Goal: Task Accomplishment & Management: Manage account settings

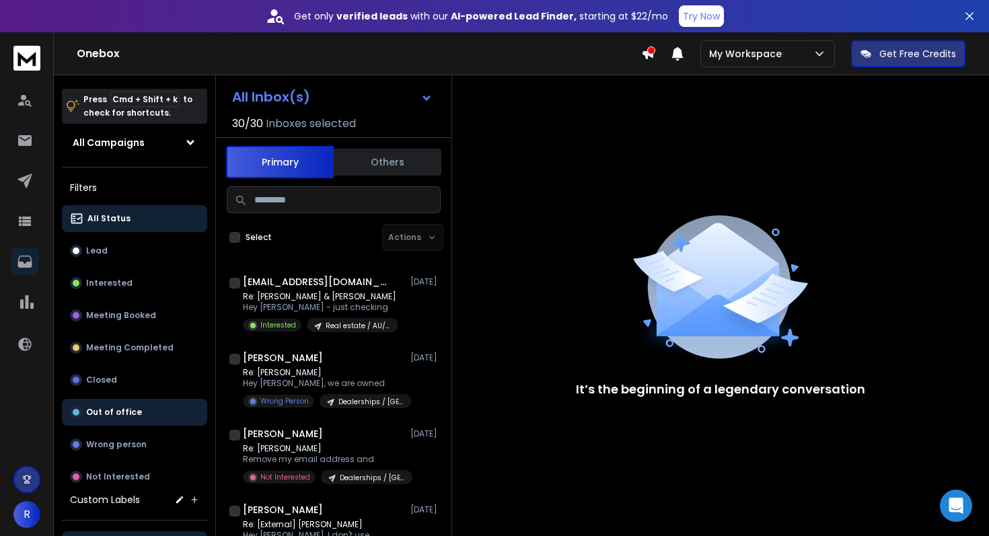
scroll to position [141, 0]
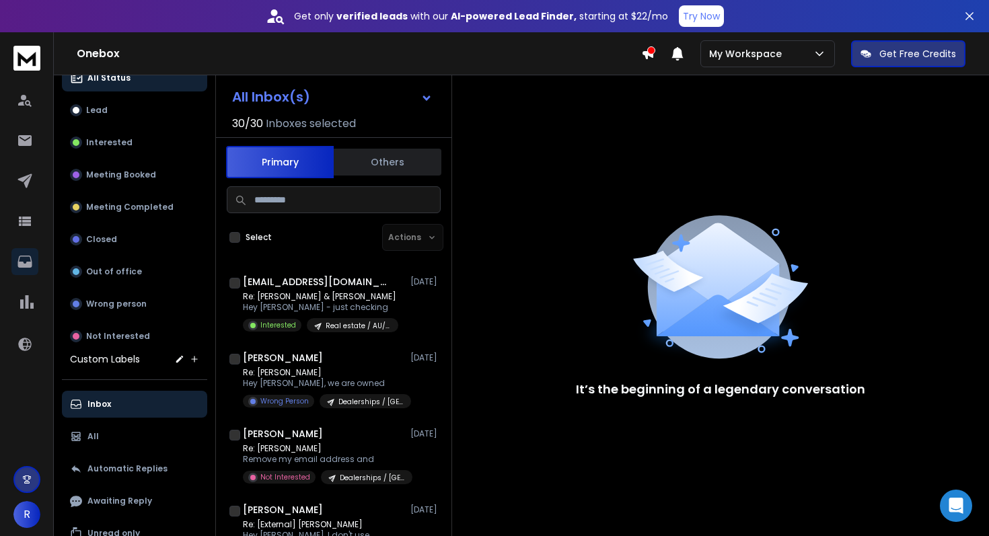
click at [191, 361] on icon at bounding box center [194, 359] width 9 height 9
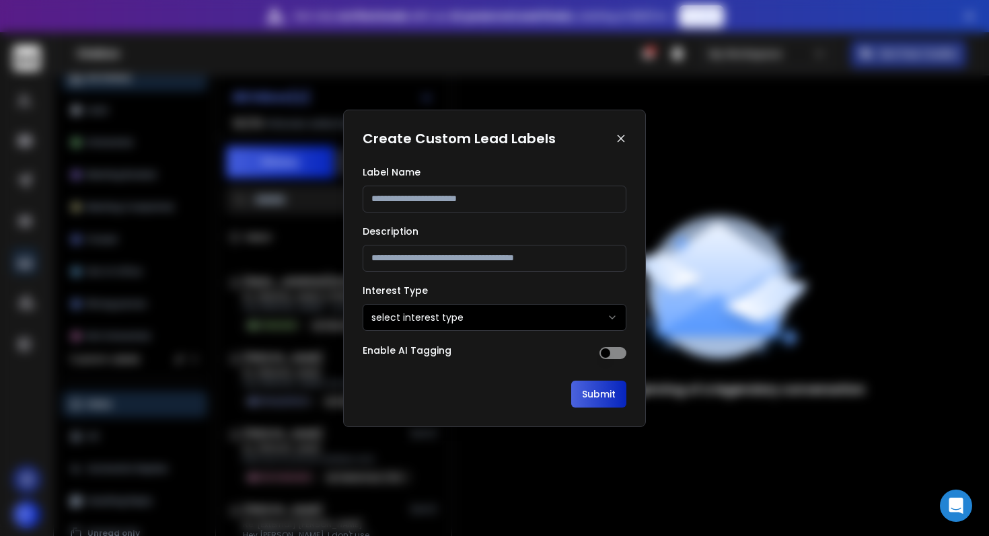
click at [617, 141] on icon at bounding box center [621, 138] width 11 height 11
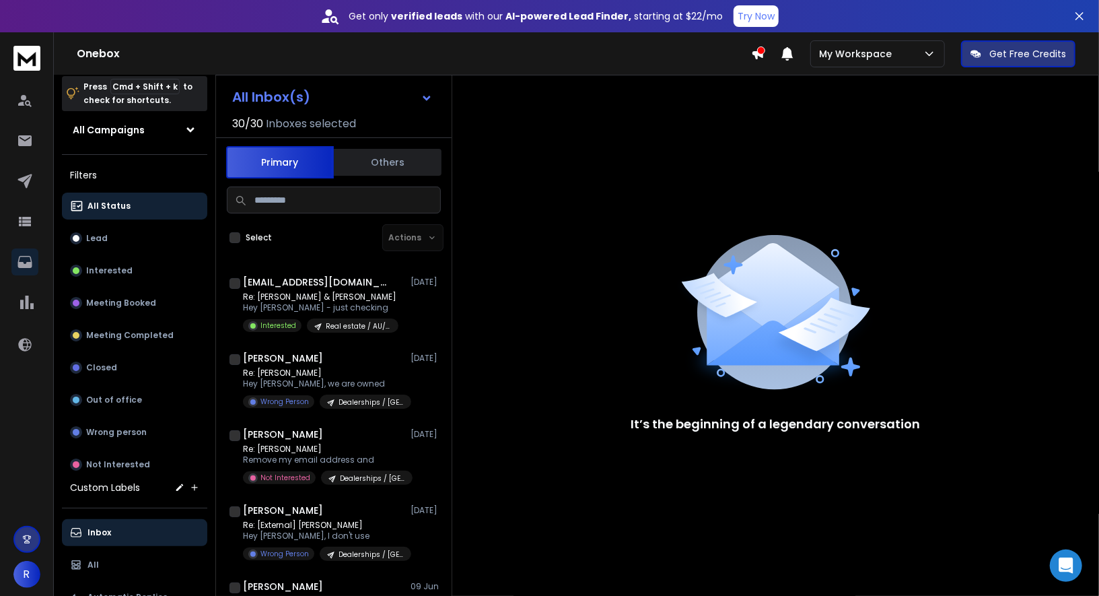
scroll to position [12, 0]
click at [31, 146] on icon at bounding box center [25, 141] width 16 height 16
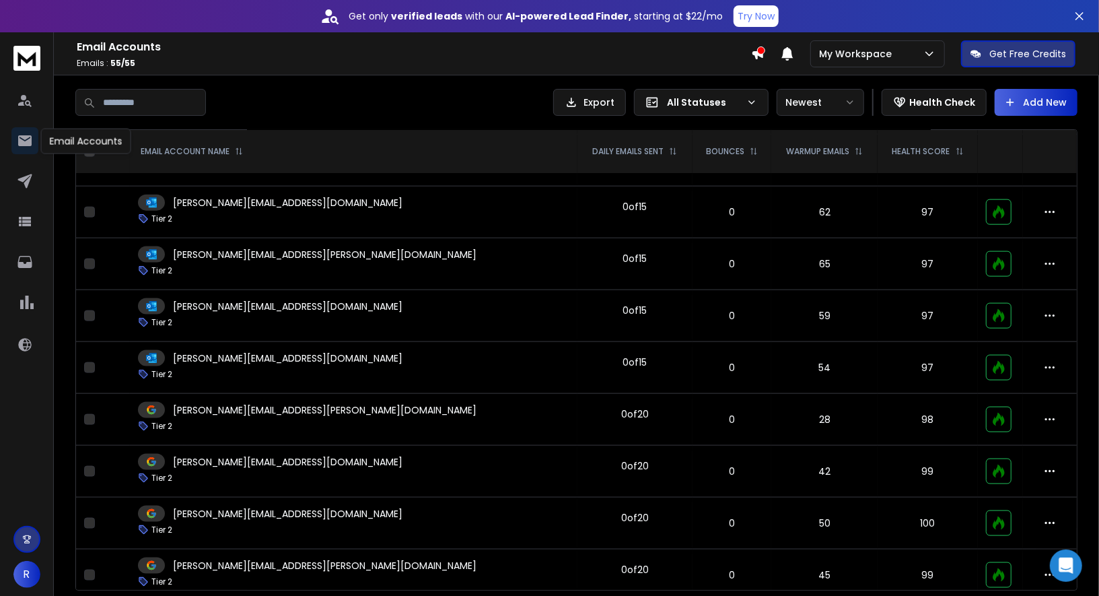
scroll to position [1213, 0]
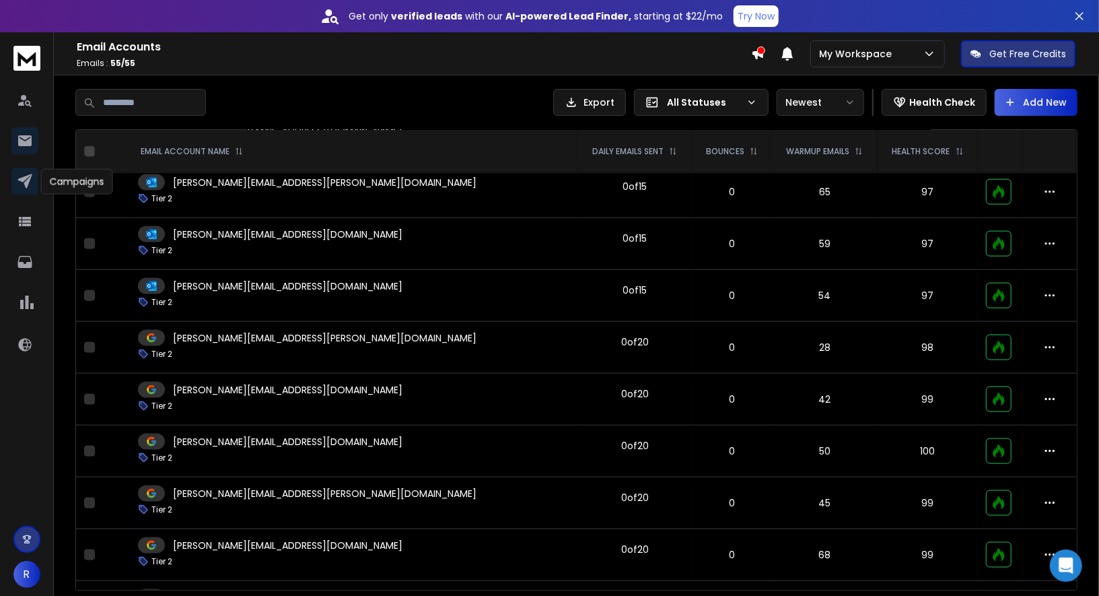
click at [13, 181] on link at bounding box center [24, 181] width 27 height 27
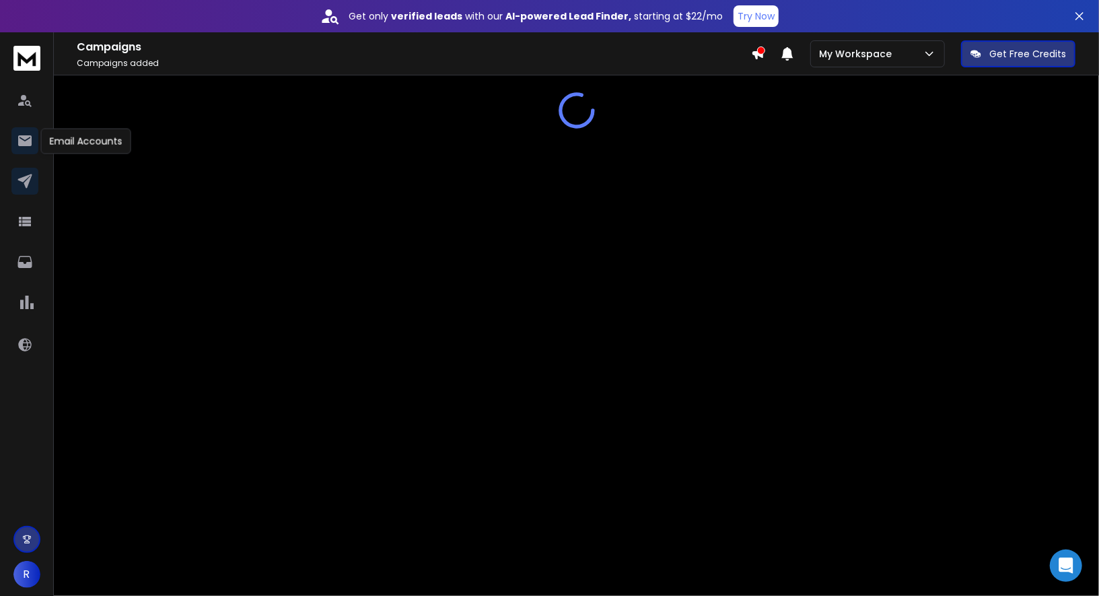
click at [23, 143] on icon at bounding box center [24, 140] width 13 height 11
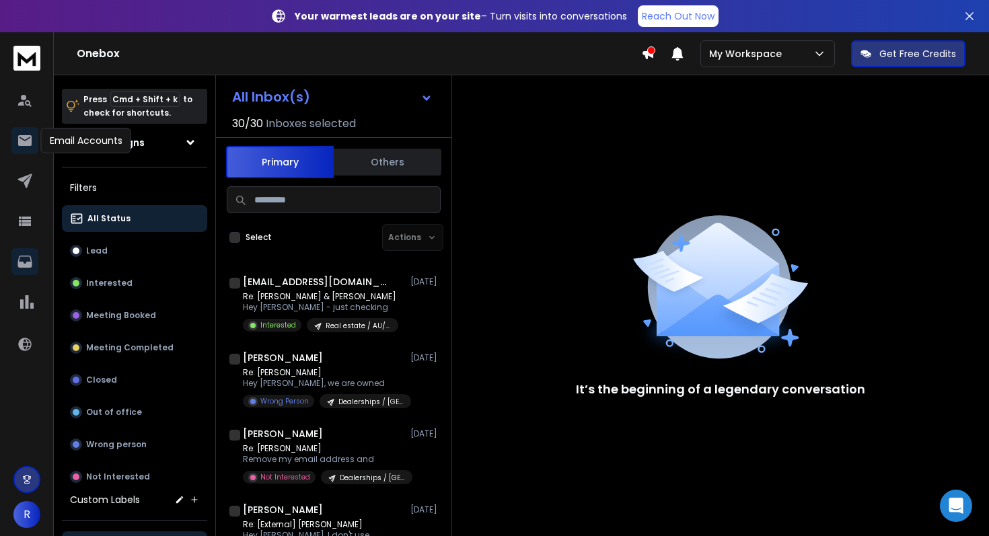
click at [28, 143] on icon at bounding box center [24, 140] width 13 height 11
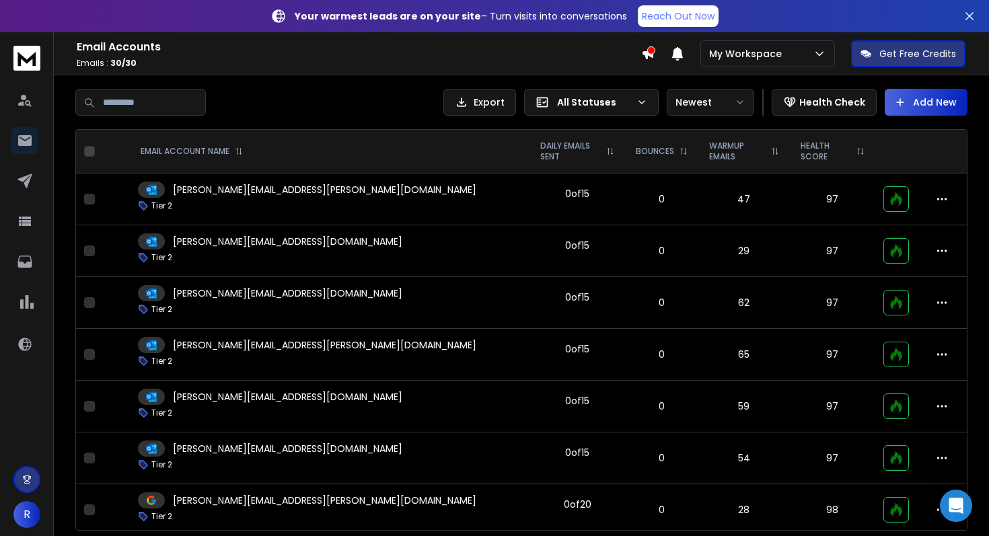
click at [961, 98] on button "Add New" at bounding box center [926, 102] width 83 height 27
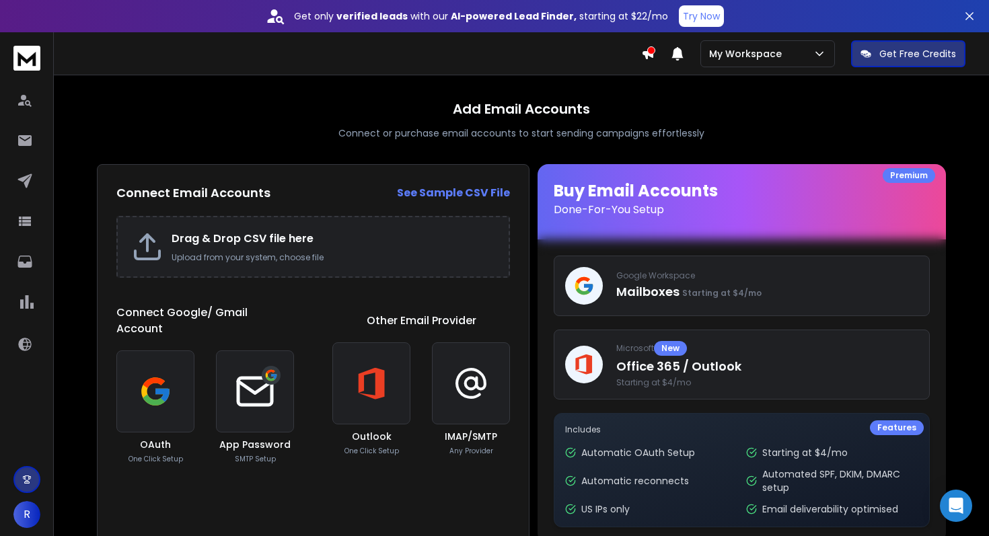
scroll to position [34, 0]
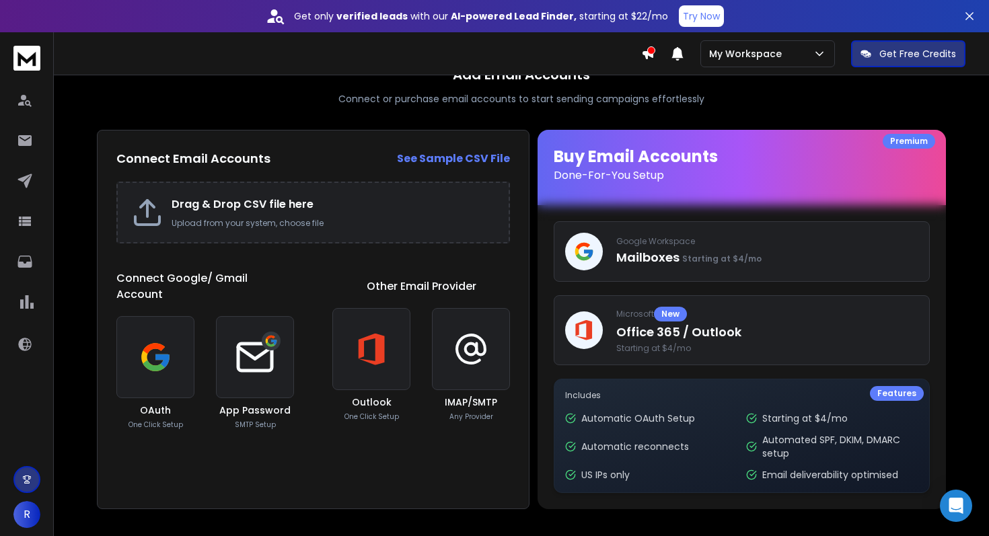
click at [280, 213] on div "Drag & Drop CSV file here Upload from your system, choose file" at bounding box center [334, 213] width 324 height 32
click at [275, 206] on h2 "Drag & Drop CSV file here" at bounding box center [334, 205] width 324 height 16
type input "**********"
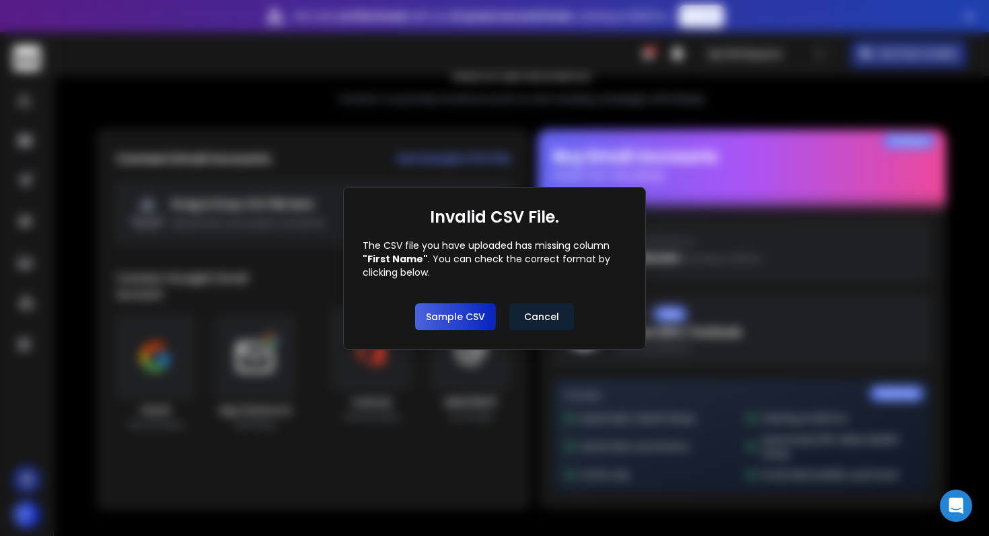
click at [464, 321] on button "Sample CSV" at bounding box center [455, 317] width 81 height 27
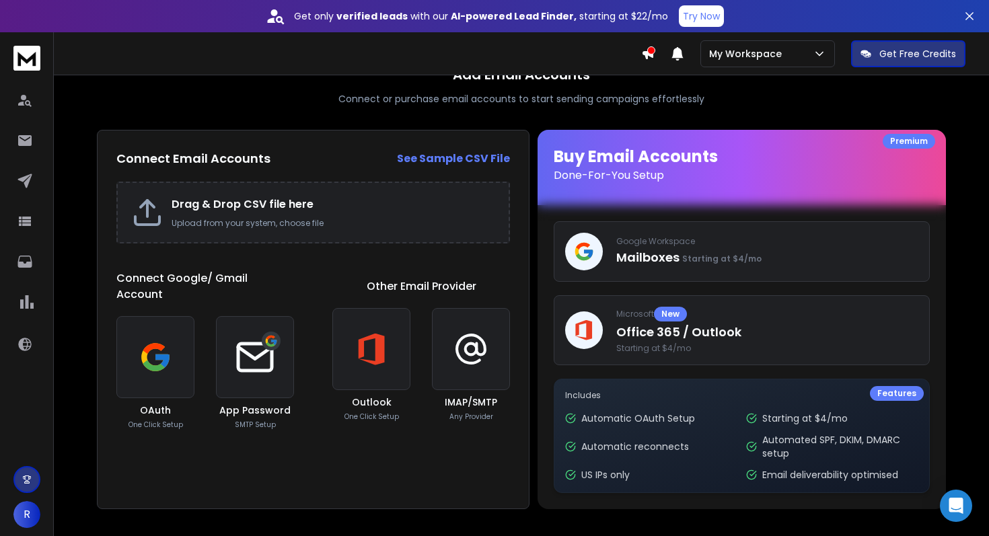
click at [262, 210] on h2 "Drag & Drop CSV file here" at bounding box center [334, 205] width 324 height 16
type input "**********"
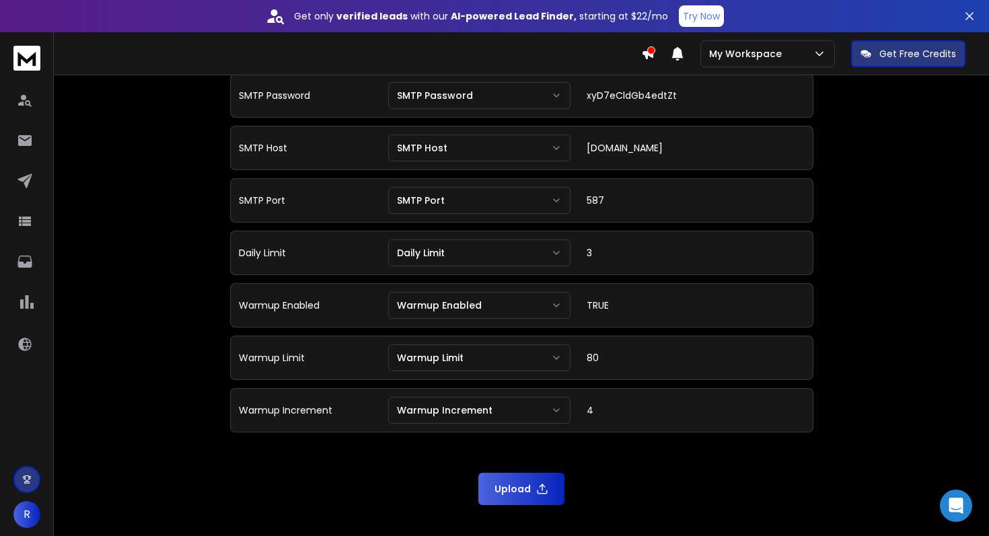
scroll to position [477, 0]
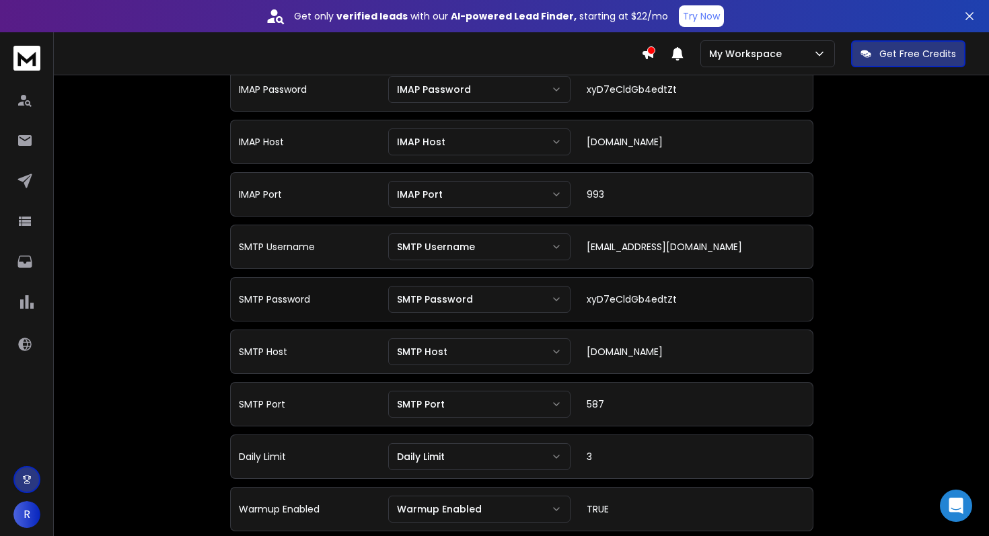
click at [707, 303] on div "xyD7eCldGb4edtZt" at bounding box center [696, 299] width 218 height 13
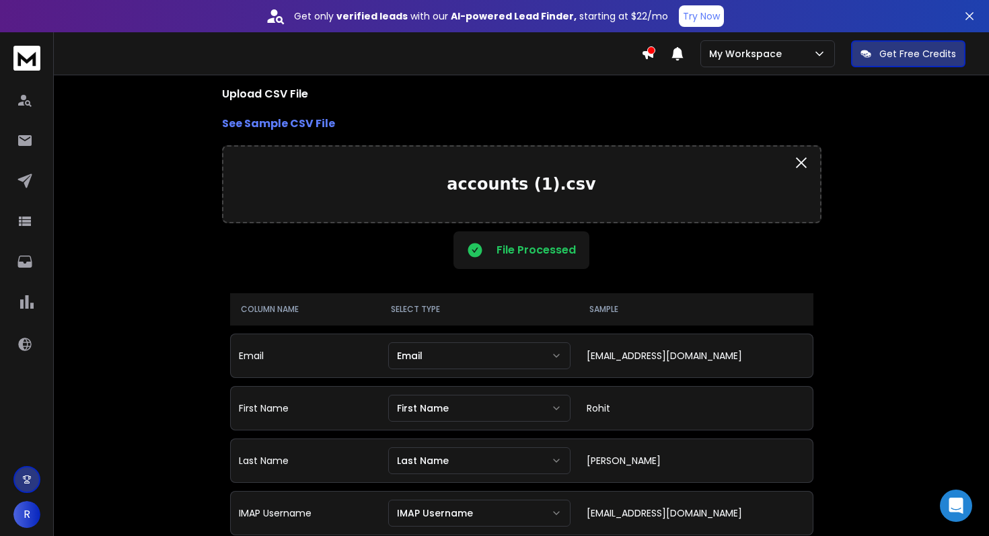
scroll to position [210, 0]
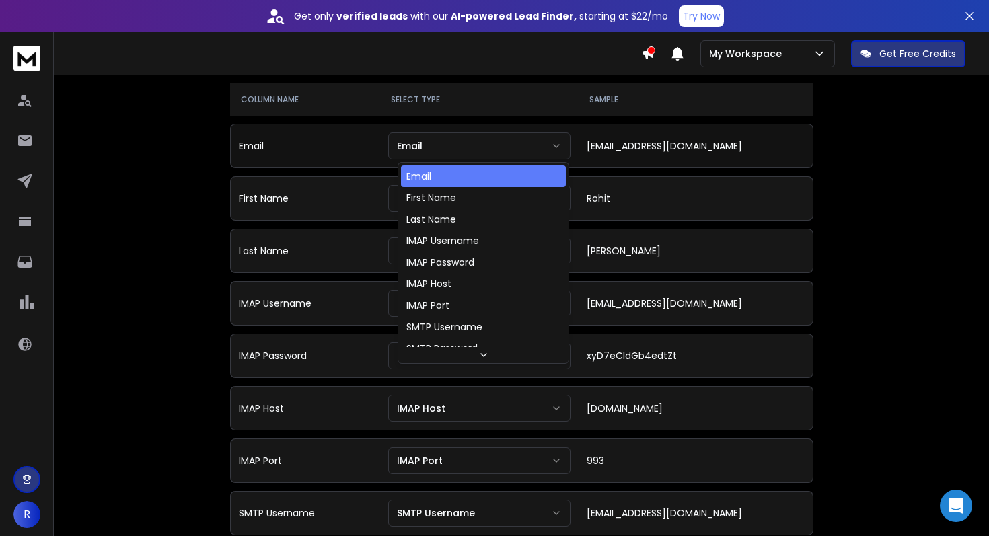
click at [520, 144] on button "Email" at bounding box center [479, 146] width 182 height 27
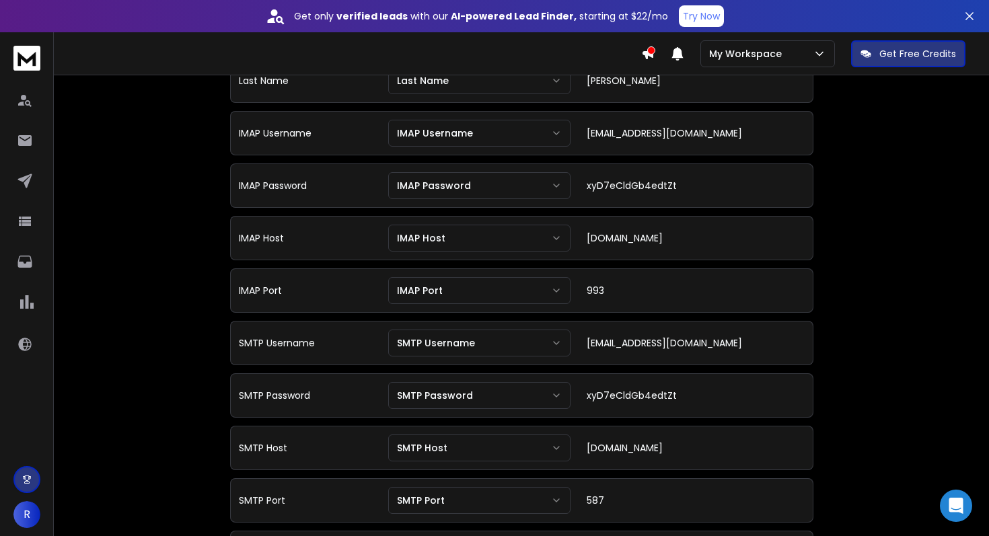
scroll to position [398, 0]
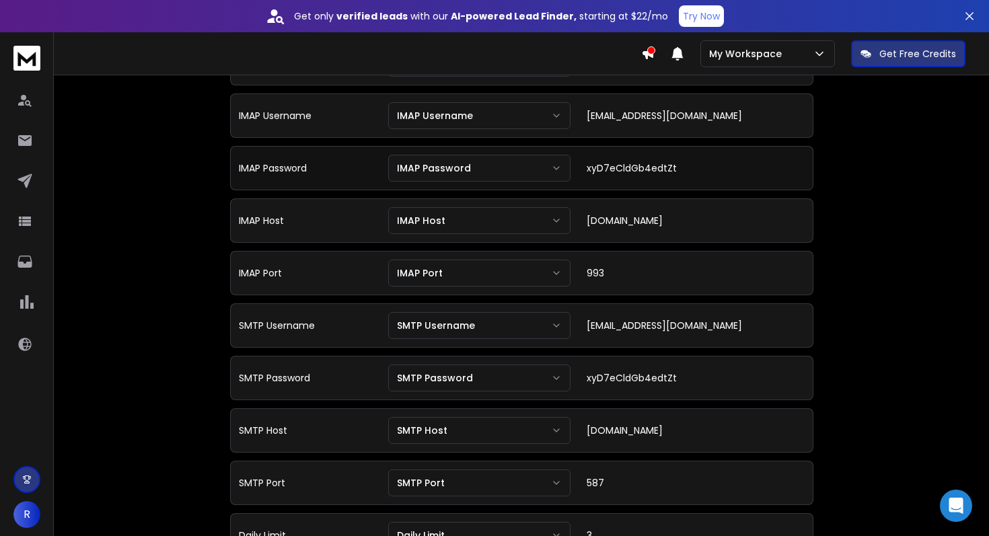
click at [626, 170] on div "xyD7eCldGb4edtZt" at bounding box center [696, 168] width 218 height 13
copy div "xyD7eCldGb4edtZt"
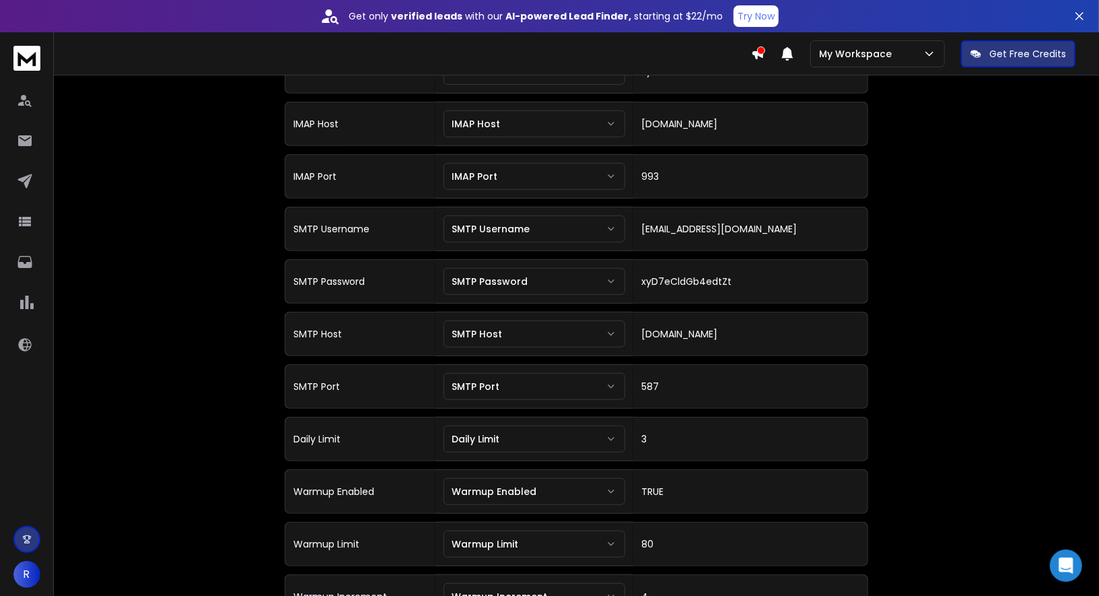
scroll to position [676, 0]
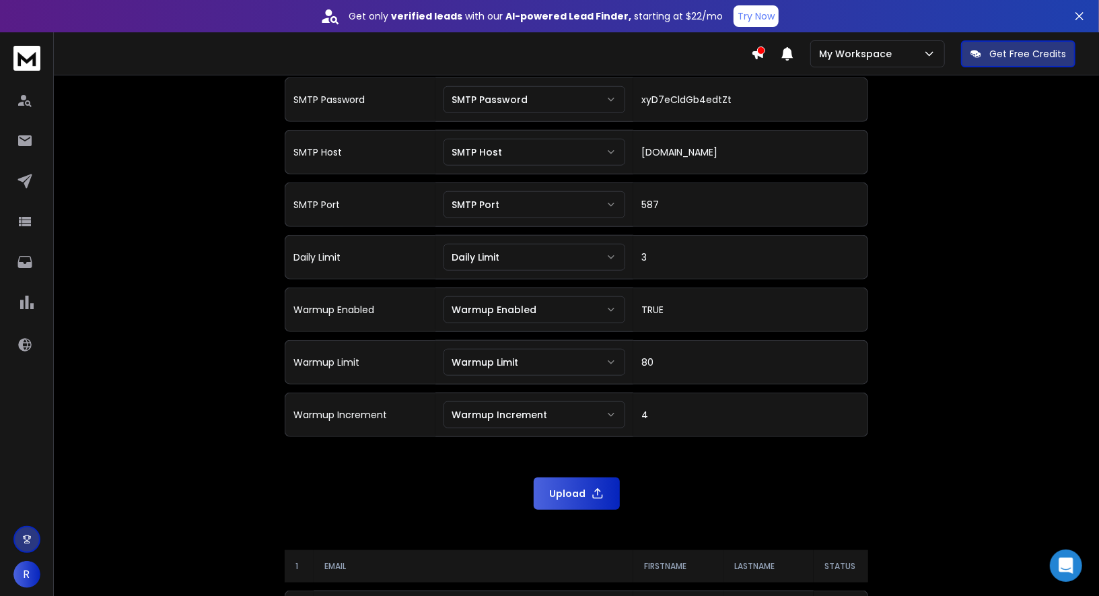
click at [561, 487] on p "Upload" at bounding box center [568, 493] width 36 height 13
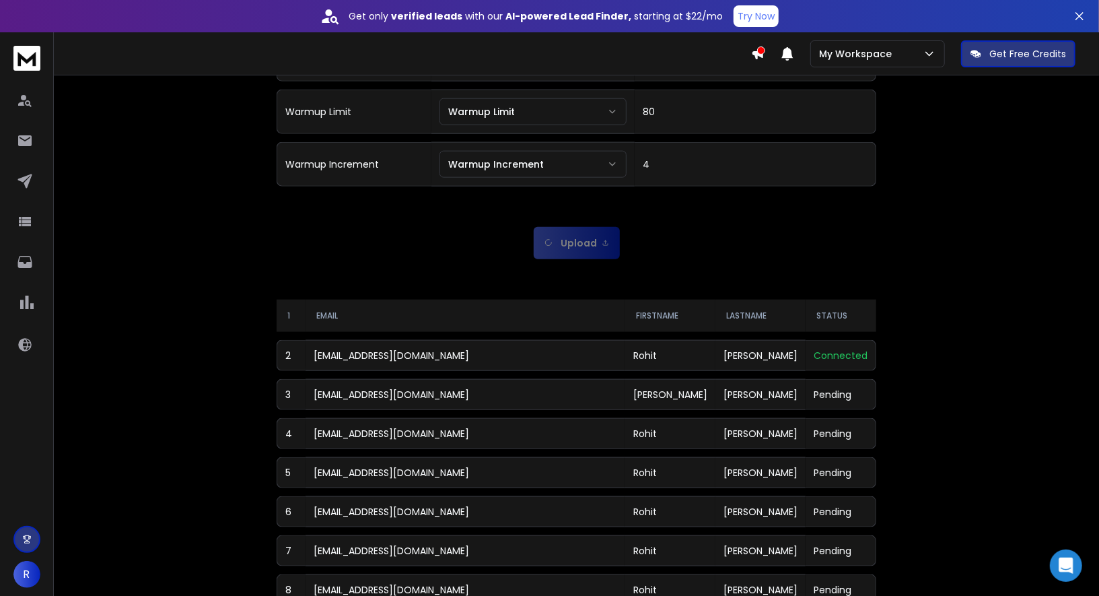
scroll to position [907, 0]
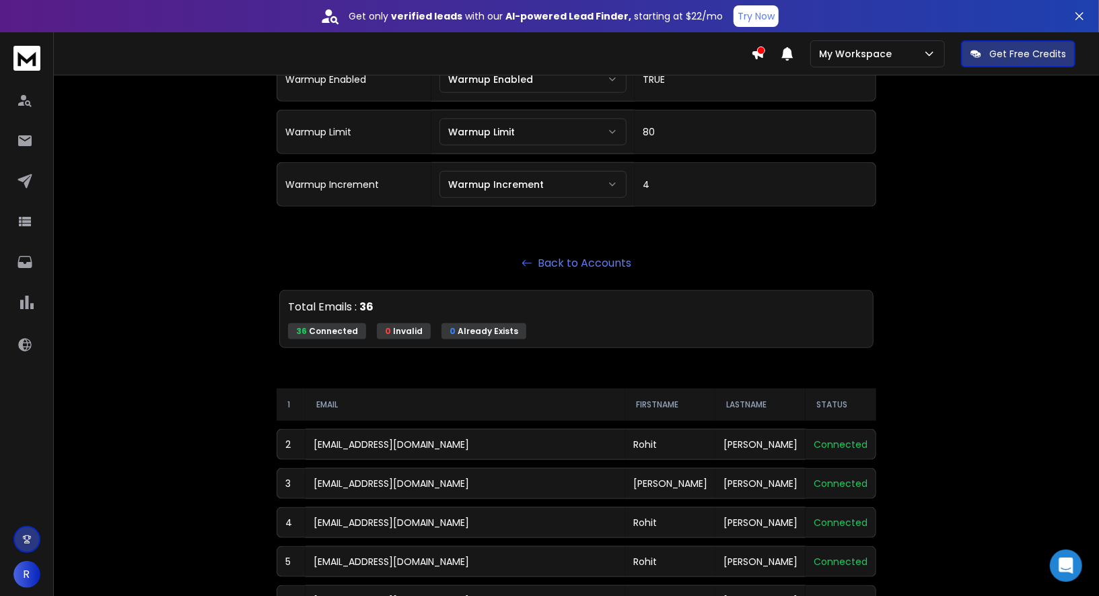
drag, startPoint x: 607, startPoint y: 248, endPoint x: 877, endPoint y: 302, distance: 275.2
click at [877, 302] on div "Upload CSV File See Sample CSV File accounts (1).csv File Processed COLUMN NAME…" at bounding box center [549, 495] width 1099 height 2738
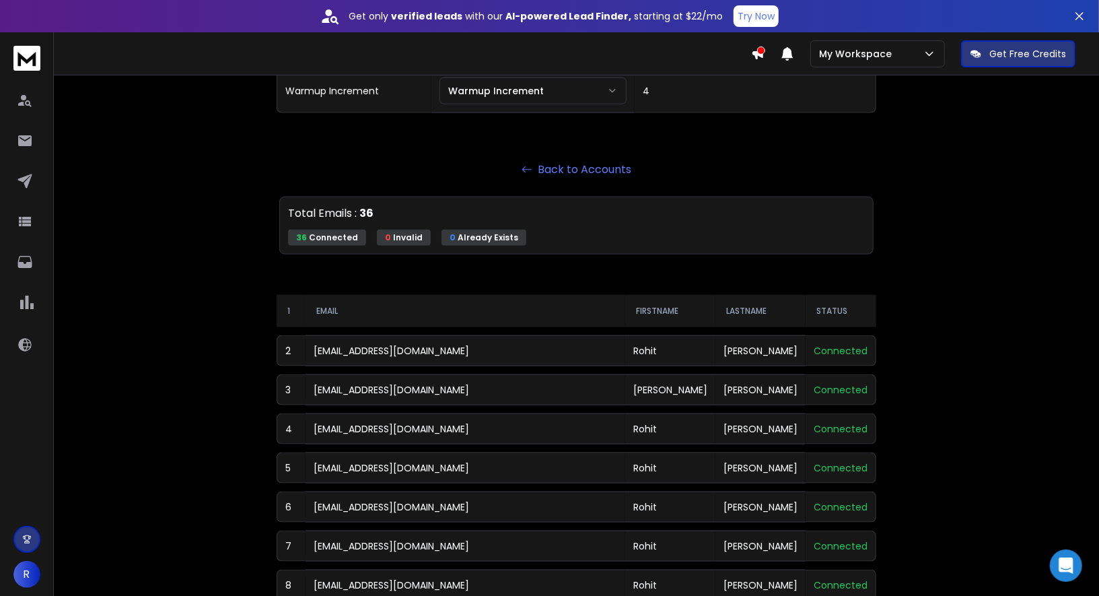
scroll to position [981, 0]
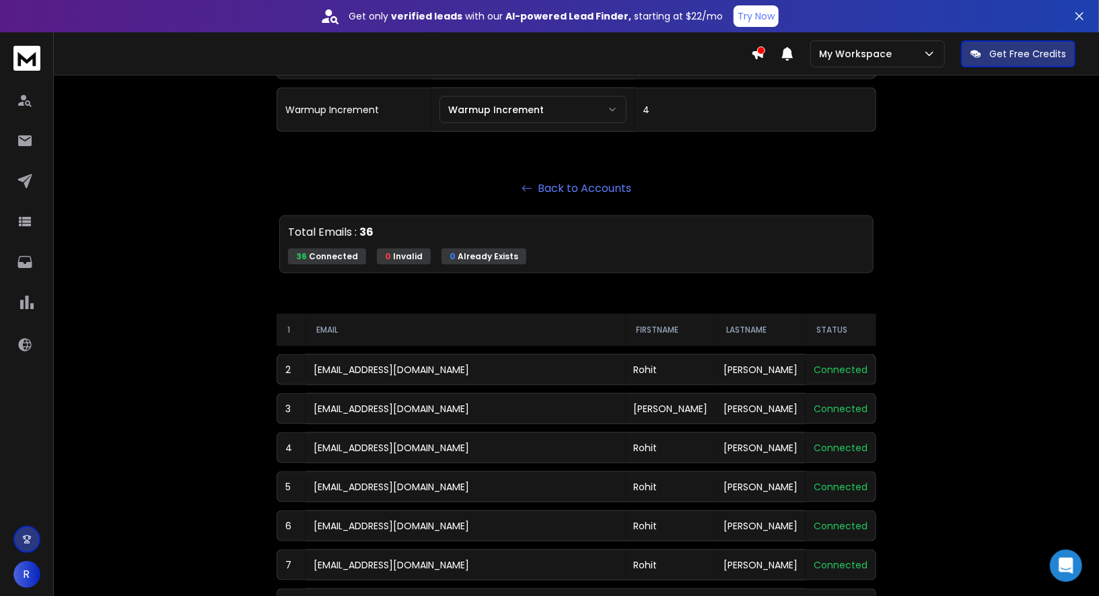
click at [596, 172] on div "Back to Accounts Total Emails : 36 36 Connected 0 Invalid 0 Already Exists" at bounding box center [577, 222] width 616 height 101
click at [591, 180] on p "Back to Accounts" at bounding box center [585, 188] width 94 height 16
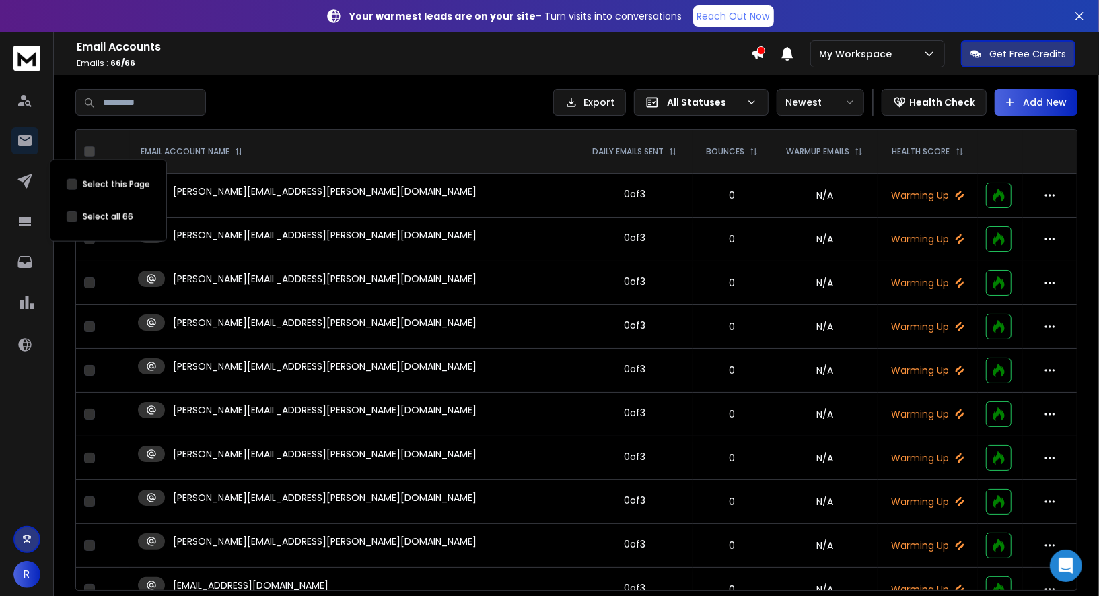
click at [90, 150] on button "Select this Page" at bounding box center [89, 151] width 11 height 11
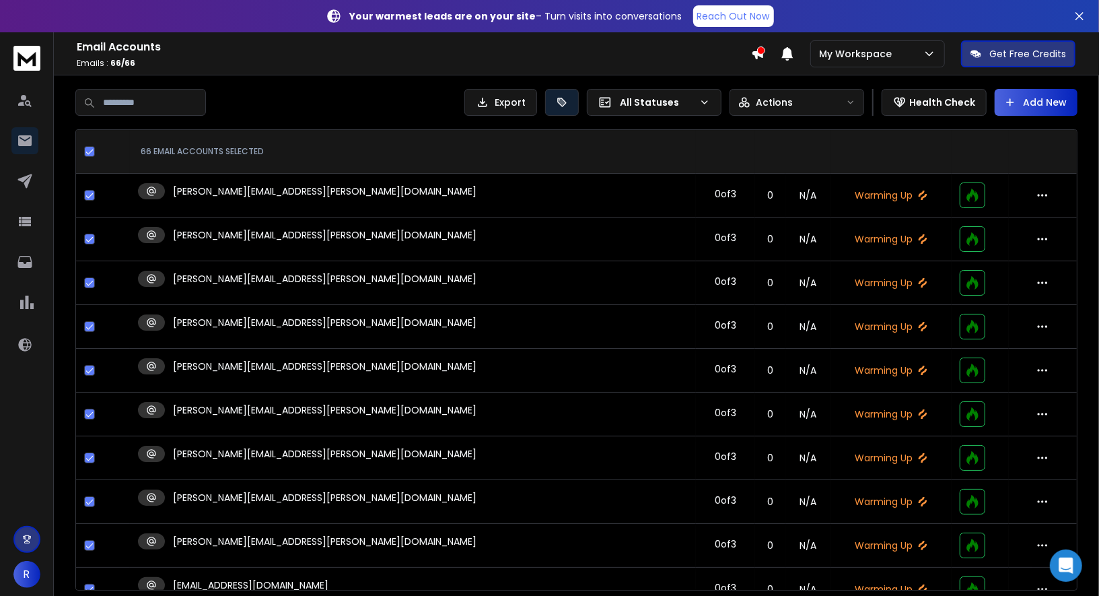
click at [572, 102] on button at bounding box center [562, 102] width 34 height 27
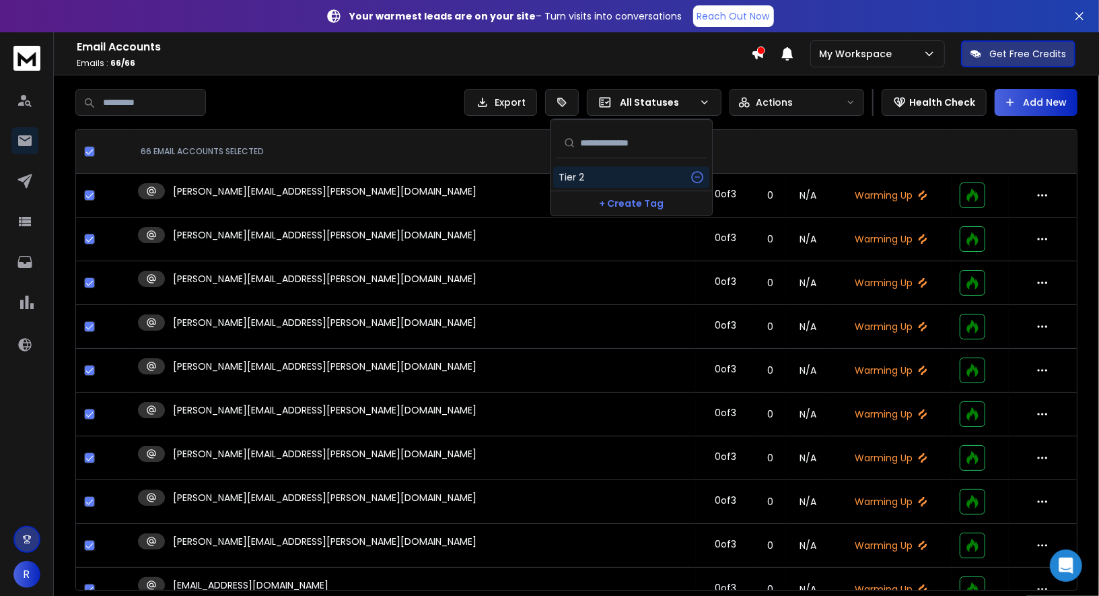
click at [581, 173] on span "Tier 2" at bounding box center [572, 176] width 26 height 13
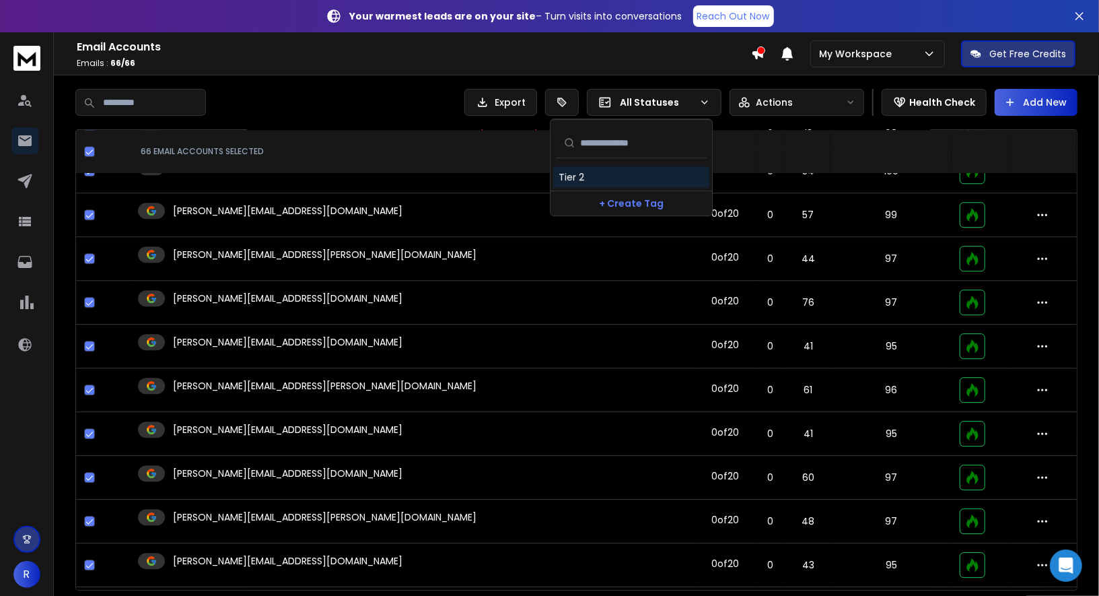
scroll to position [2461, 0]
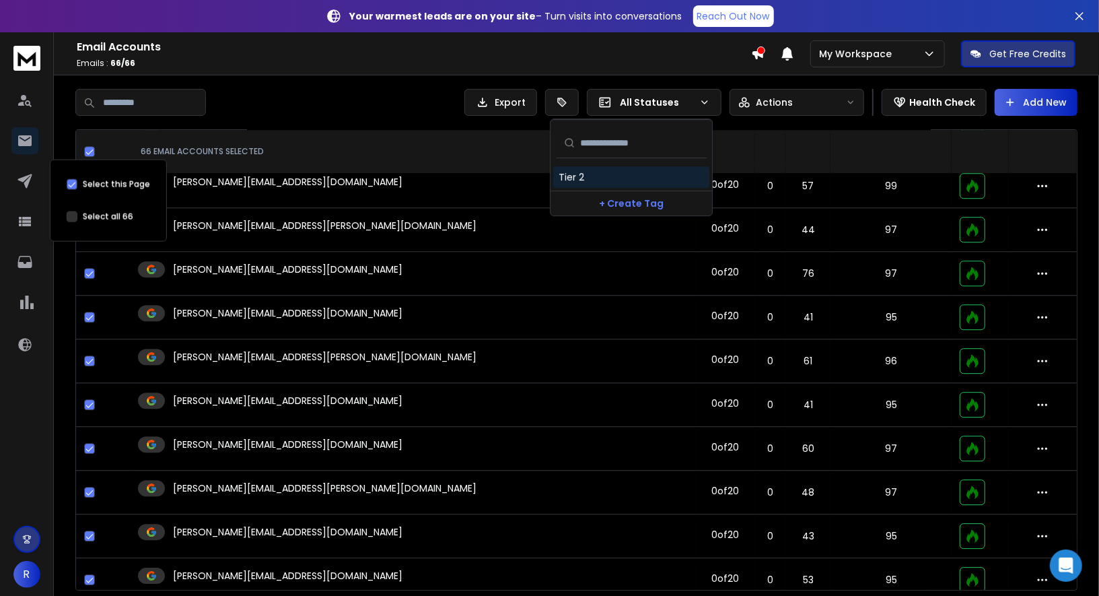
click at [87, 153] on button "Select this Page" at bounding box center [89, 151] width 11 height 11
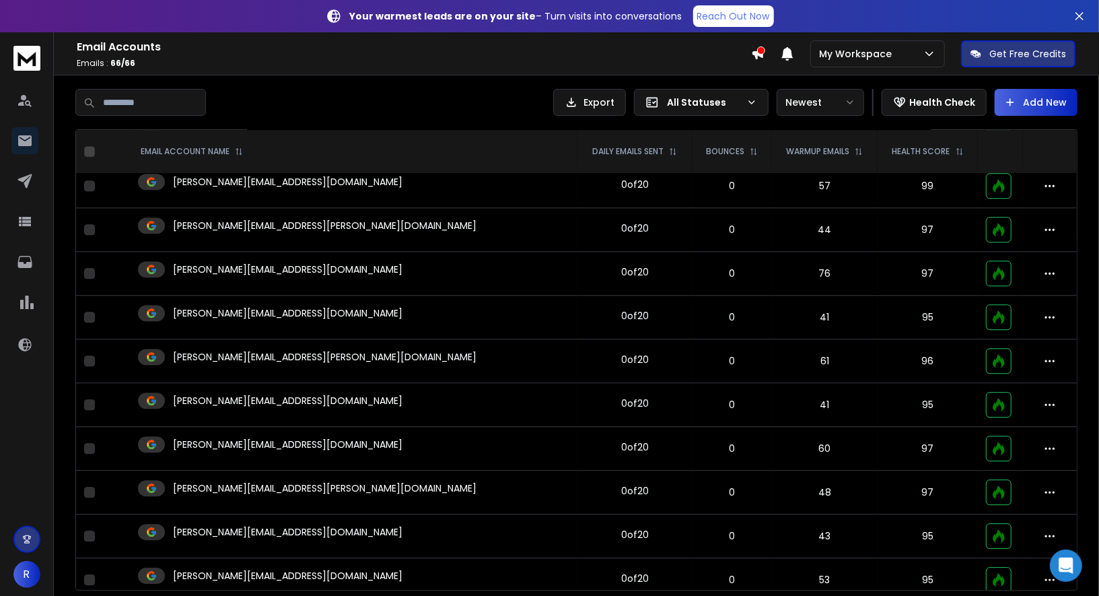
click at [807, 108] on button "Newest" at bounding box center [820, 102] width 87 height 27
click at [827, 105] on button "Newest" at bounding box center [820, 102] width 87 height 27
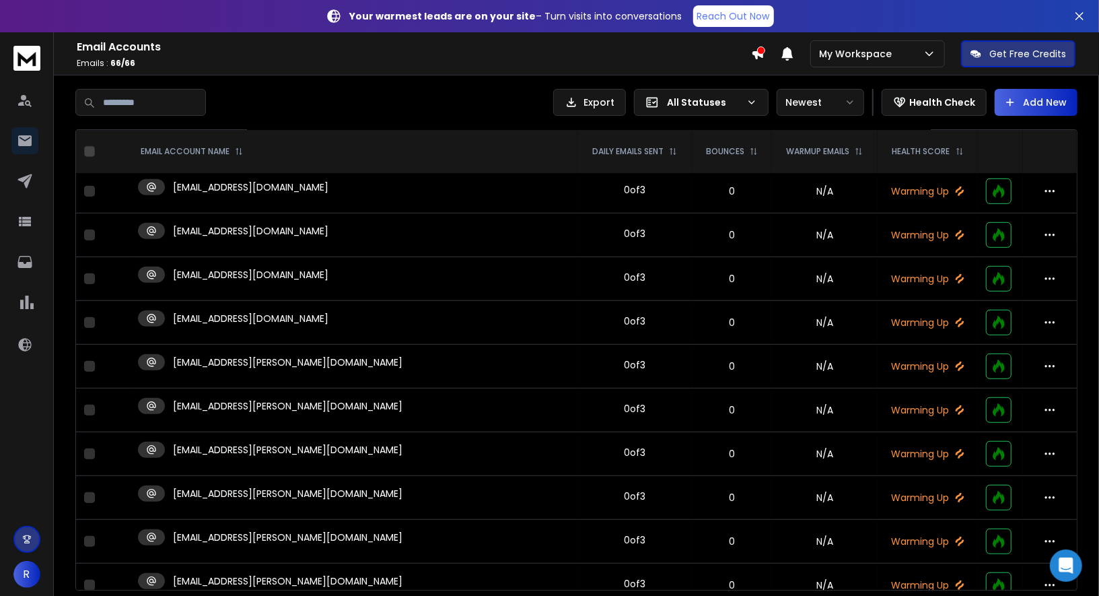
scroll to position [0, 0]
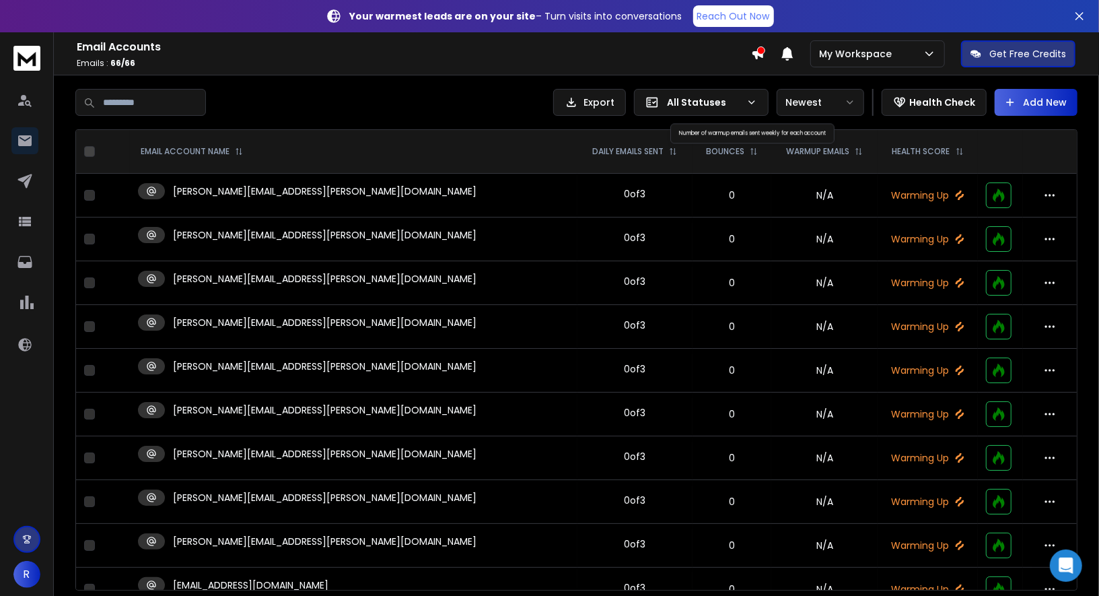
click at [734, 107] on p "All Statuses" at bounding box center [704, 102] width 74 height 13
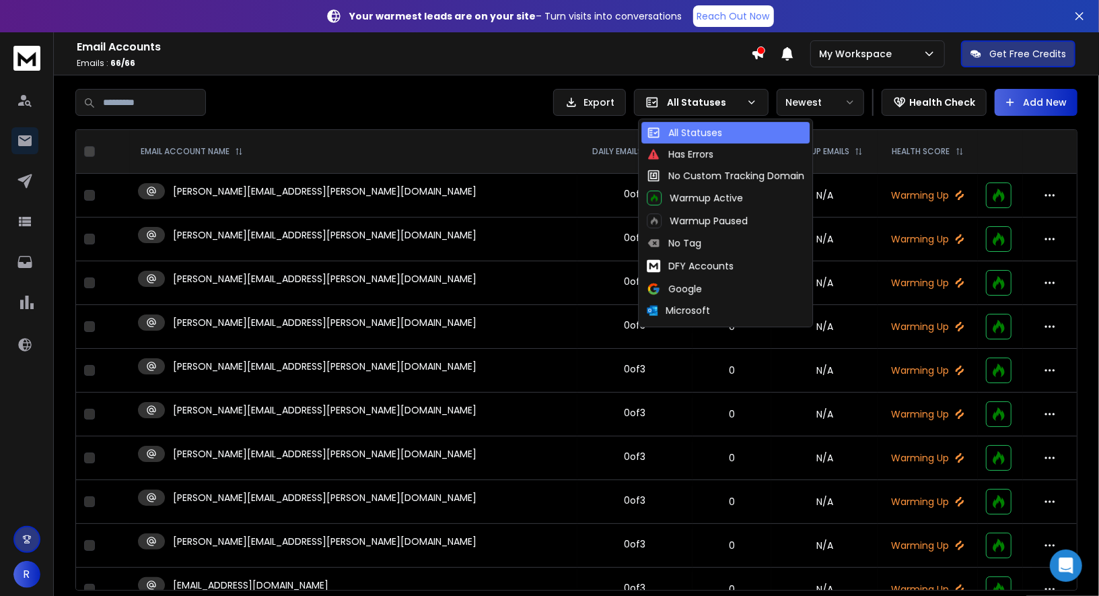
click at [734, 107] on p "All Statuses" at bounding box center [704, 102] width 74 height 13
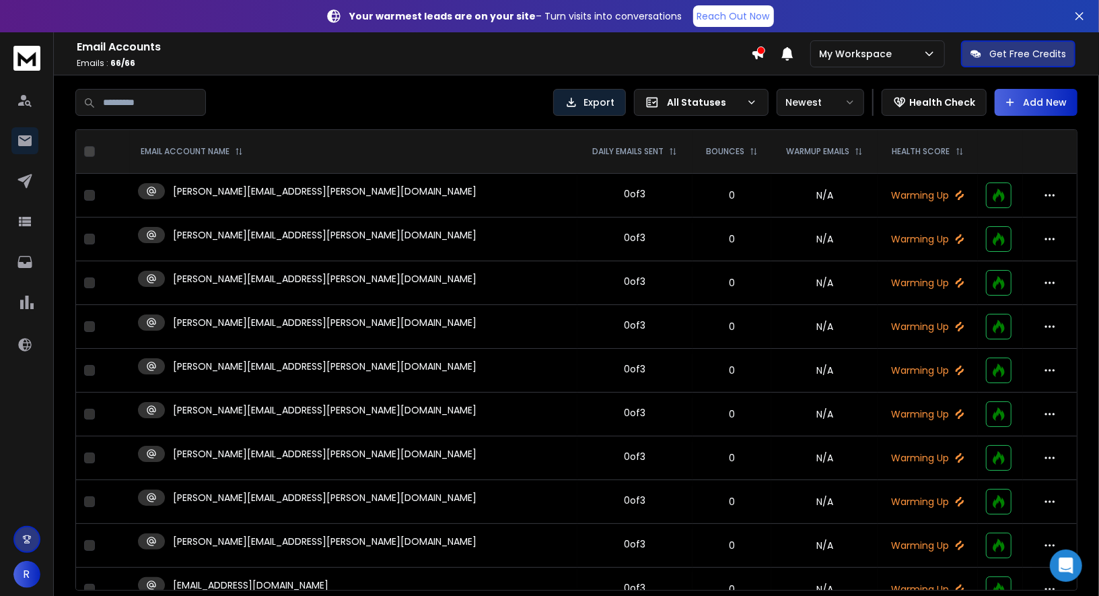
click at [612, 96] on button "Export" at bounding box center [589, 102] width 73 height 27
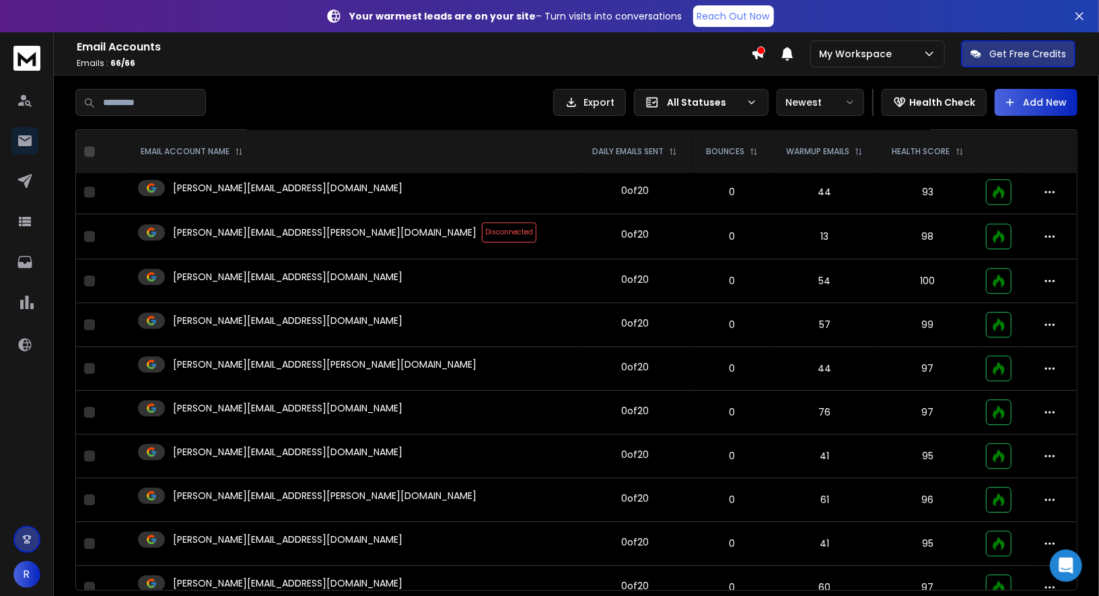
scroll to position [2418, 0]
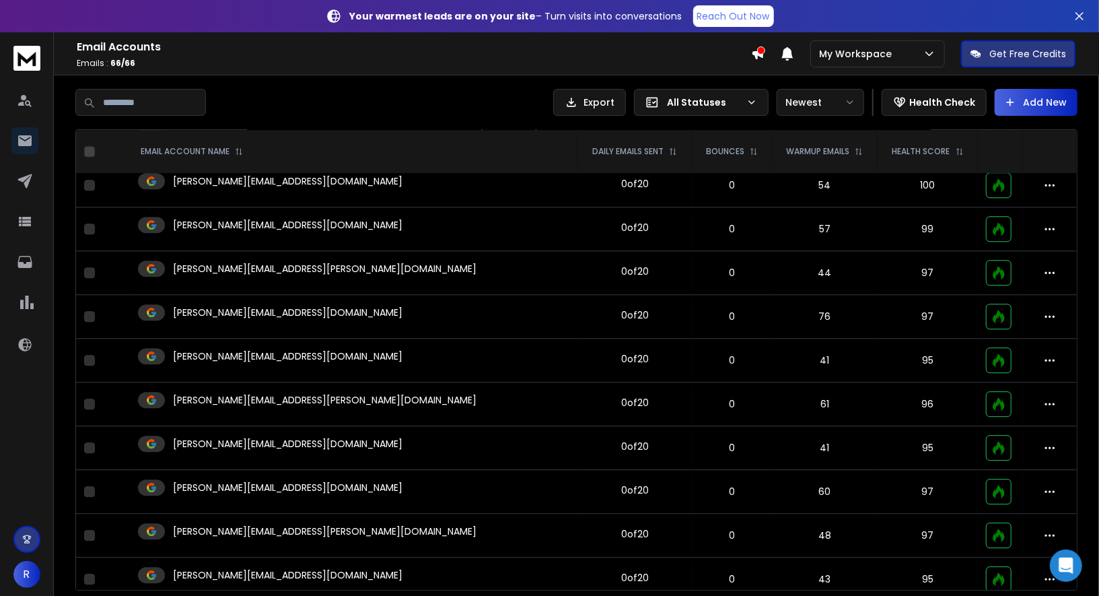
click at [989, 528] on icon at bounding box center [998, 534] width 11 height 13
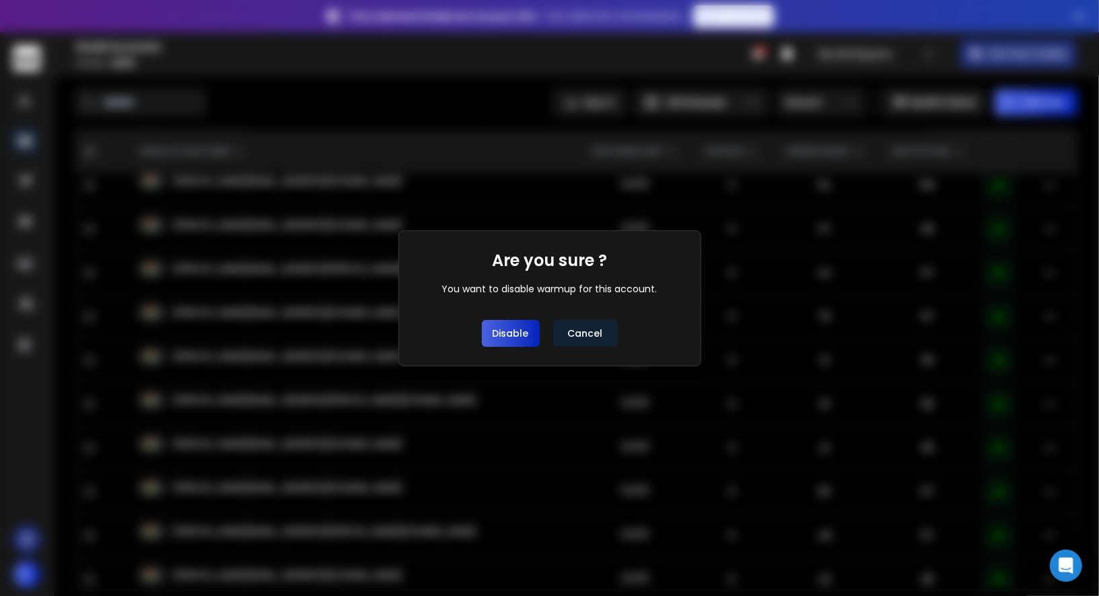
click at [596, 334] on button "Cancel" at bounding box center [585, 333] width 65 height 27
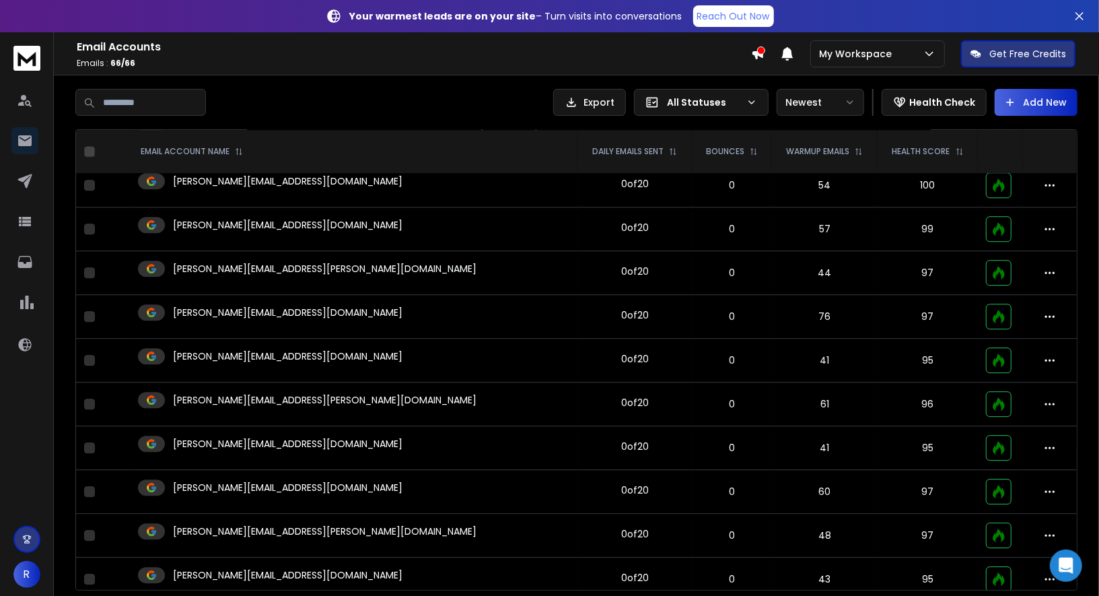
scroll to position [2461, 0]
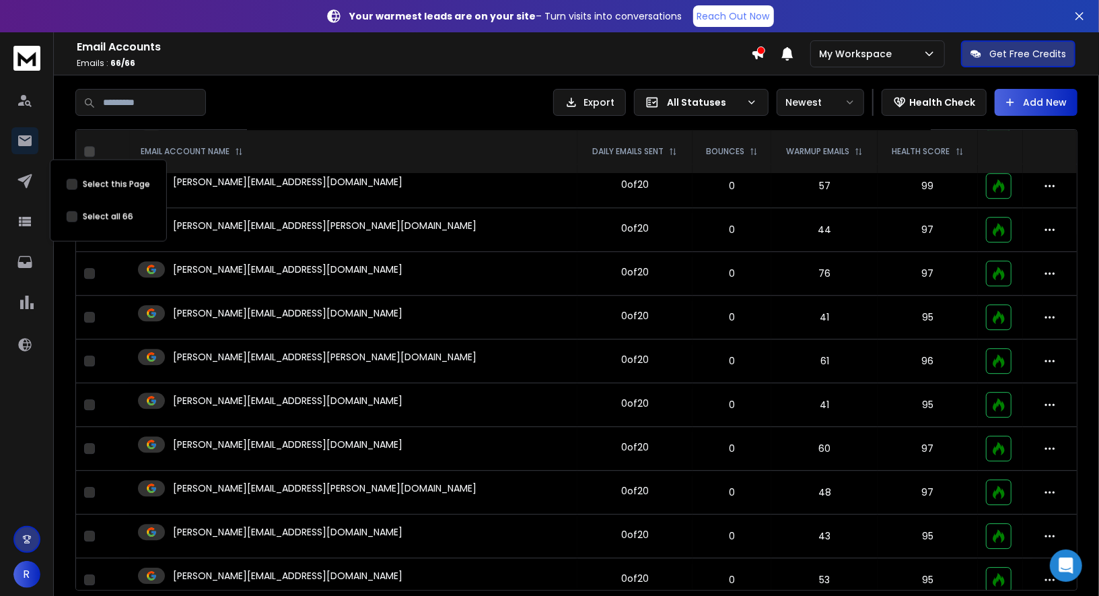
click at [90, 148] on button "Select this Page" at bounding box center [89, 151] width 11 height 11
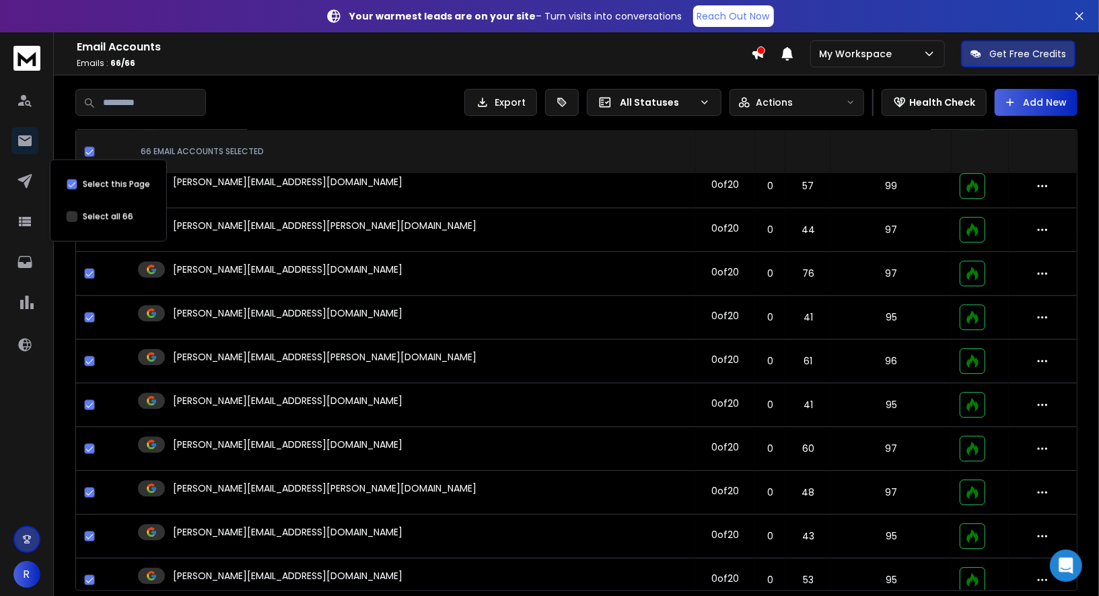
click at [75, 215] on button "Select this Page" at bounding box center [72, 216] width 11 height 11
click at [575, 103] on button at bounding box center [562, 102] width 34 height 27
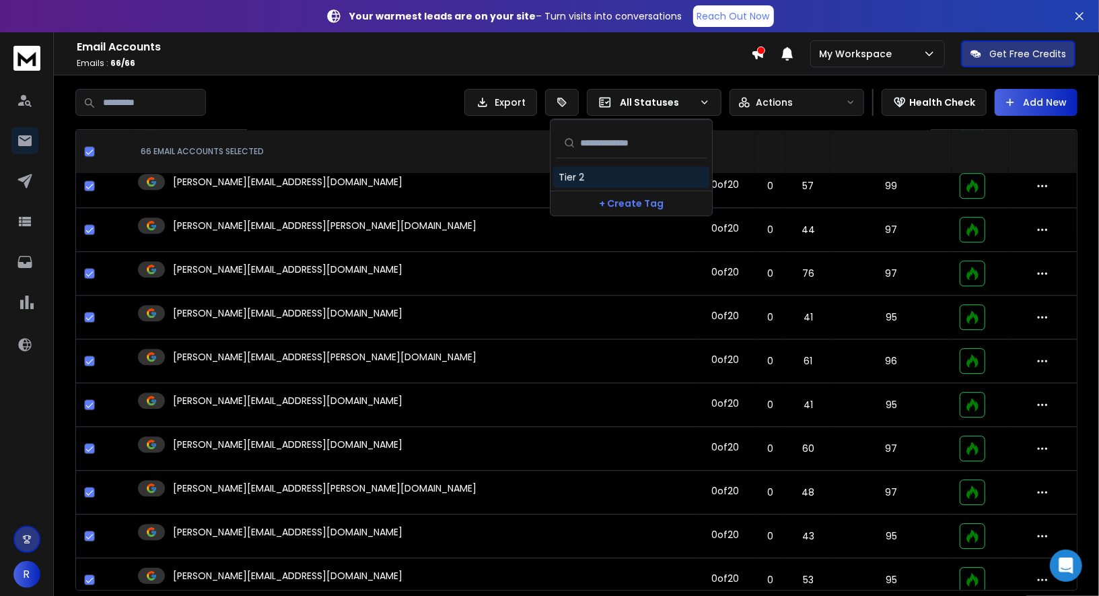
click at [575, 175] on span "Tier 2" at bounding box center [572, 176] width 26 height 13
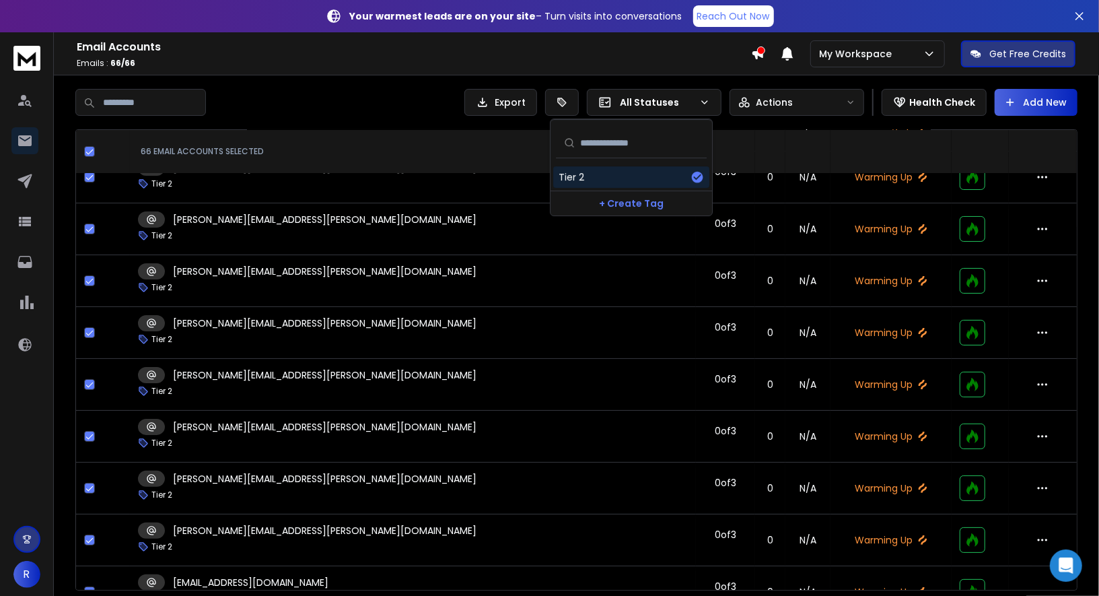
scroll to position [0, 0]
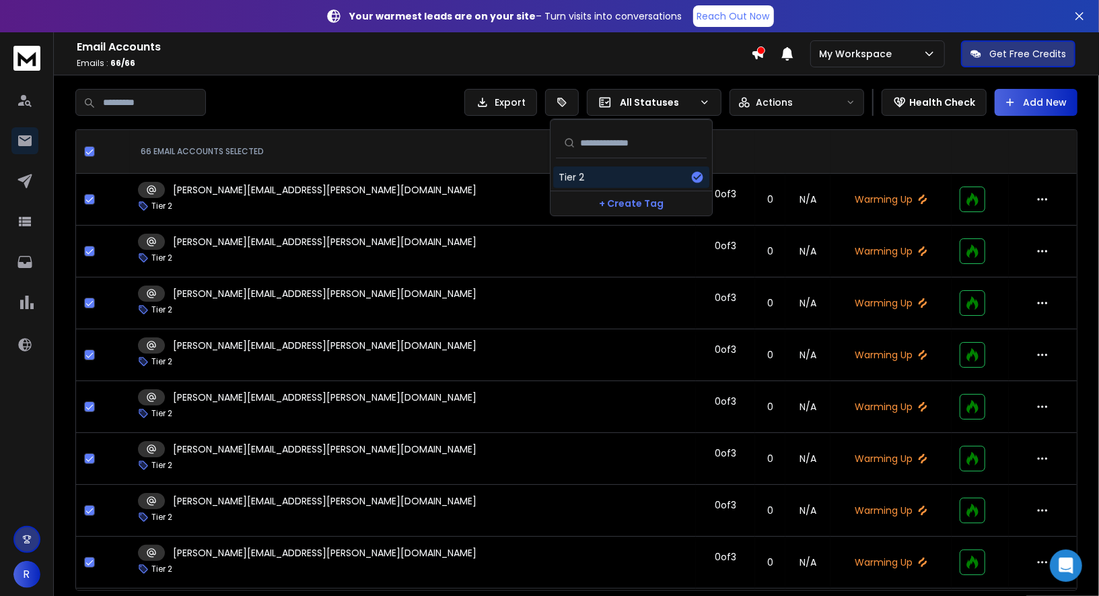
click at [697, 172] on icon at bounding box center [697, 177] width 11 height 11
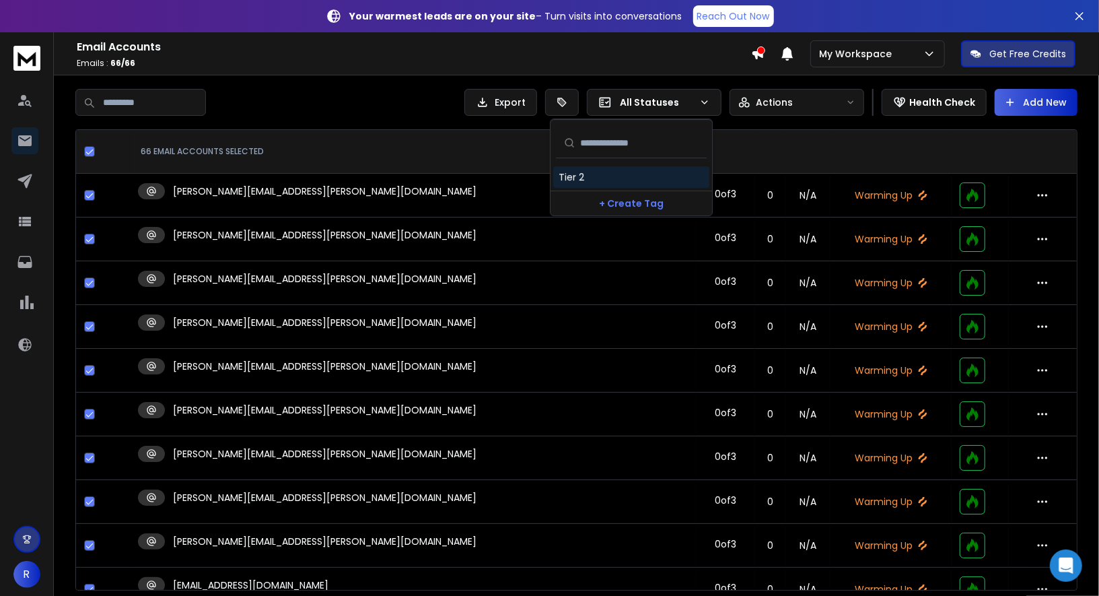
click at [392, 105] on div at bounding box center [265, 102] width 381 height 27
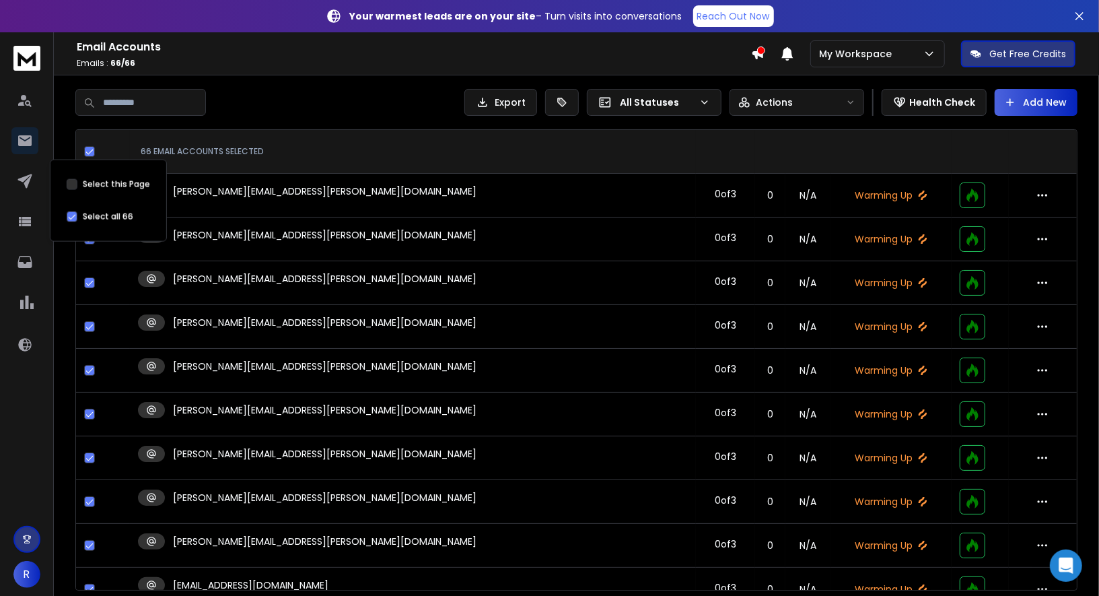
click at [89, 151] on button "Select this Page" at bounding box center [89, 151] width 11 height 11
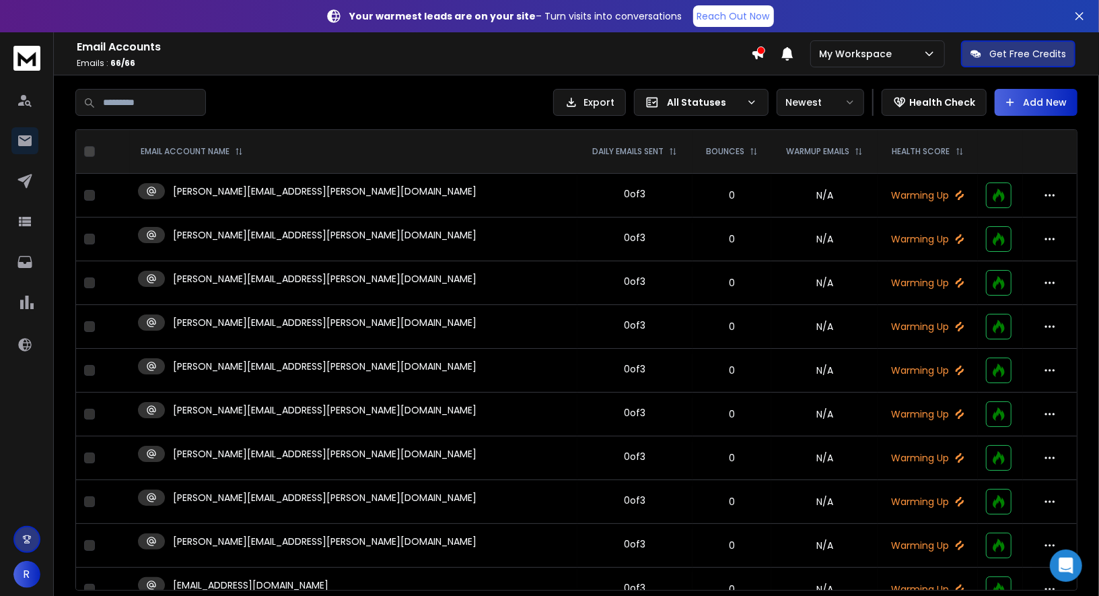
click at [732, 100] on p "All Statuses" at bounding box center [704, 102] width 74 height 13
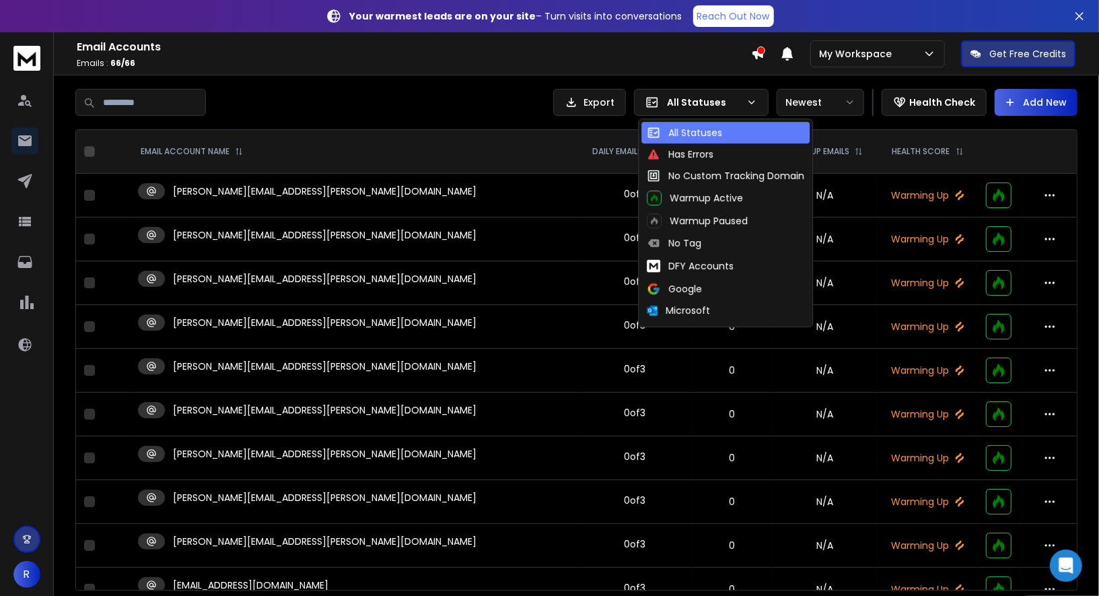
click at [733, 100] on p "All Statuses" at bounding box center [704, 102] width 74 height 13
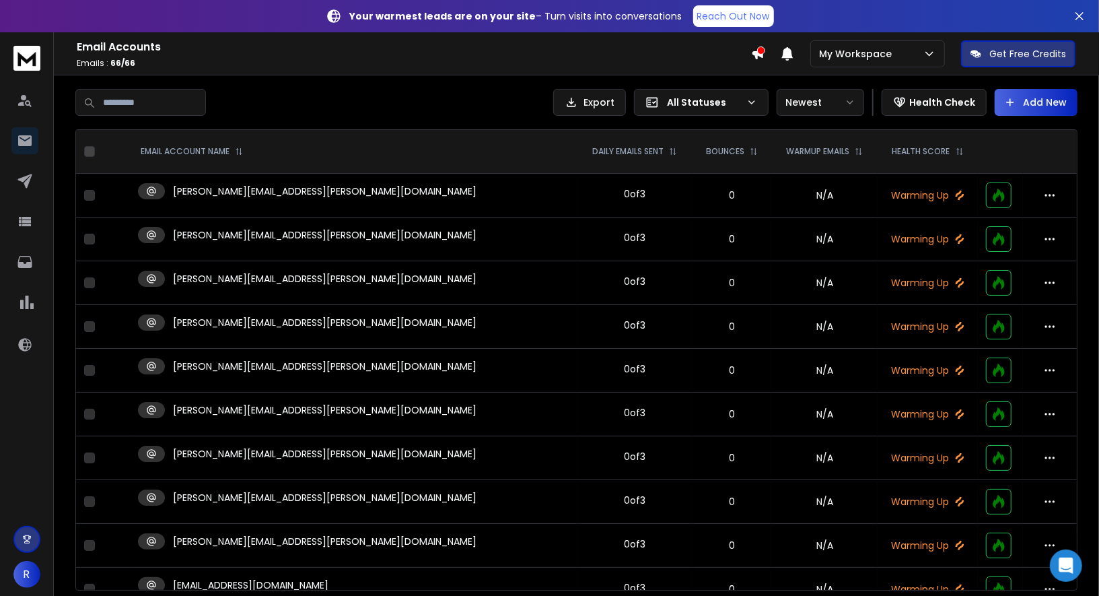
click at [850, 103] on icon "button" at bounding box center [850, 102] width 11 height 11
click at [90, 193] on button "button" at bounding box center [89, 195] width 11 height 11
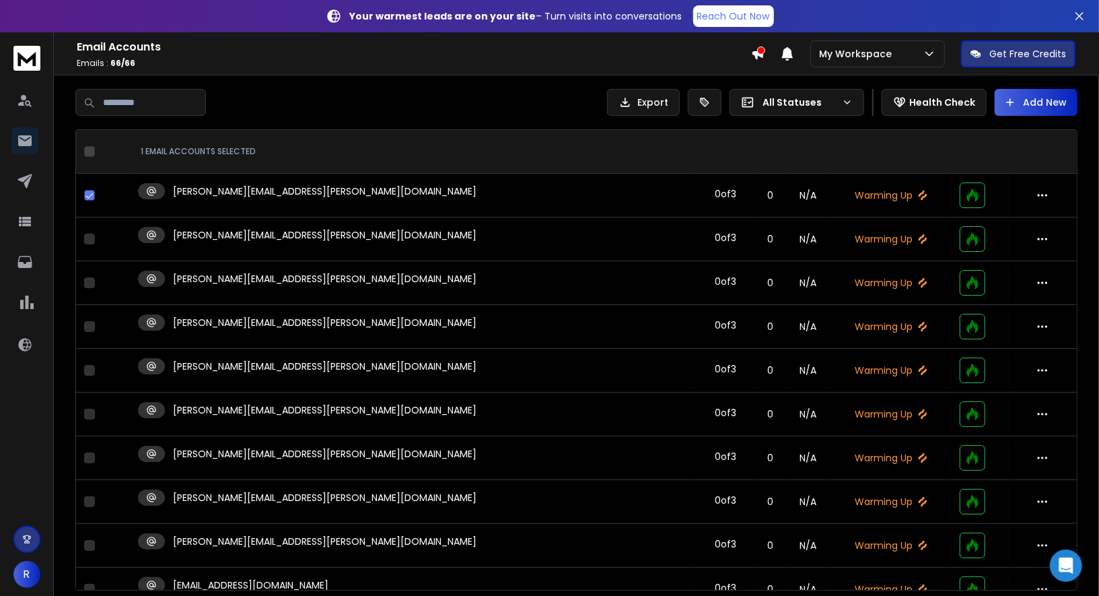
click at [90, 237] on button "button" at bounding box center [89, 239] width 11 height 11
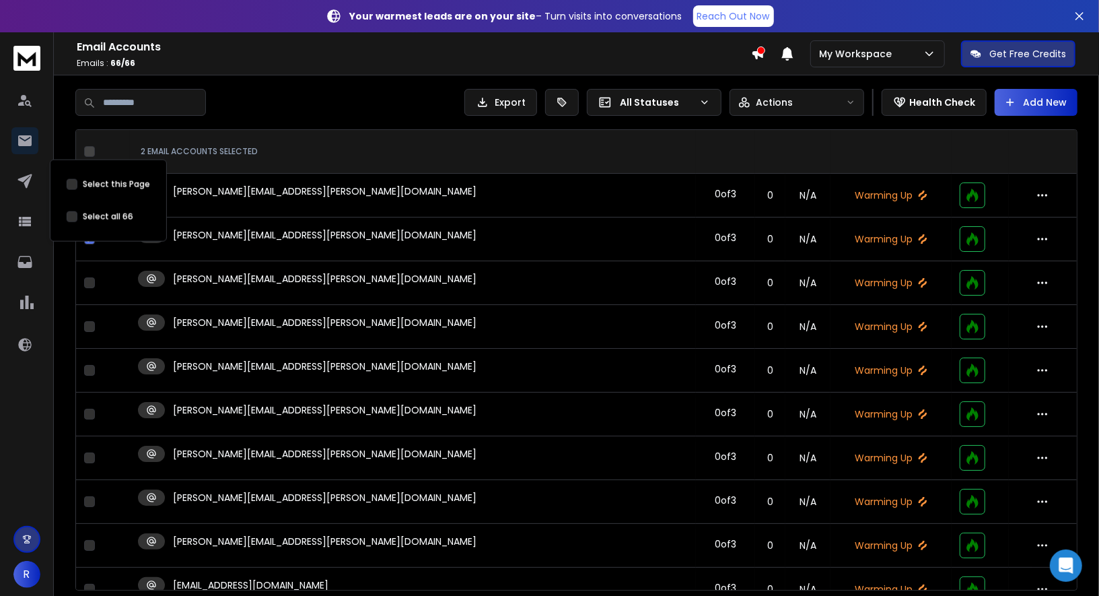
click at [89, 146] on button "Select this Page" at bounding box center [89, 151] width 11 height 11
click at [74, 217] on button "Select this Page" at bounding box center [72, 216] width 11 height 11
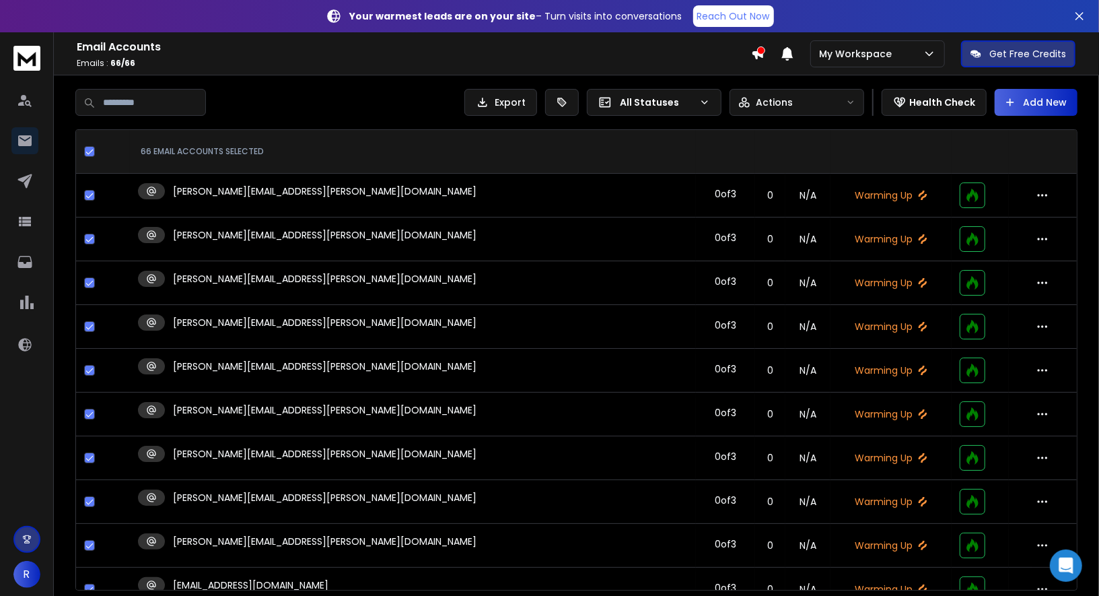
click at [94, 155] on button "button" at bounding box center [89, 151] width 11 height 11
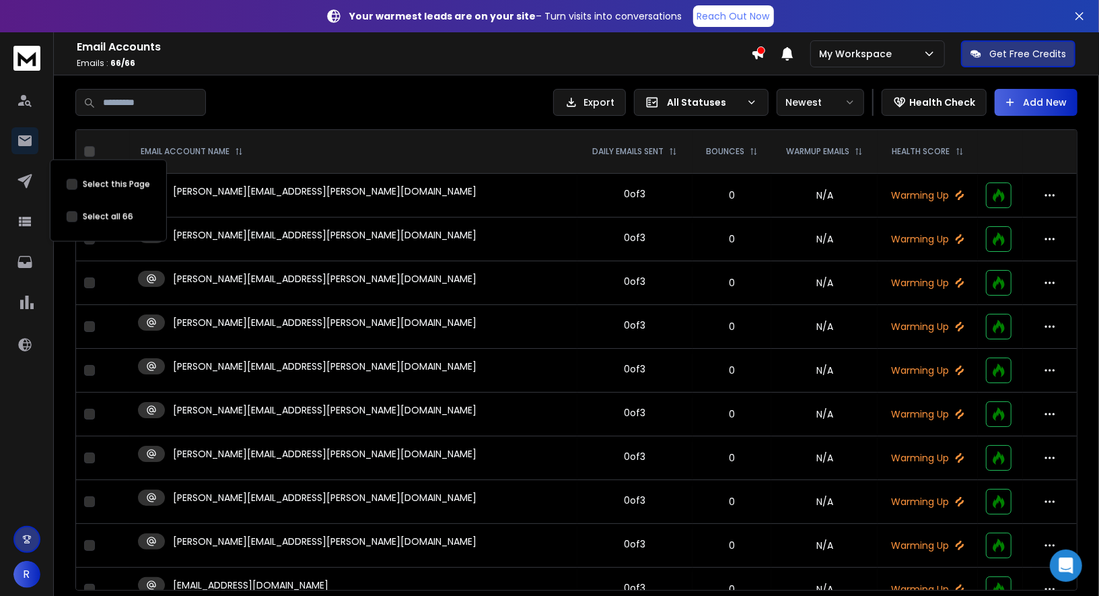
click at [96, 181] on label "Select this Page" at bounding box center [116, 184] width 67 height 11
click at [67, 184] on button "Select this Page" at bounding box center [72, 184] width 11 height 11
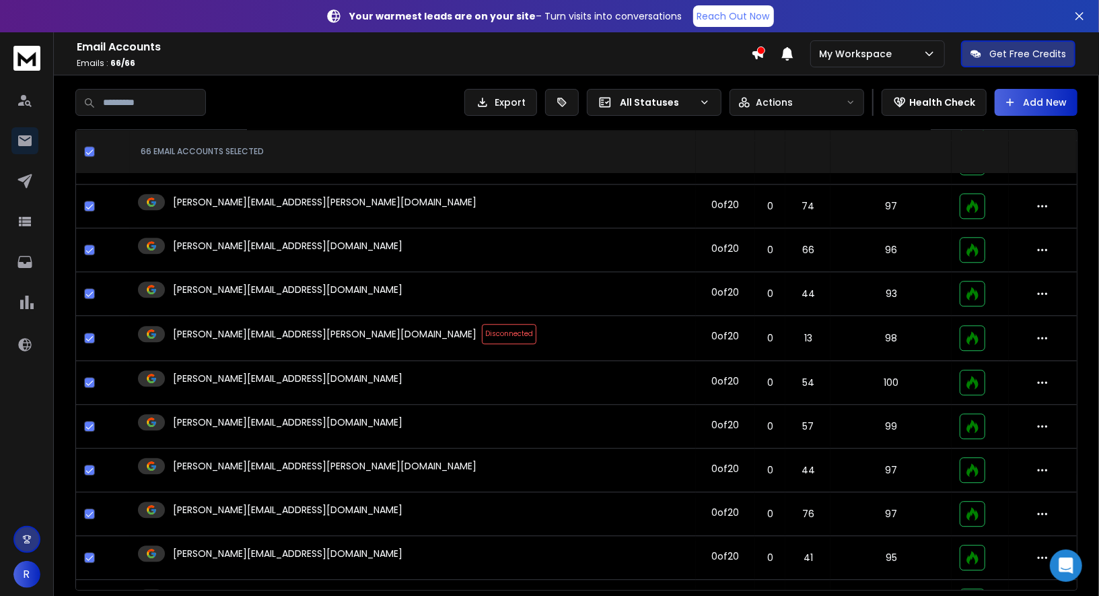
scroll to position [2461, 0]
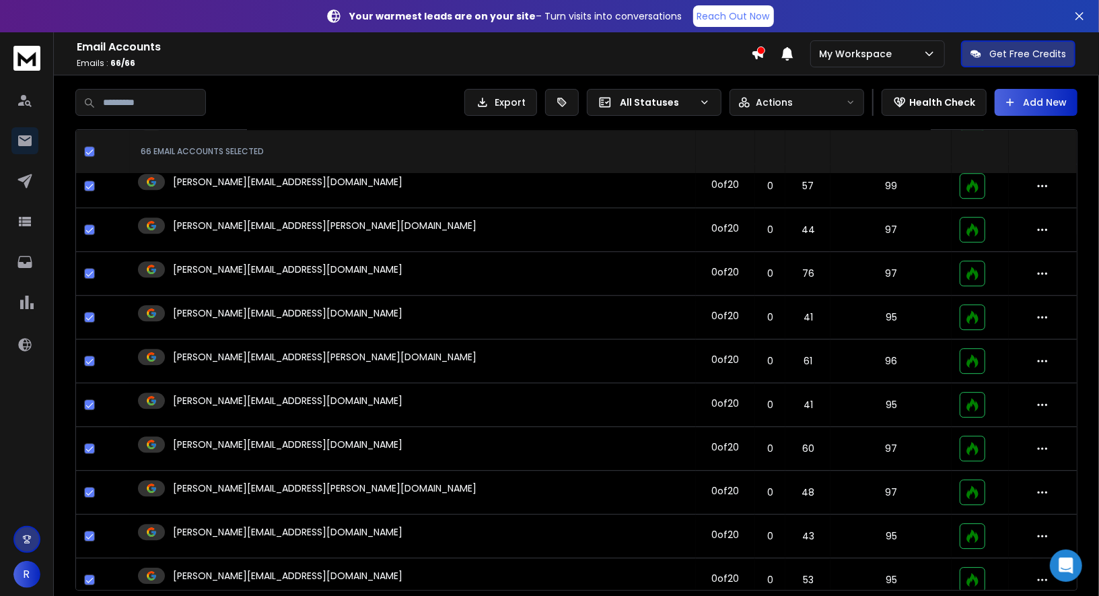
click at [94, 536] on button "button" at bounding box center [89, 579] width 11 height 11
click at [92, 530] on button "button" at bounding box center [89, 535] width 11 height 11
click at [94, 481] on td at bounding box center [103, 492] width 54 height 44
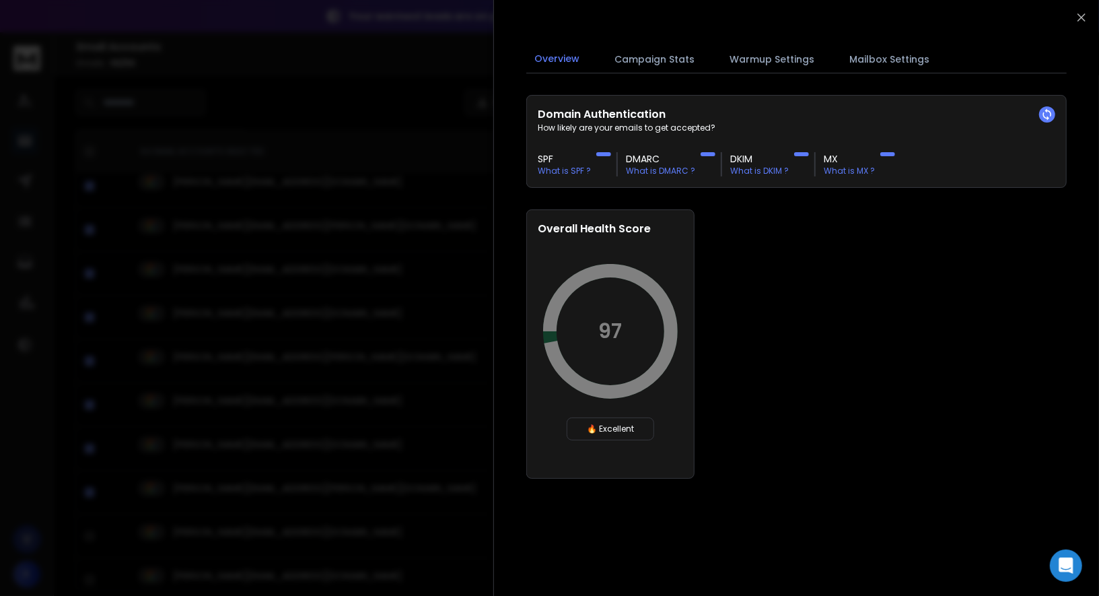
click at [109, 401] on div at bounding box center [549, 298] width 1099 height 596
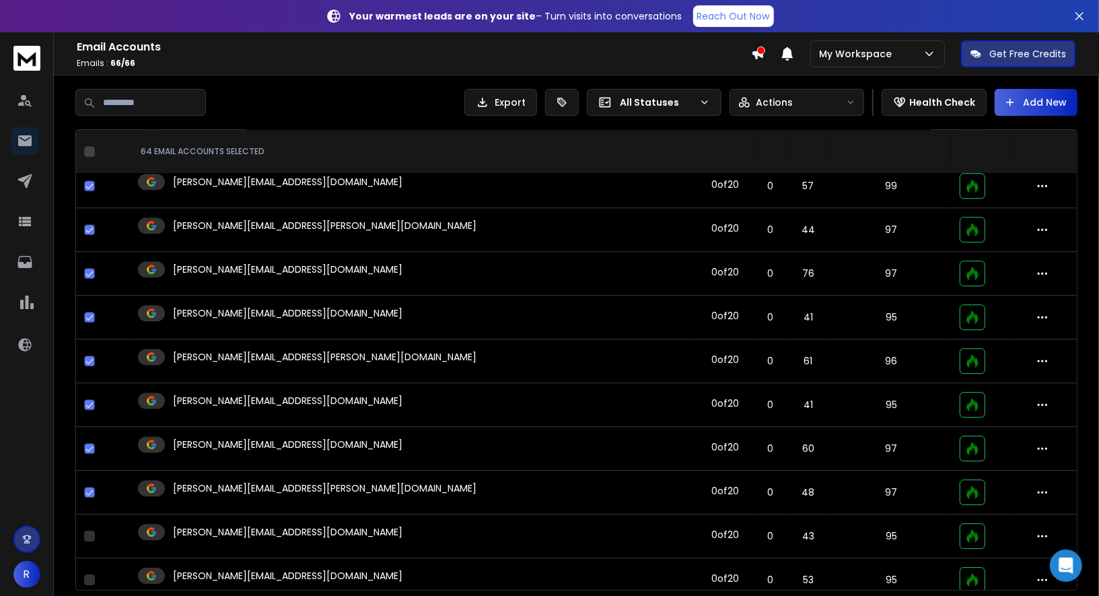
click at [89, 487] on button "button" at bounding box center [89, 492] width 11 height 11
click at [90, 435] on td at bounding box center [103, 449] width 54 height 44
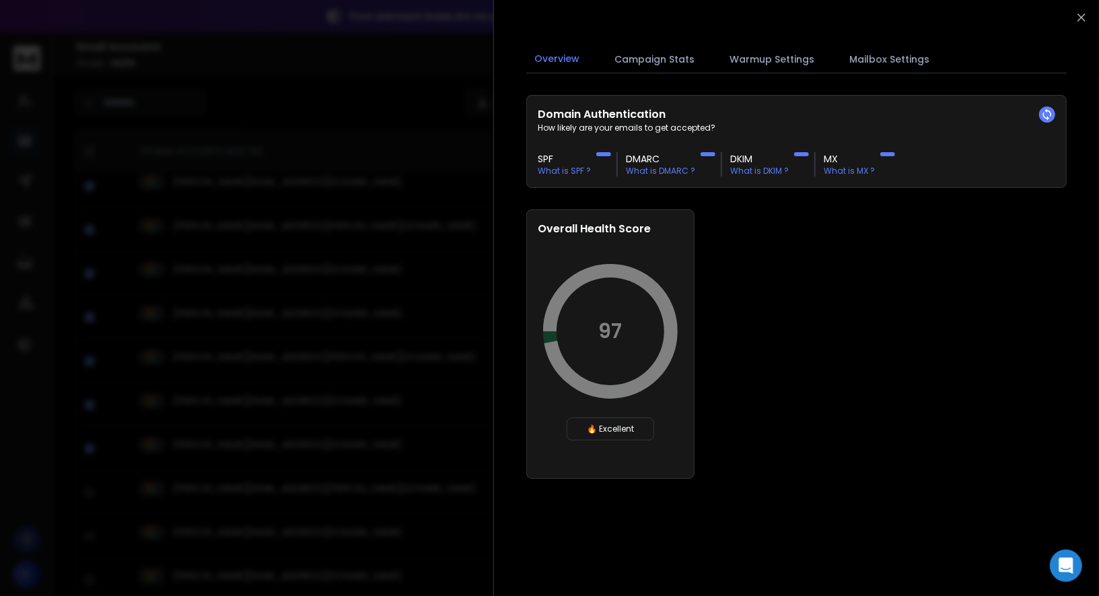
click at [94, 392] on div at bounding box center [549, 298] width 1099 height 596
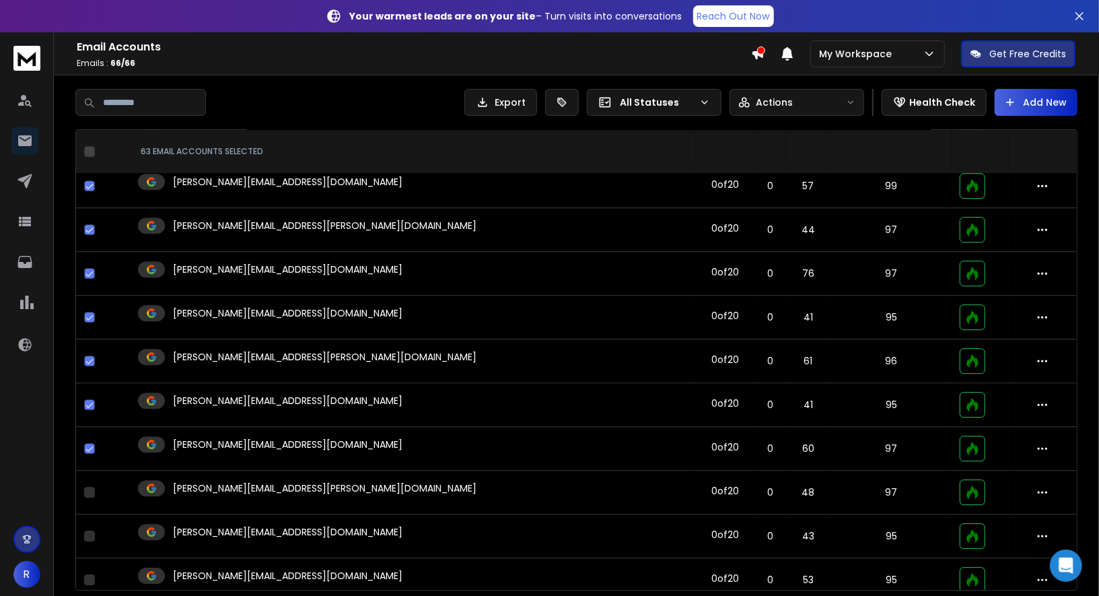
click at [87, 443] on button "button" at bounding box center [89, 448] width 11 height 11
click at [93, 399] on button "button" at bounding box center [89, 404] width 11 height 11
click at [92, 355] on button "button" at bounding box center [89, 360] width 11 height 11
click at [92, 312] on button "button" at bounding box center [89, 317] width 11 height 11
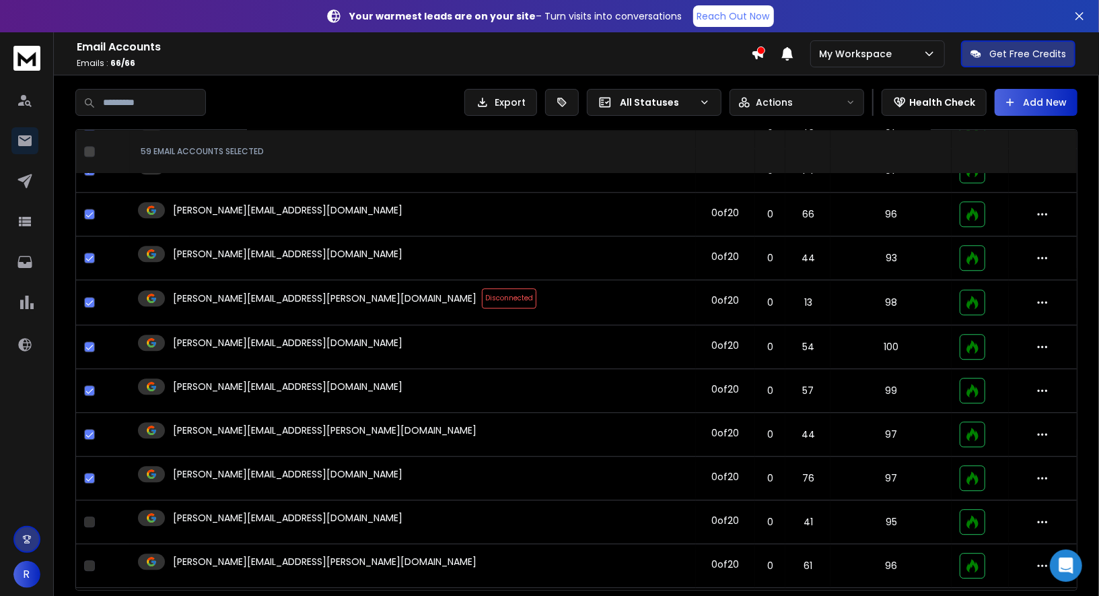
scroll to position [2253, 0]
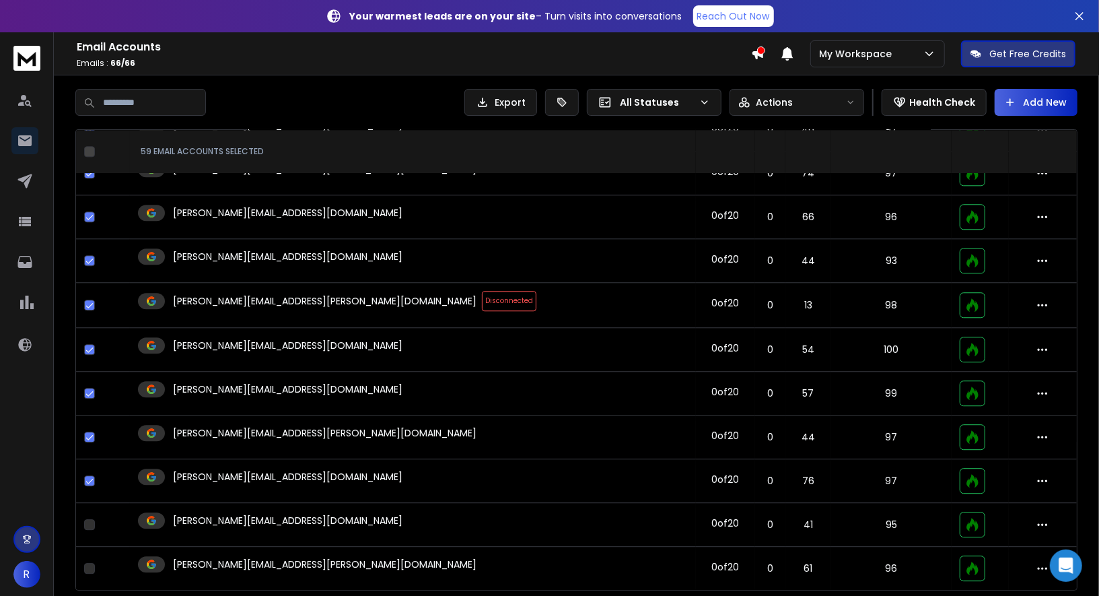
click at [89, 475] on button "button" at bounding box center [89, 480] width 11 height 11
click at [90, 431] on button "button" at bounding box center [89, 436] width 11 height 11
click at [91, 388] on button "button" at bounding box center [89, 393] width 11 height 11
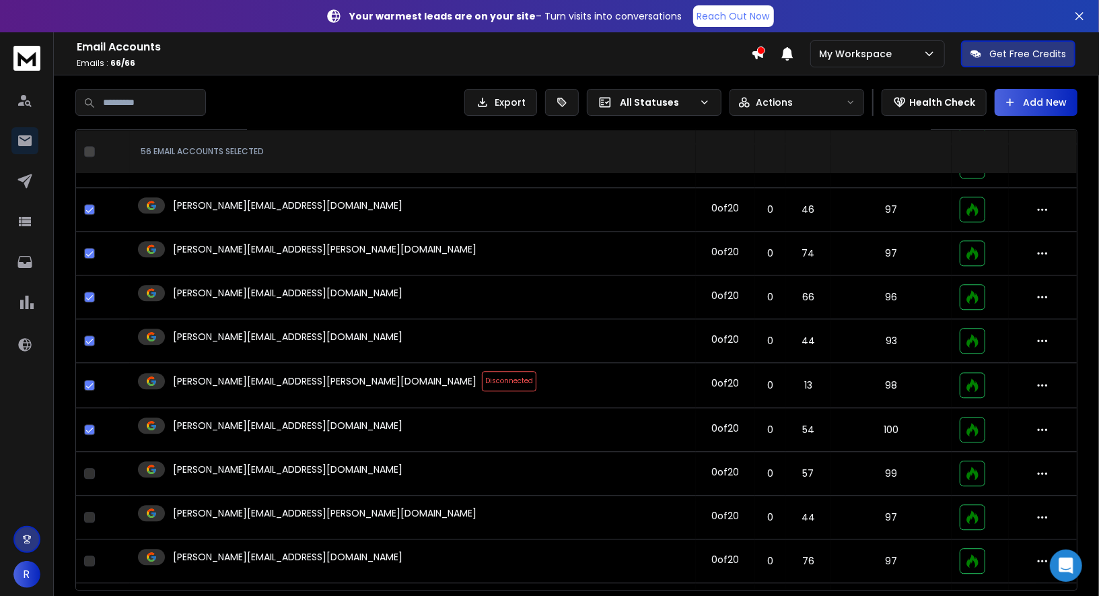
click at [90, 424] on button "button" at bounding box center [89, 429] width 11 height 11
click at [94, 380] on div at bounding box center [107, 385] width 46 height 11
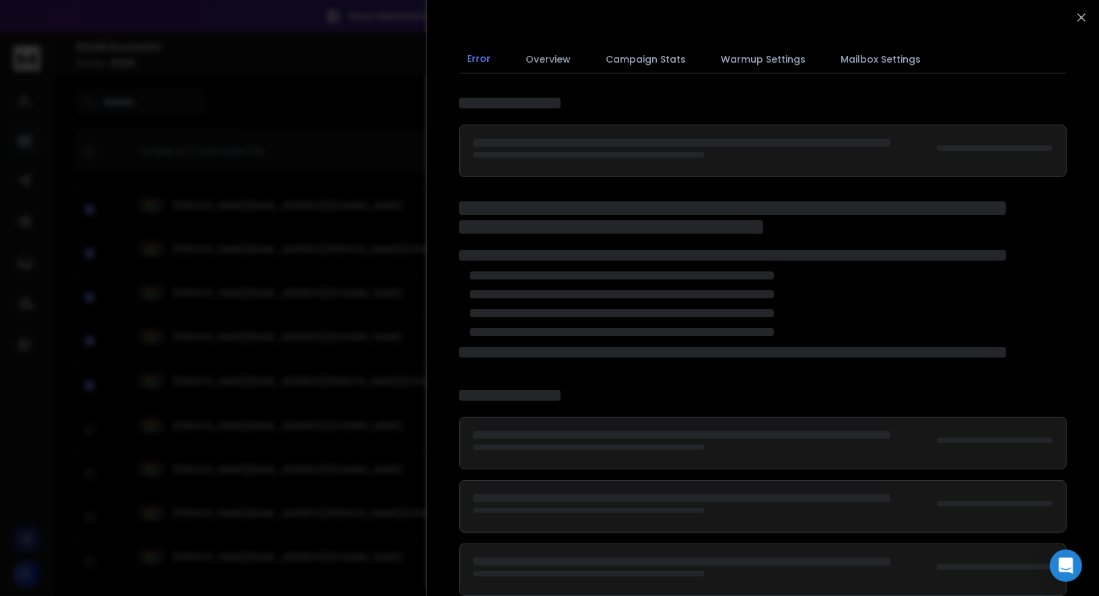
click at [91, 326] on div at bounding box center [549, 298] width 1099 height 596
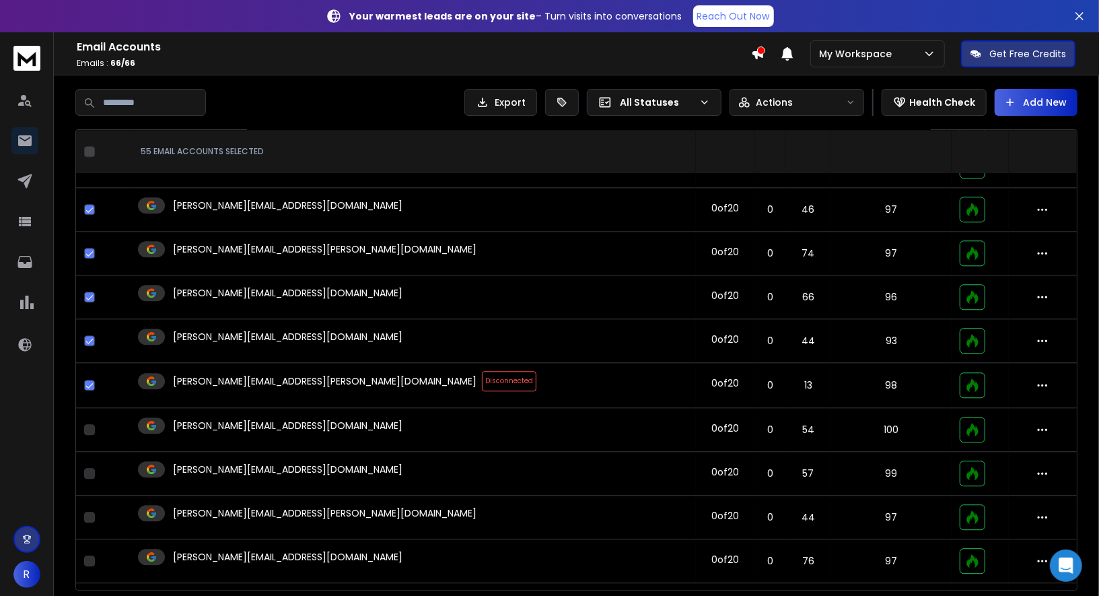
click at [92, 380] on button "button" at bounding box center [89, 385] width 11 height 11
click at [91, 335] on button "button" at bounding box center [89, 340] width 11 height 11
click at [94, 286] on td at bounding box center [103, 297] width 54 height 44
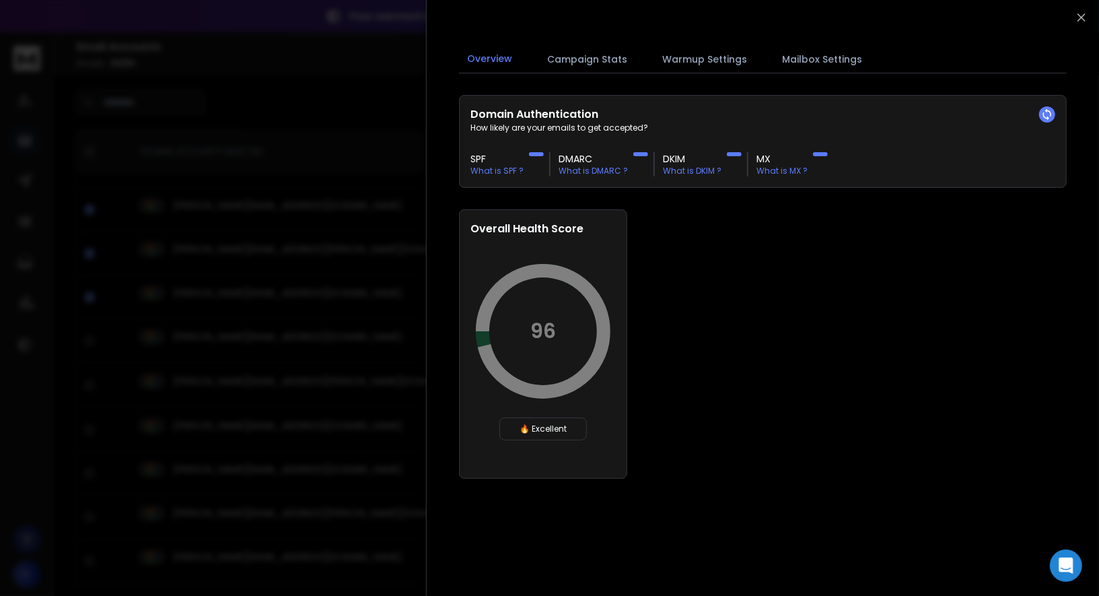
click at [93, 286] on div at bounding box center [549, 298] width 1099 height 596
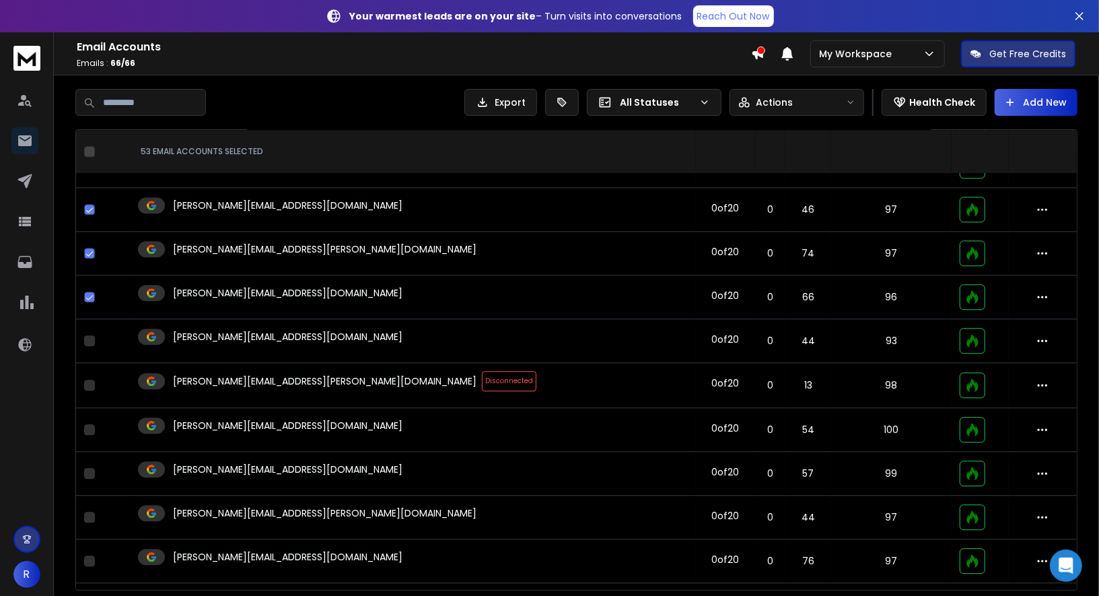
scroll to position [2011, 0]
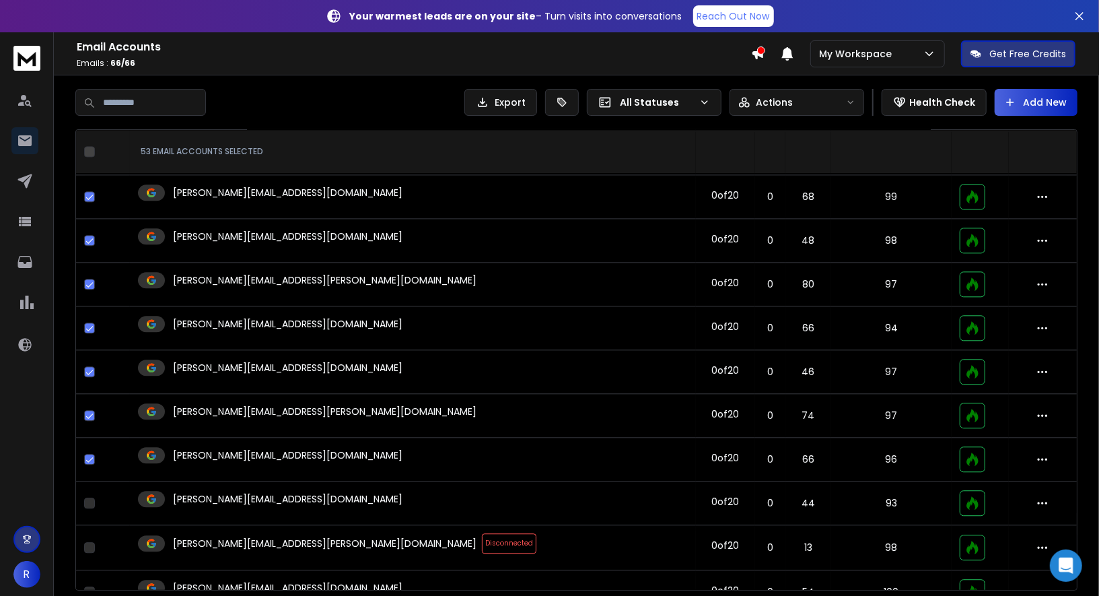
click at [92, 454] on button "button" at bounding box center [89, 459] width 11 height 11
click at [92, 410] on button "button" at bounding box center [89, 415] width 11 height 11
click at [90, 366] on button "button" at bounding box center [89, 371] width 11 height 11
click at [94, 322] on button "button" at bounding box center [89, 327] width 11 height 11
click at [90, 279] on button "button" at bounding box center [89, 284] width 11 height 11
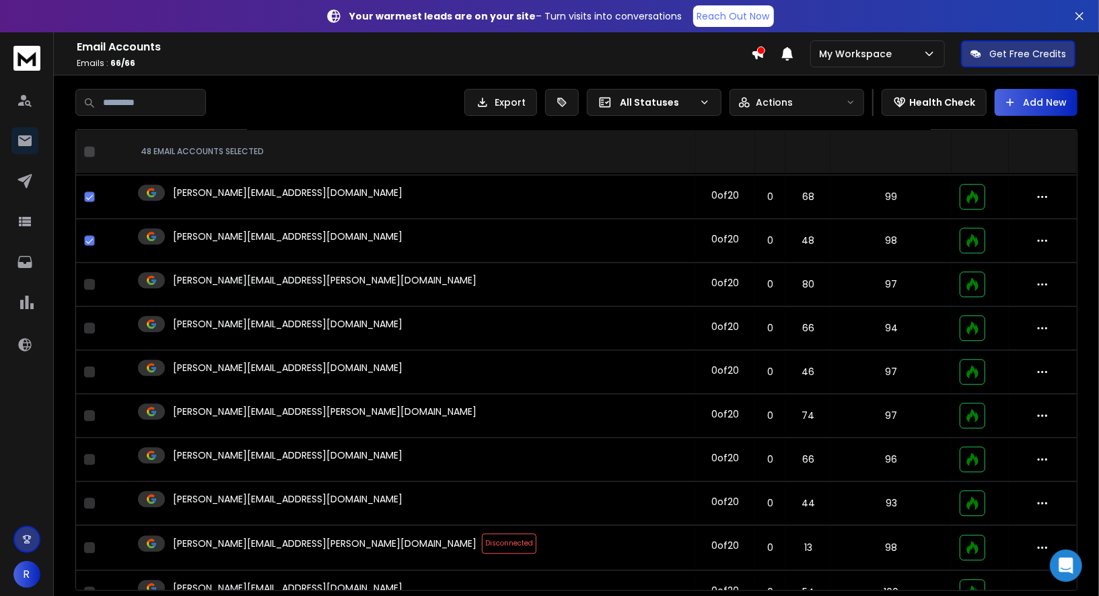
click at [90, 235] on button "button" at bounding box center [89, 240] width 11 height 11
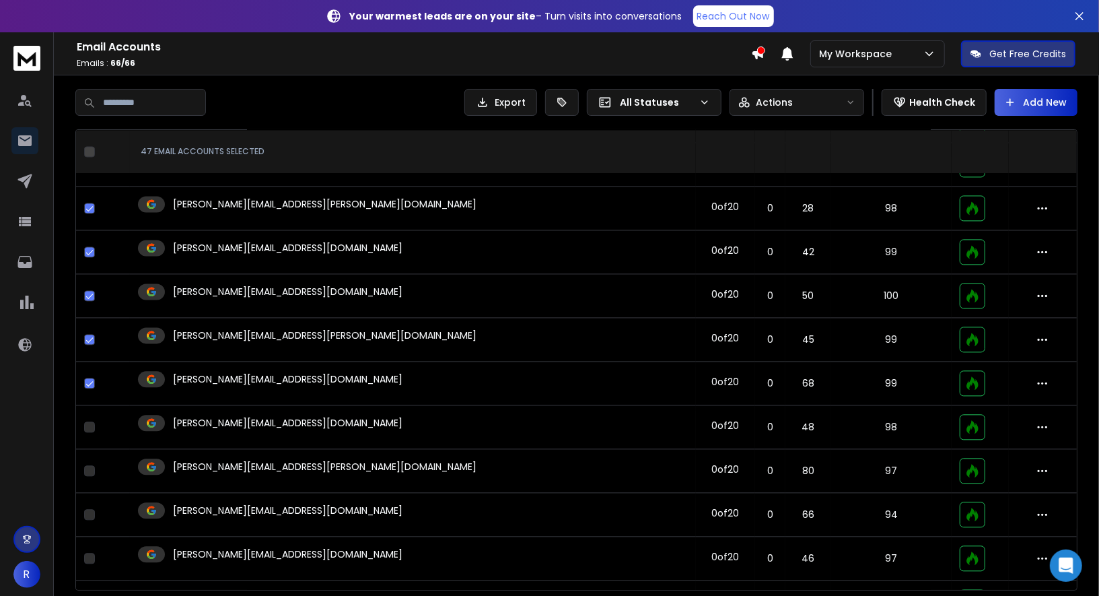
scroll to position [1761, 0]
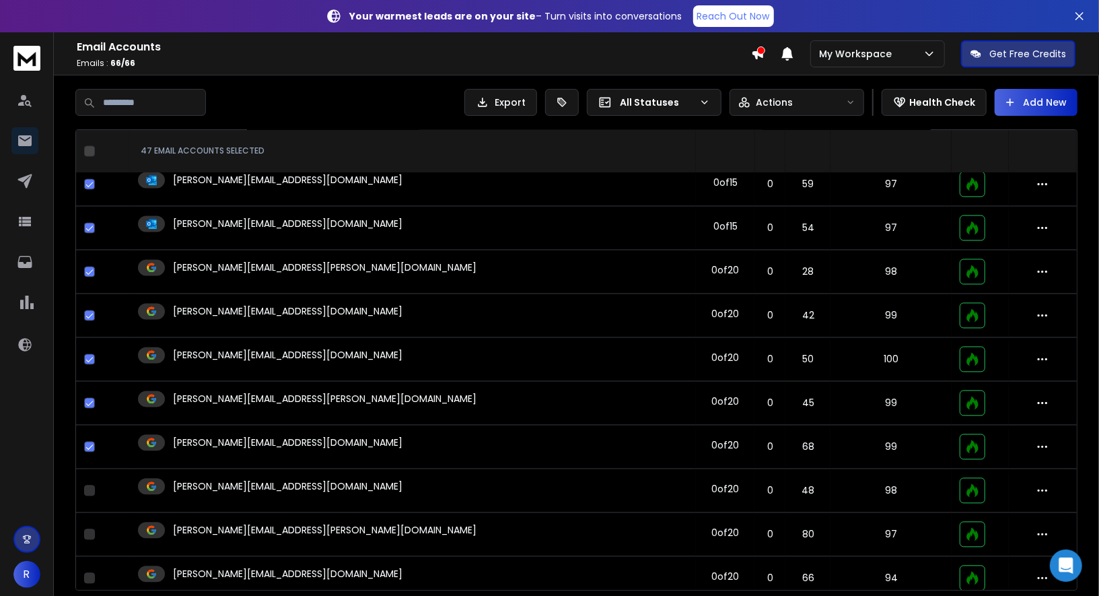
click at [87, 442] on button "button" at bounding box center [89, 447] width 11 height 11
click at [87, 396] on td at bounding box center [103, 404] width 54 height 44
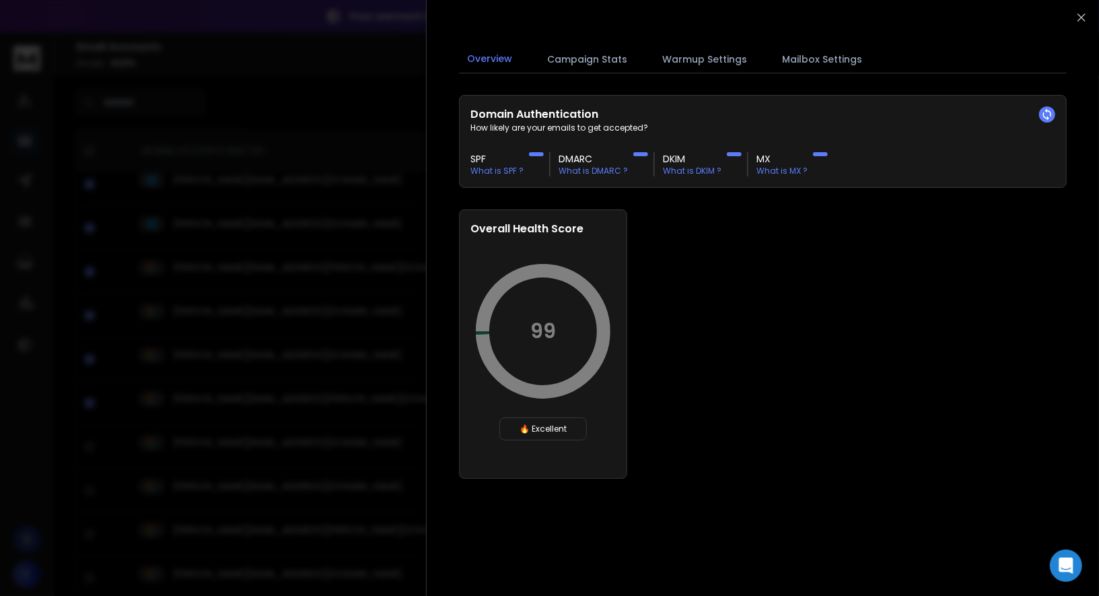
click at [86, 341] on div at bounding box center [549, 298] width 1099 height 596
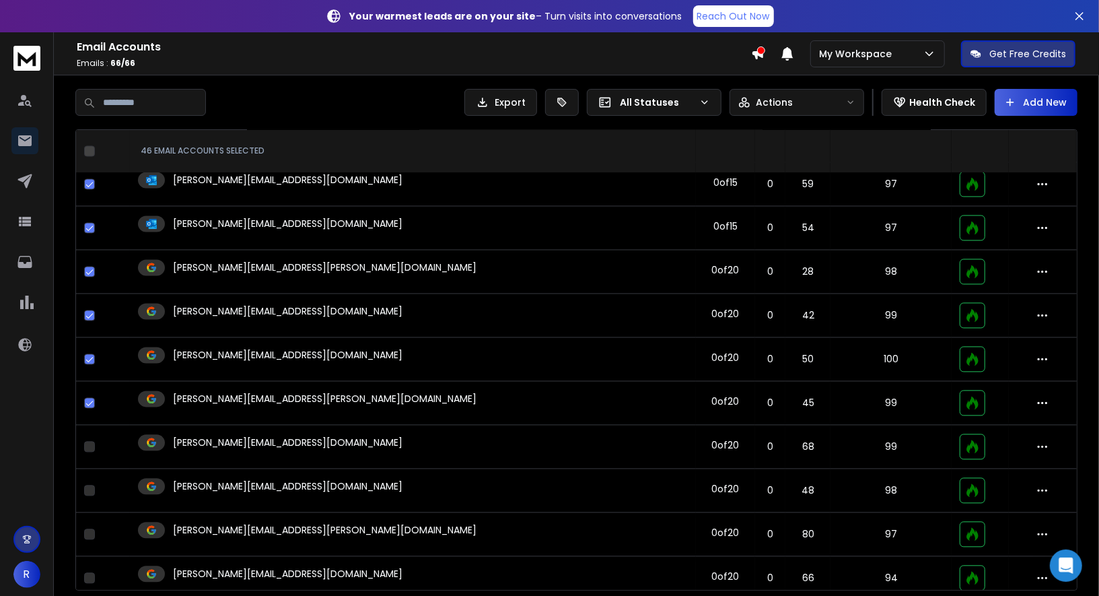
click at [89, 398] on button "button" at bounding box center [89, 403] width 11 height 11
click at [90, 354] on button "button" at bounding box center [89, 359] width 11 height 11
click at [90, 310] on button "button" at bounding box center [89, 315] width 11 height 11
click at [91, 267] on button "button" at bounding box center [89, 272] width 11 height 11
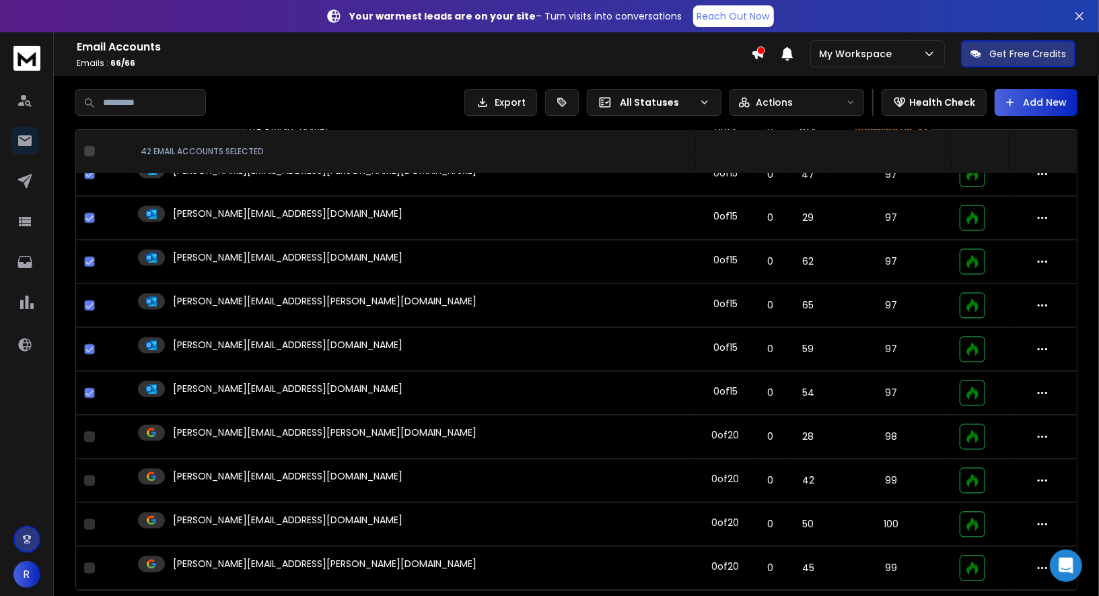
scroll to position [1594, 0]
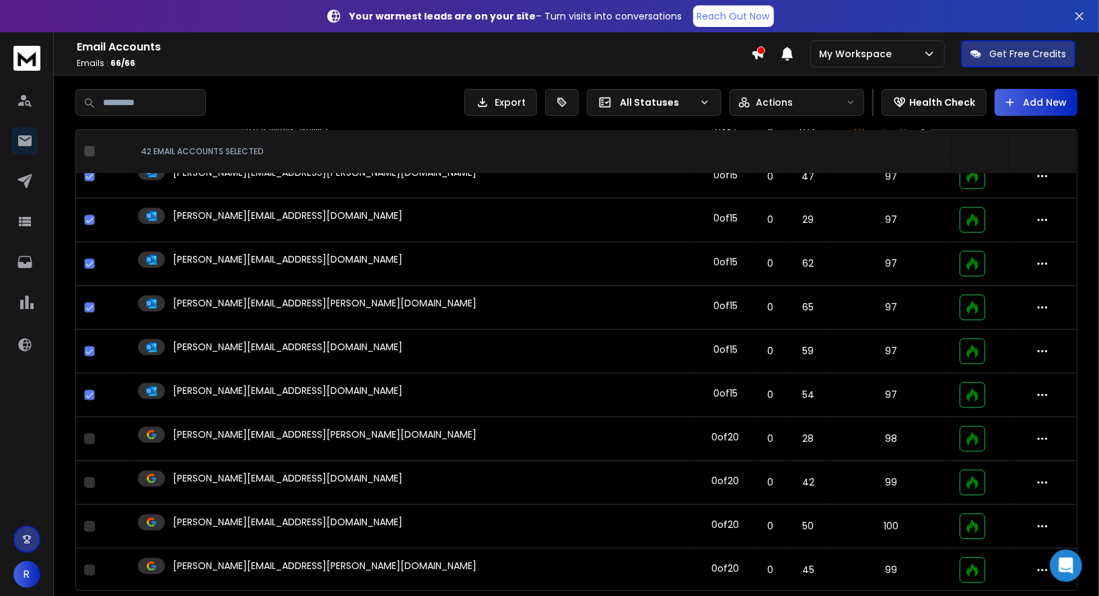
click at [88, 390] on button "button" at bounding box center [89, 395] width 11 height 11
click at [92, 346] on button "button" at bounding box center [89, 351] width 11 height 11
click at [92, 302] on button "button" at bounding box center [89, 307] width 11 height 11
click at [90, 258] on button "button" at bounding box center [89, 263] width 11 height 11
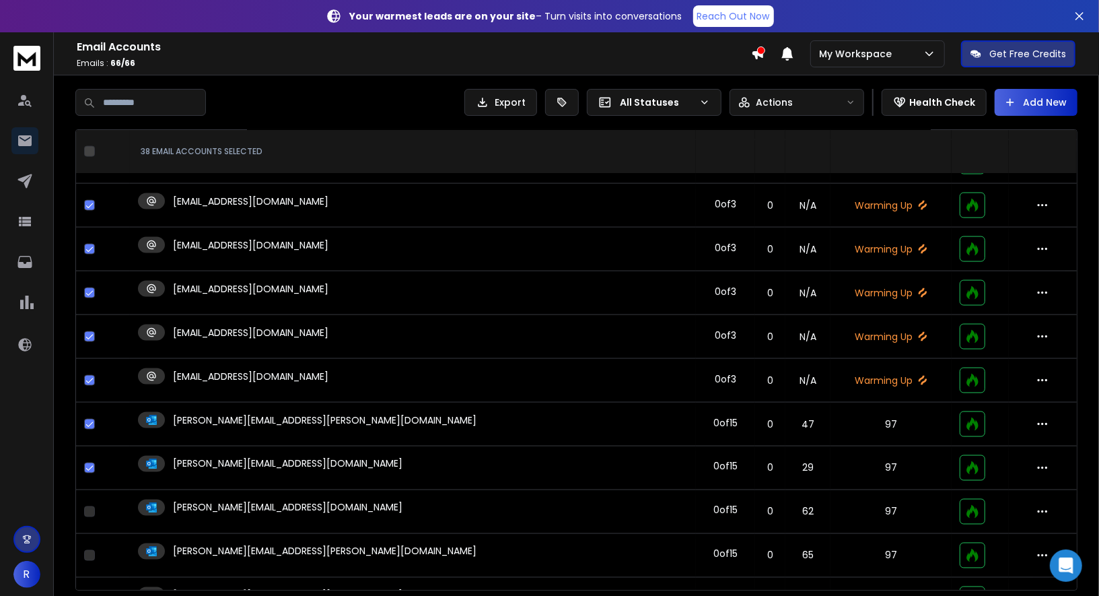
scroll to position [1344, 0]
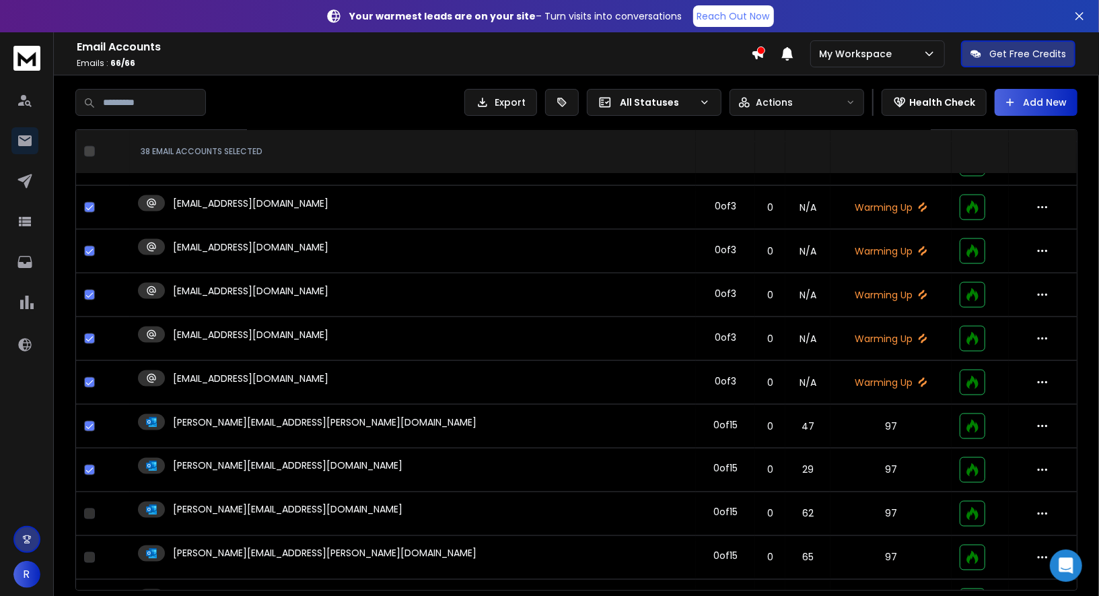
click at [91, 464] on button "button" at bounding box center [89, 469] width 11 height 11
click at [92, 421] on button "button" at bounding box center [89, 426] width 11 height 11
click at [92, 377] on button "button" at bounding box center [89, 382] width 11 height 11
click at [91, 333] on button "button" at bounding box center [89, 338] width 11 height 11
click at [93, 377] on button "button" at bounding box center [89, 382] width 11 height 11
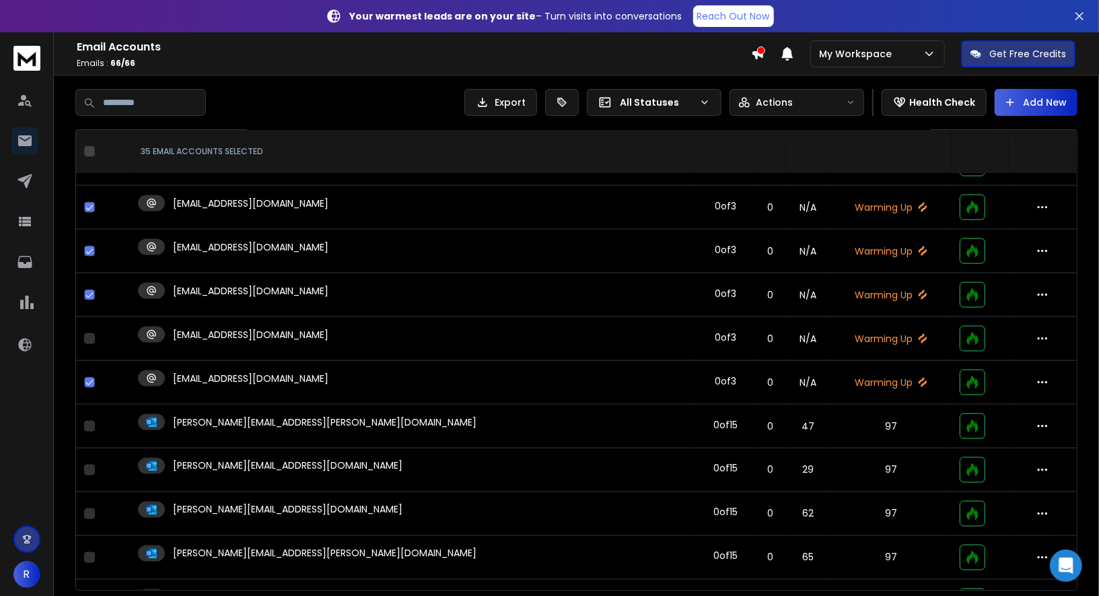
click at [92, 337] on td at bounding box center [103, 339] width 54 height 44
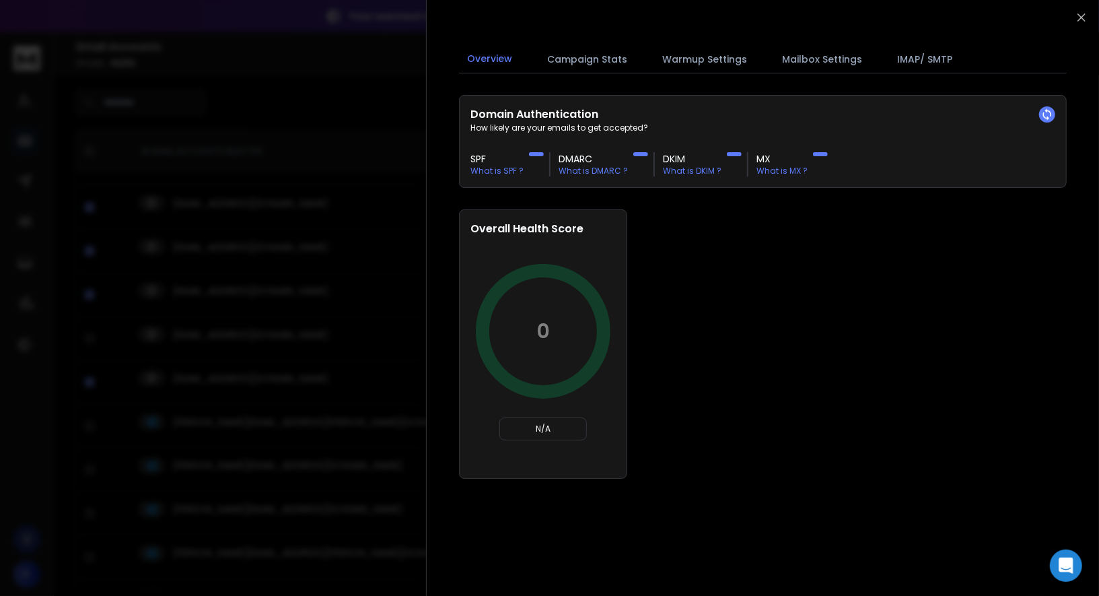
click at [92, 337] on div at bounding box center [549, 298] width 1099 height 596
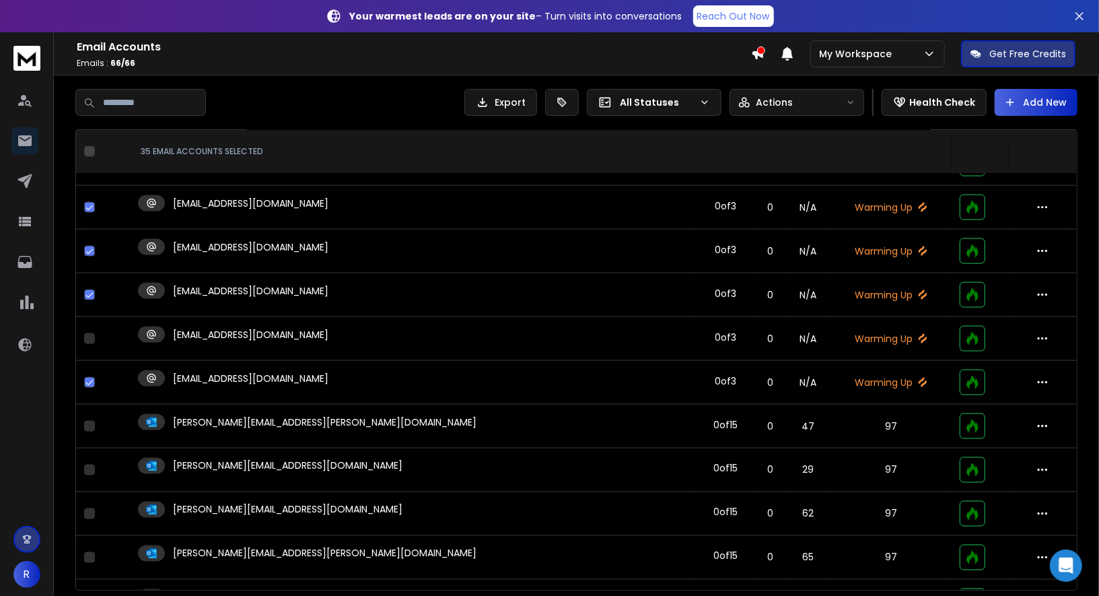
click at [92, 333] on button "button" at bounding box center [89, 338] width 11 height 11
click at [574, 104] on button at bounding box center [562, 102] width 34 height 27
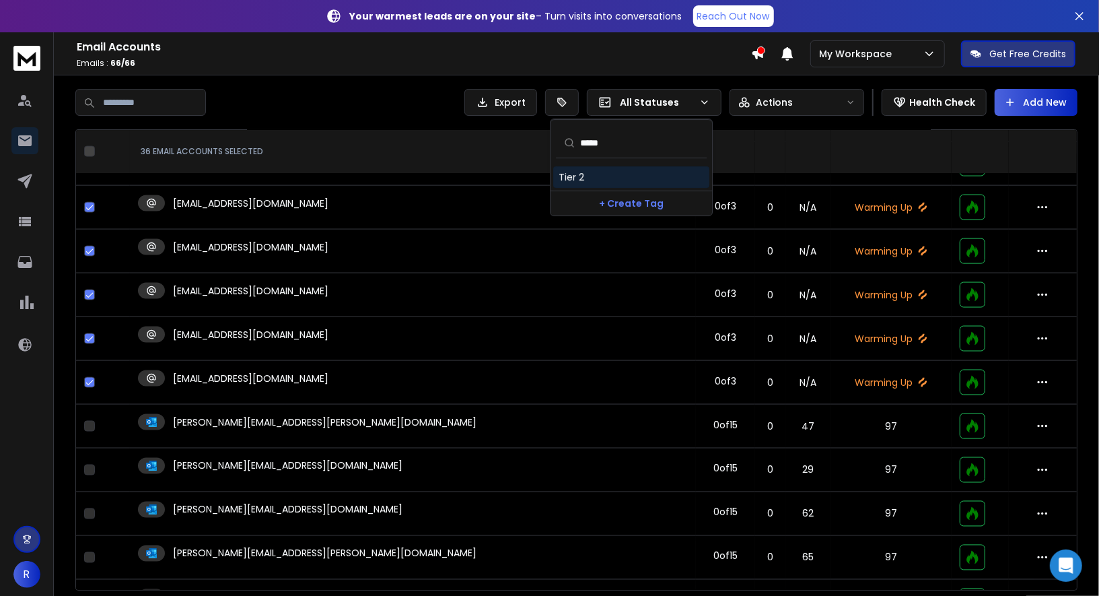
type input "****"
click at [648, 203] on p "+ Create Tag" at bounding box center [631, 203] width 65 height 13
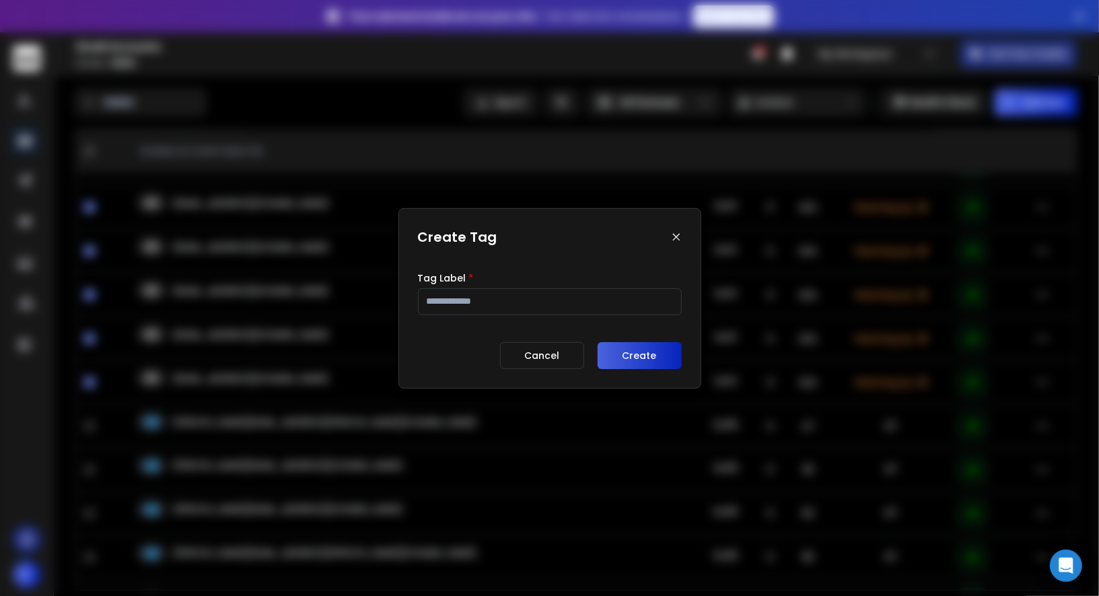
click at [499, 302] on input "text" at bounding box center [550, 301] width 264 height 27
type input "******"
click at [629, 355] on button "Create" at bounding box center [640, 355] width 84 height 27
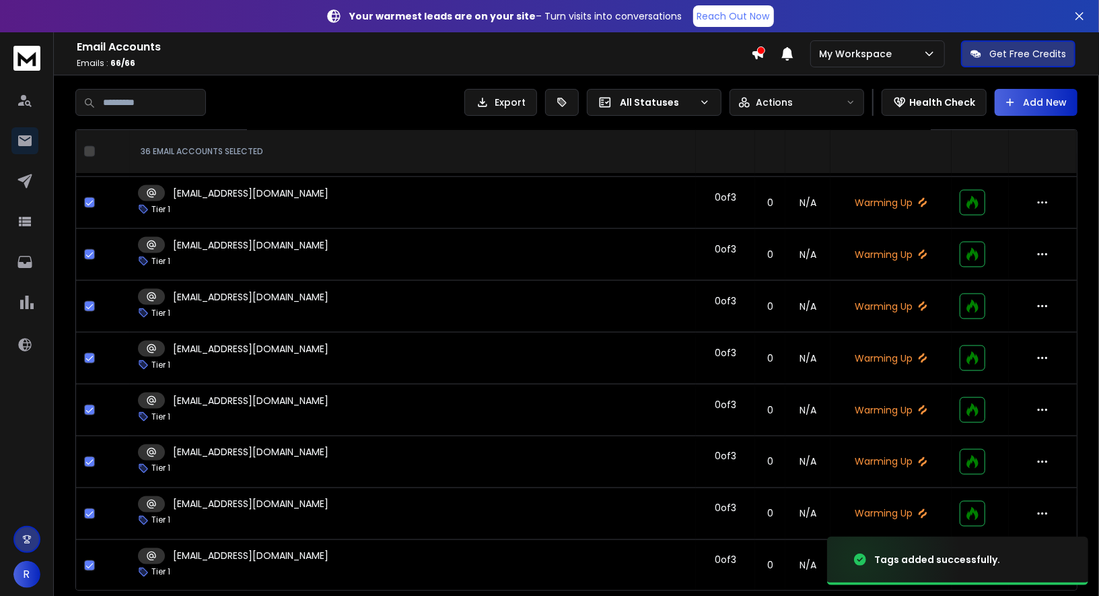
scroll to position [1578, 0]
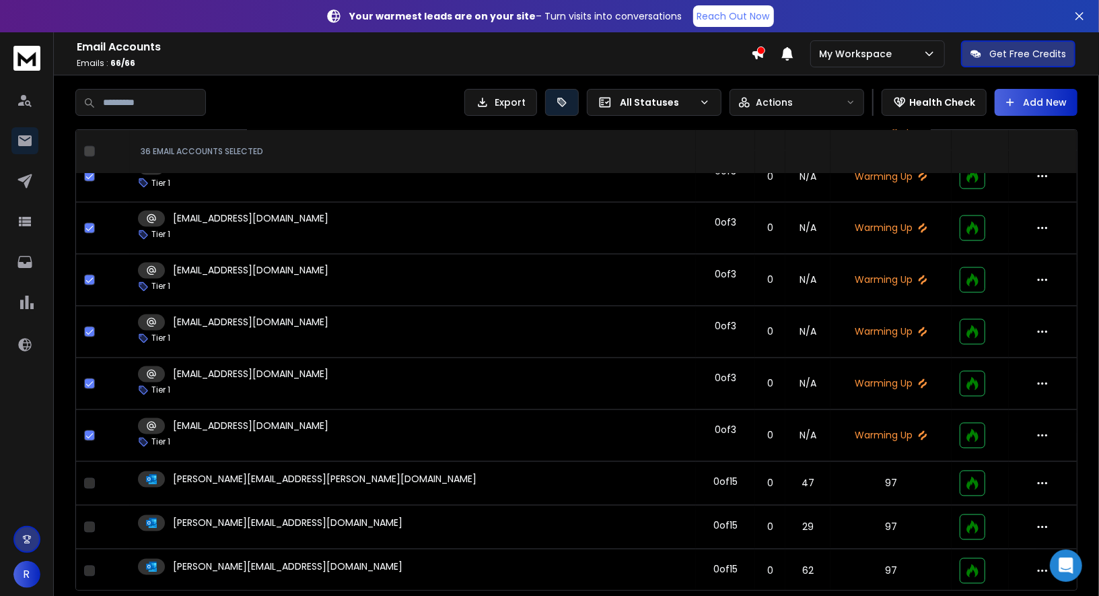
click at [572, 102] on button at bounding box center [562, 102] width 34 height 27
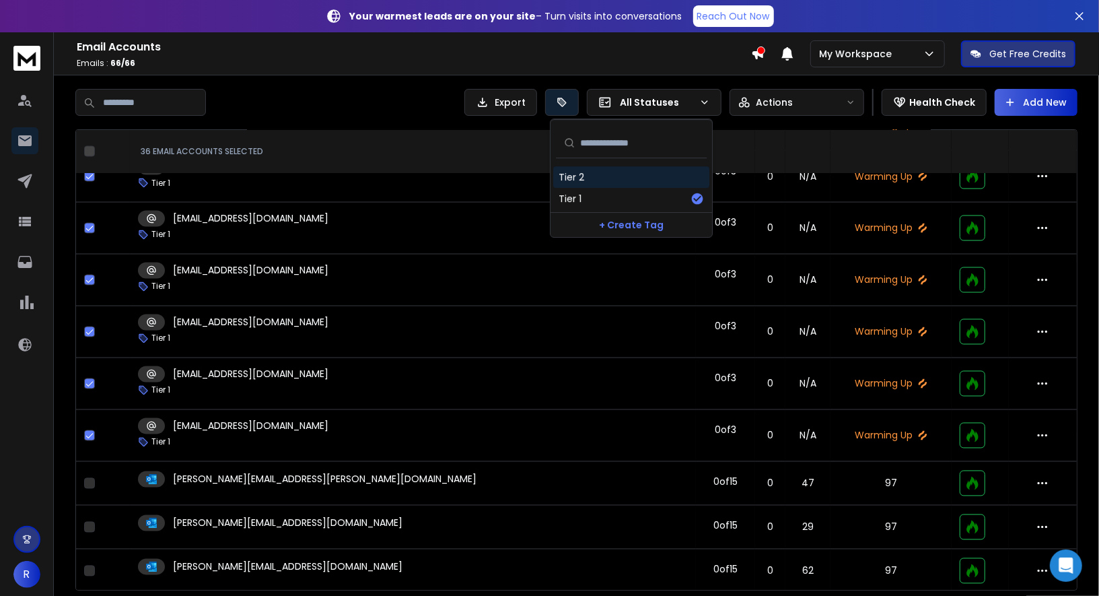
click at [572, 102] on button at bounding box center [562, 102] width 34 height 27
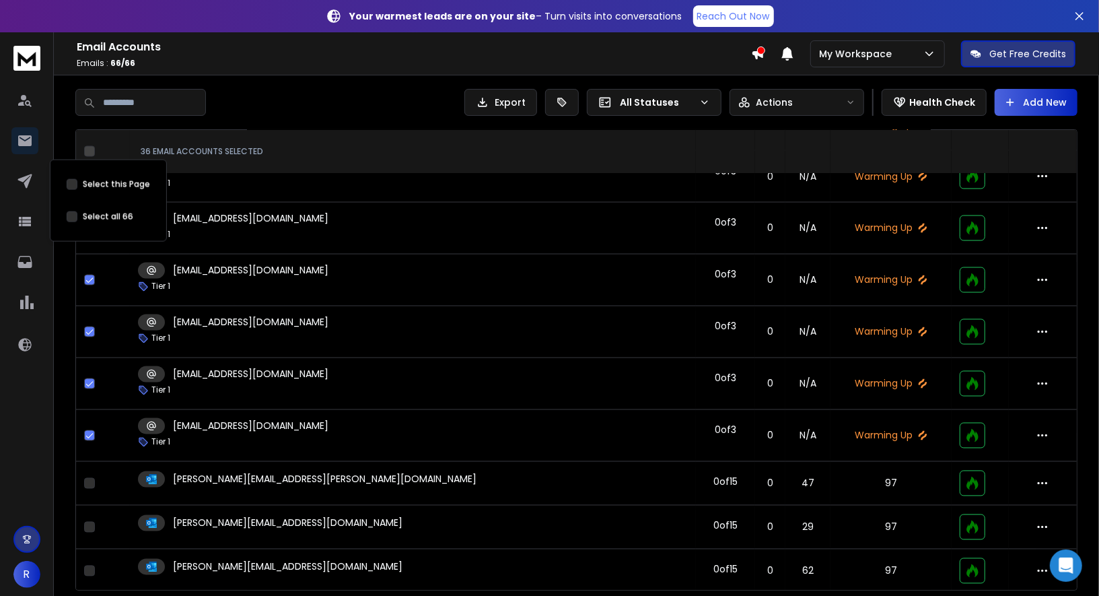
click at [87, 147] on button "Select this Page" at bounding box center [89, 151] width 11 height 11
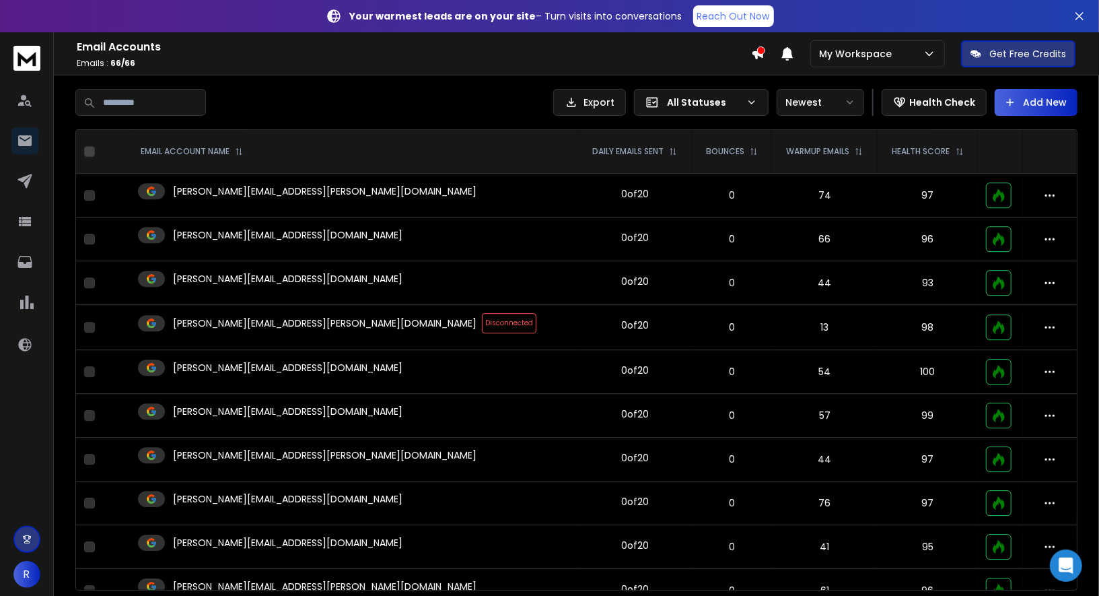
scroll to position [2751, 0]
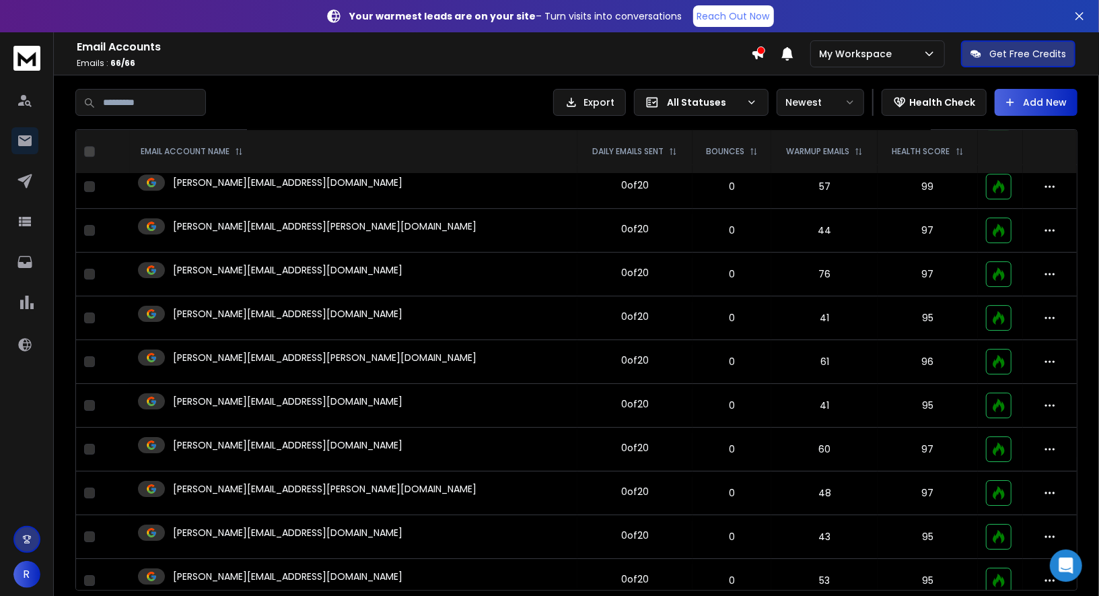
click at [91, 536] on button "button" at bounding box center [89, 580] width 11 height 11
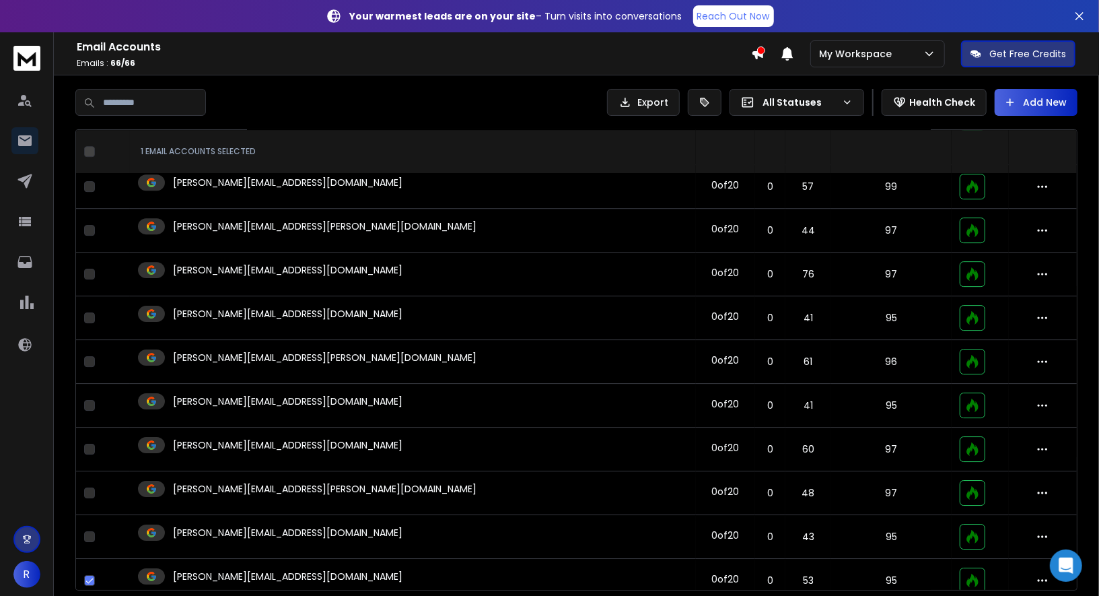
click at [90, 531] on button "button" at bounding box center [89, 536] width 11 height 11
click at [90, 487] on button "button" at bounding box center [89, 492] width 11 height 11
click at [93, 444] on button "button" at bounding box center [89, 449] width 11 height 11
click at [92, 400] on button "button" at bounding box center [89, 405] width 11 height 11
click at [89, 347] on td at bounding box center [103, 362] width 54 height 44
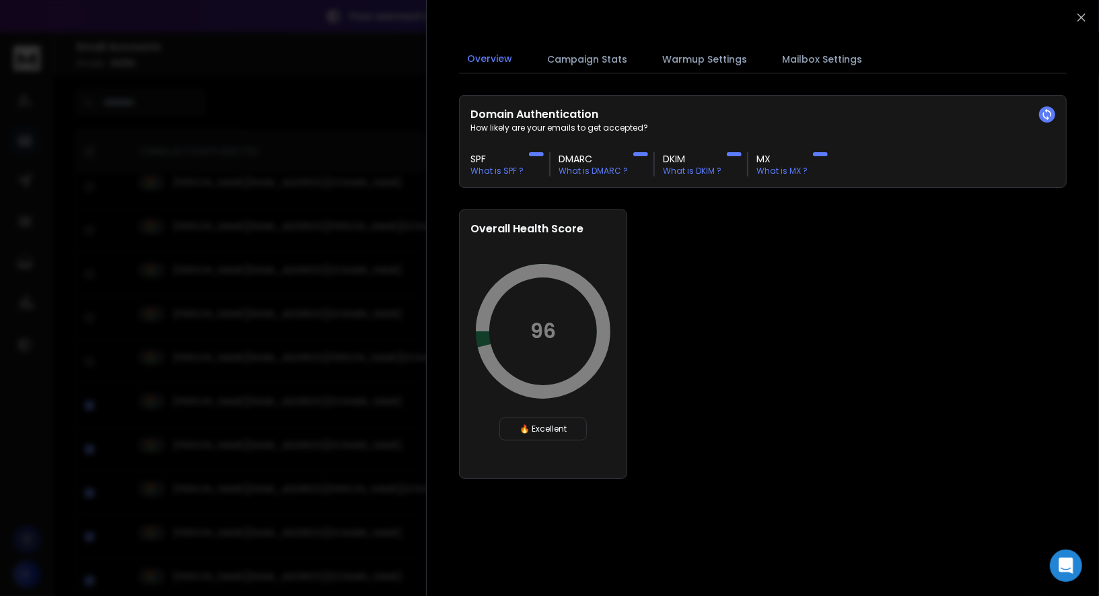
click at [92, 302] on div at bounding box center [549, 298] width 1099 height 596
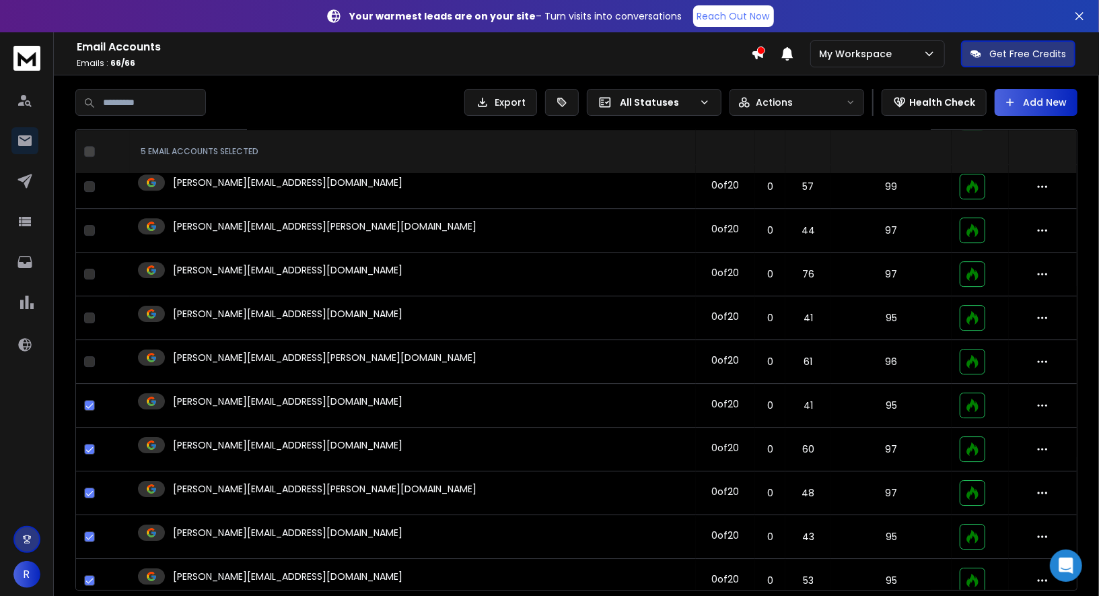
click at [93, 356] on button "button" at bounding box center [89, 361] width 11 height 11
click at [93, 312] on button "button" at bounding box center [89, 317] width 11 height 11
click at [92, 269] on button "button" at bounding box center [89, 274] width 11 height 11
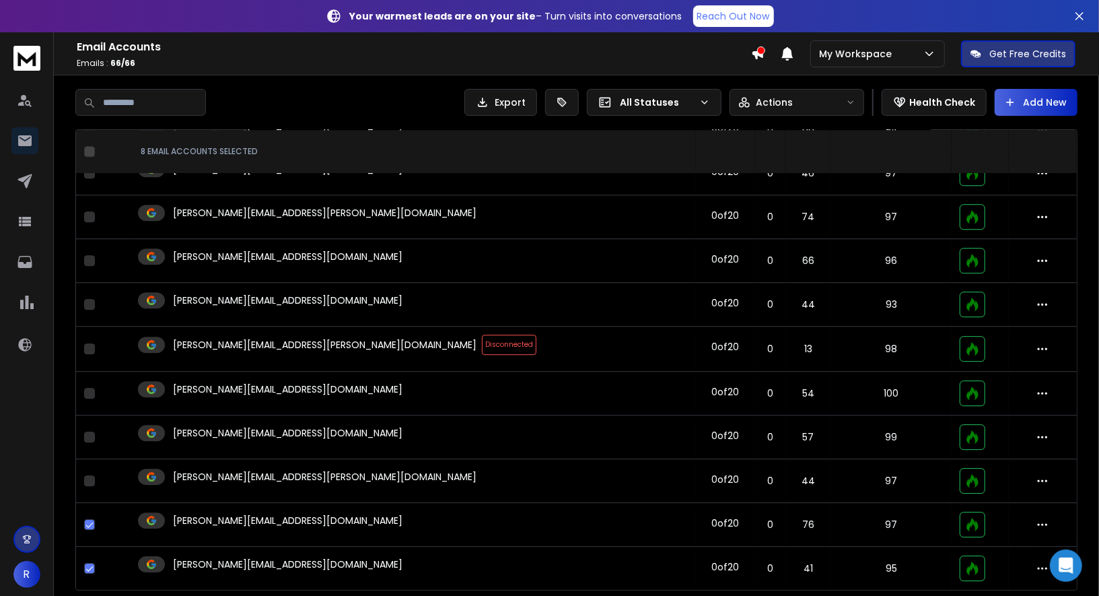
scroll to position [2492, 0]
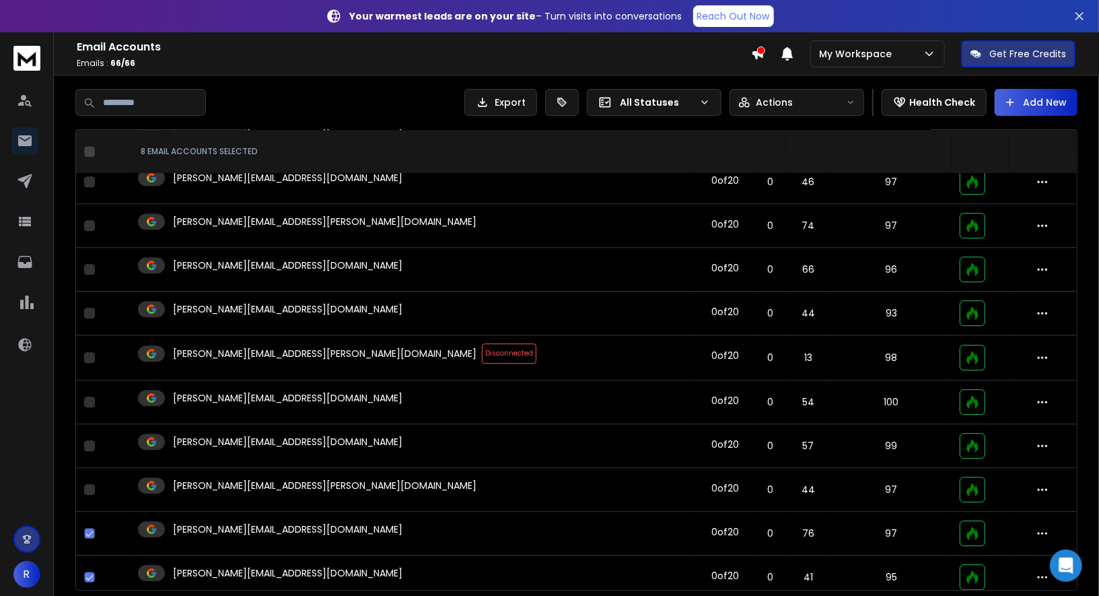
click at [89, 484] on button "button" at bounding box center [89, 489] width 11 height 11
click at [92, 424] on td at bounding box center [103, 446] width 54 height 44
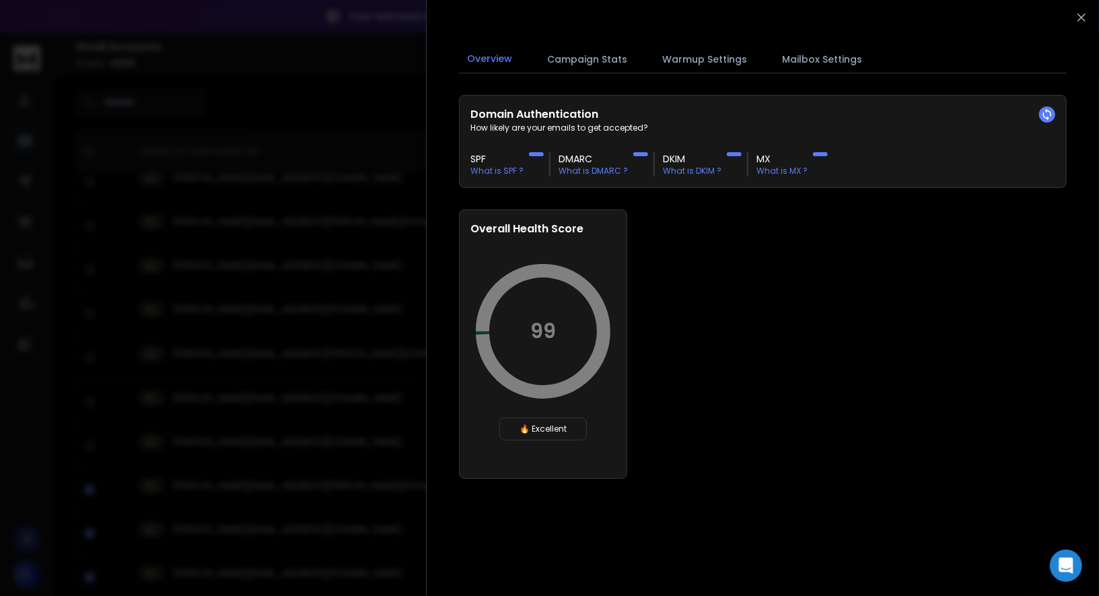
click at [92, 427] on div at bounding box center [549, 298] width 1099 height 596
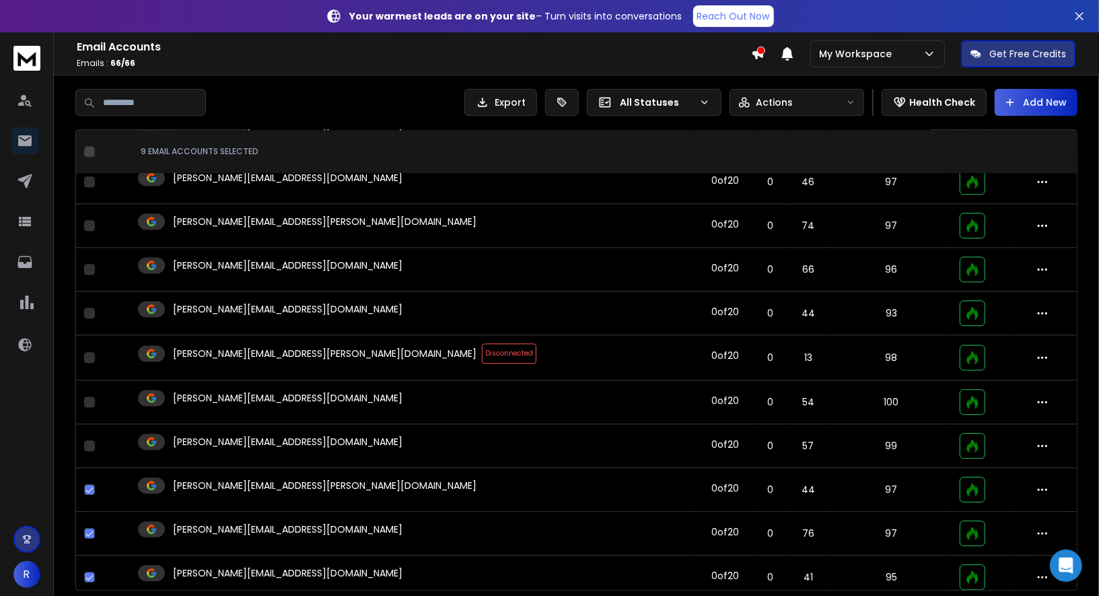
click at [92, 440] on button "button" at bounding box center [89, 445] width 11 height 11
click at [95, 396] on div at bounding box center [107, 401] width 46 height 11
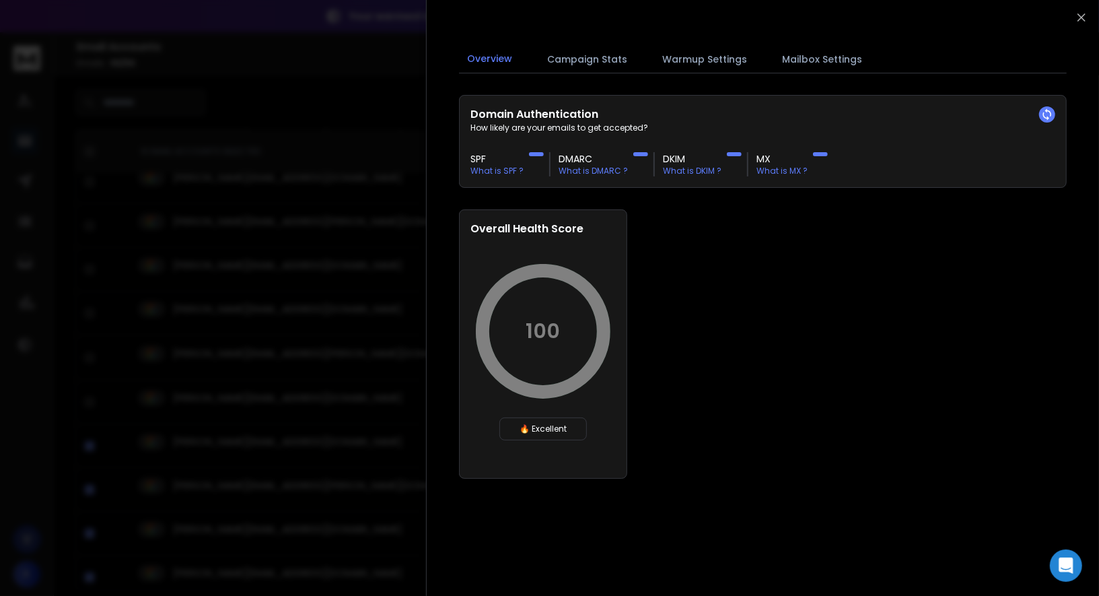
click at [94, 334] on div at bounding box center [549, 298] width 1099 height 596
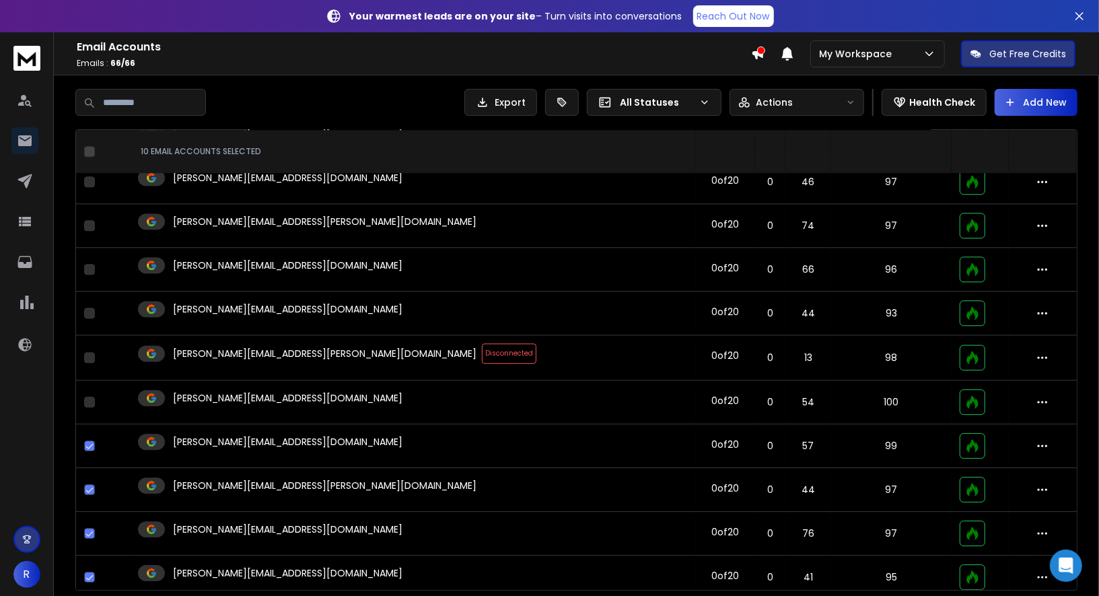
click at [85, 396] on button "button" at bounding box center [89, 401] width 11 height 11
click at [91, 335] on td at bounding box center [103, 357] width 54 height 45
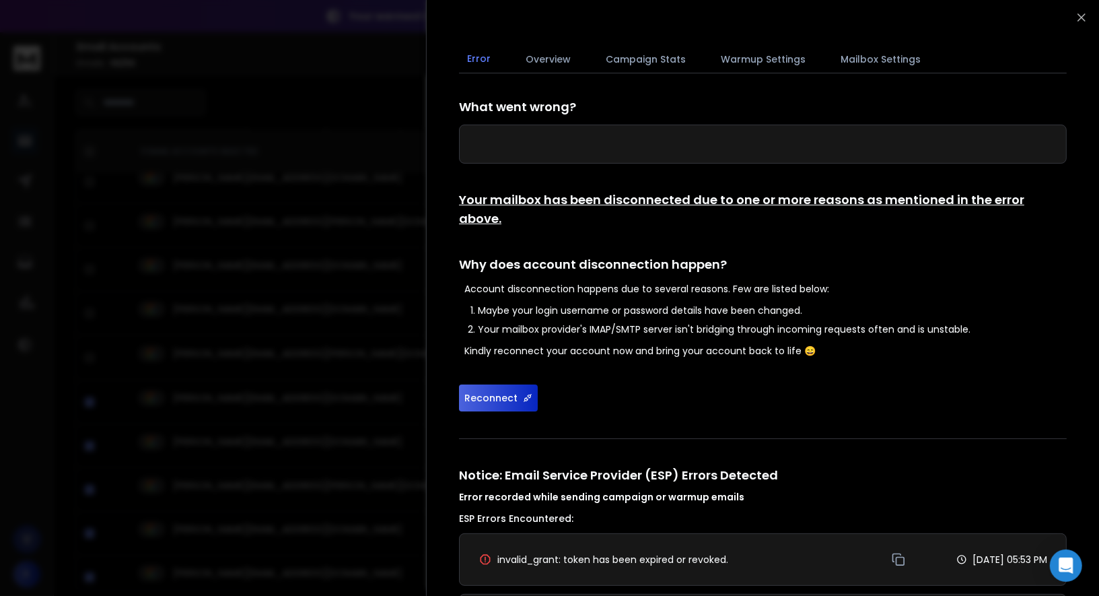
click at [90, 341] on div at bounding box center [549, 298] width 1099 height 596
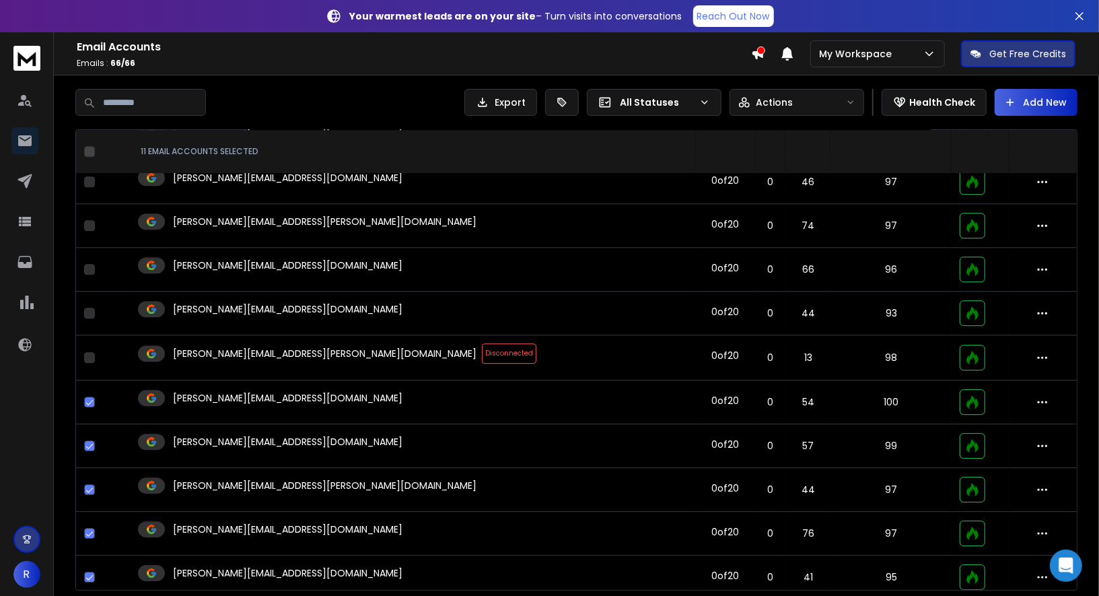
click at [90, 352] on button "button" at bounding box center [89, 357] width 11 height 11
click at [92, 308] on button "button" at bounding box center [89, 313] width 11 height 11
click at [89, 264] on button "button" at bounding box center [89, 269] width 11 height 11
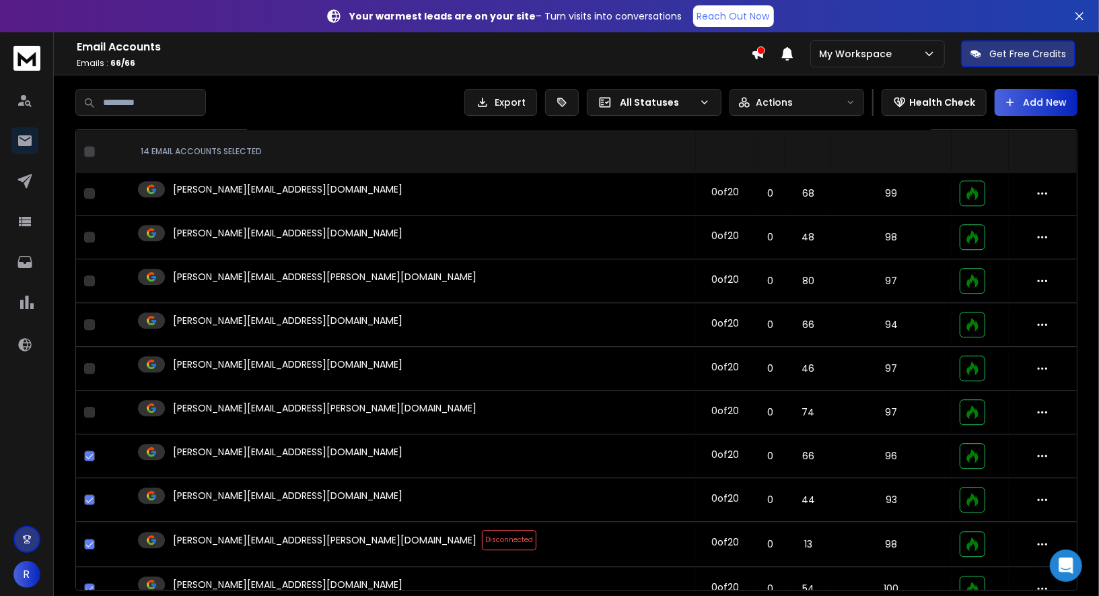
click at [88, 407] on button "button" at bounding box center [89, 412] width 11 height 11
click at [86, 363] on button "button" at bounding box center [89, 368] width 11 height 11
click at [88, 319] on button "button" at bounding box center [89, 324] width 11 height 11
click at [92, 275] on button "button" at bounding box center [89, 280] width 11 height 11
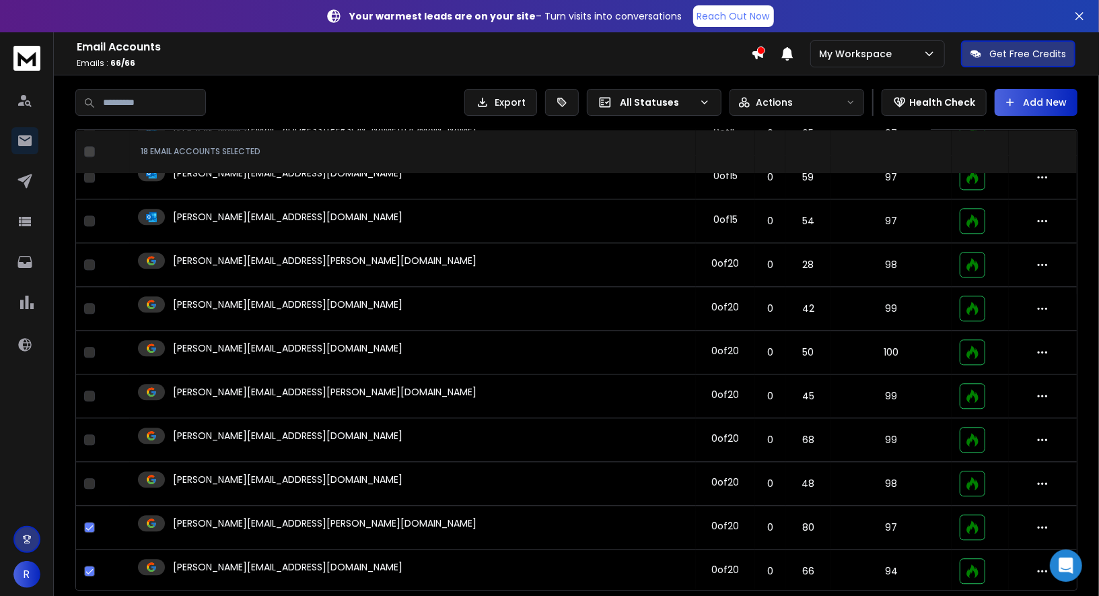
scroll to position [2058, 0]
click at [85, 479] on button "button" at bounding box center [89, 484] width 11 height 11
click at [83, 432] on td at bounding box center [103, 441] width 54 height 44
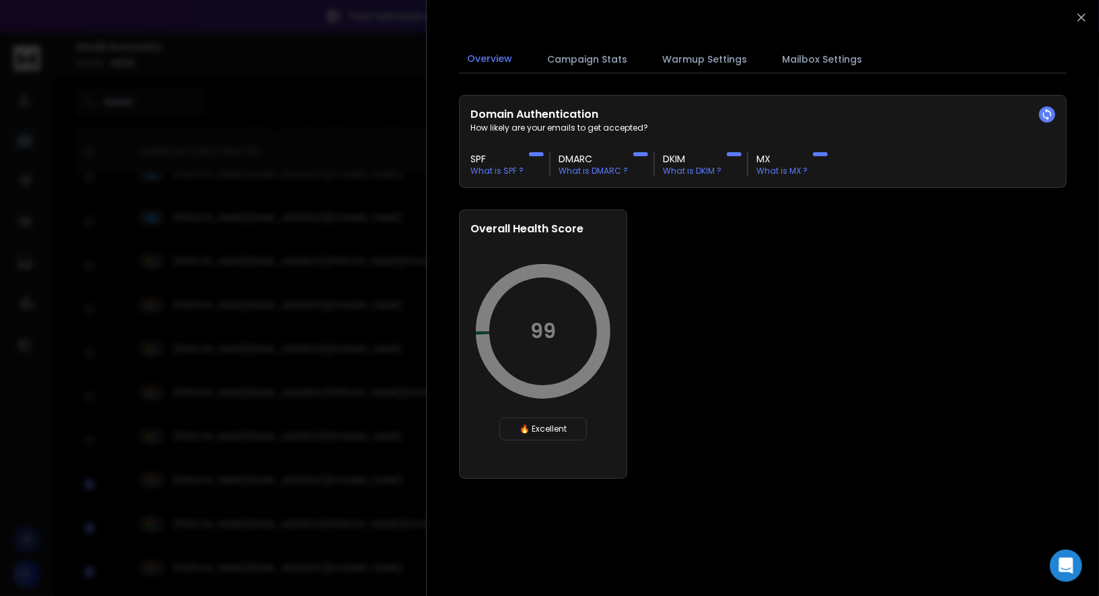
click at [85, 428] on div at bounding box center [549, 298] width 1099 height 596
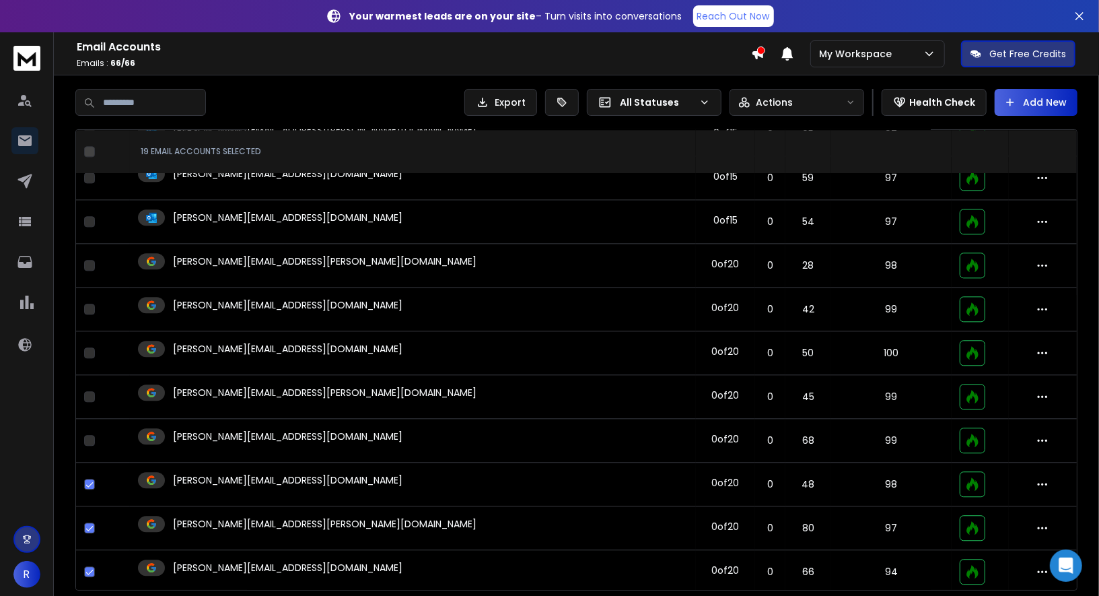
click at [87, 435] on button "button" at bounding box center [89, 440] width 11 height 11
click at [94, 391] on button "button" at bounding box center [89, 396] width 11 height 11
click at [92, 347] on button "button" at bounding box center [89, 352] width 11 height 11
click at [89, 304] on button "button" at bounding box center [89, 309] width 11 height 11
click at [89, 258] on td at bounding box center [103, 266] width 54 height 44
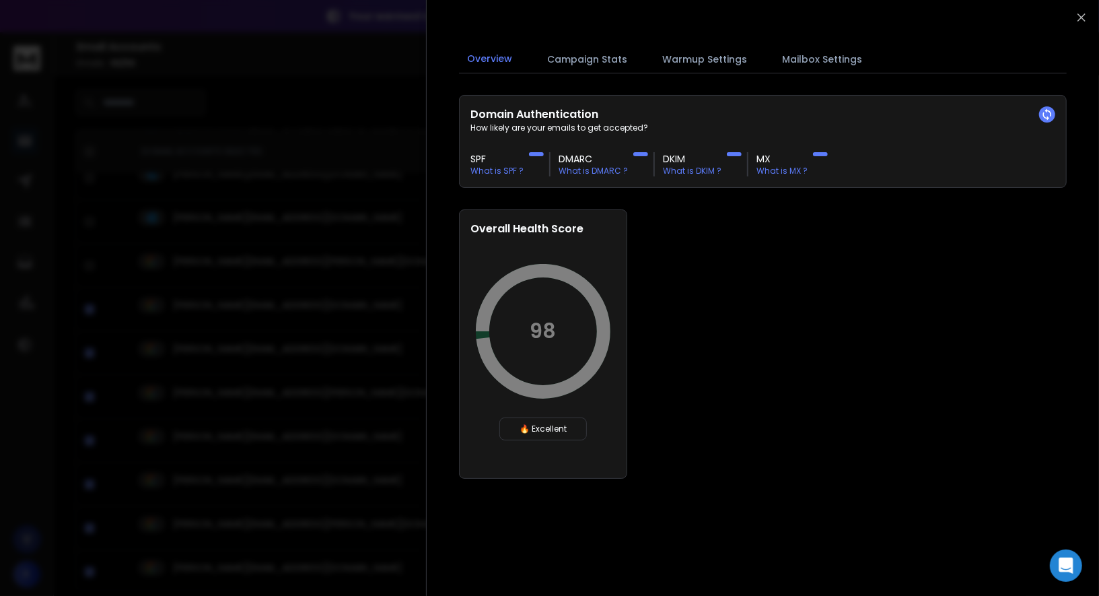
click at [89, 258] on div at bounding box center [549, 298] width 1099 height 596
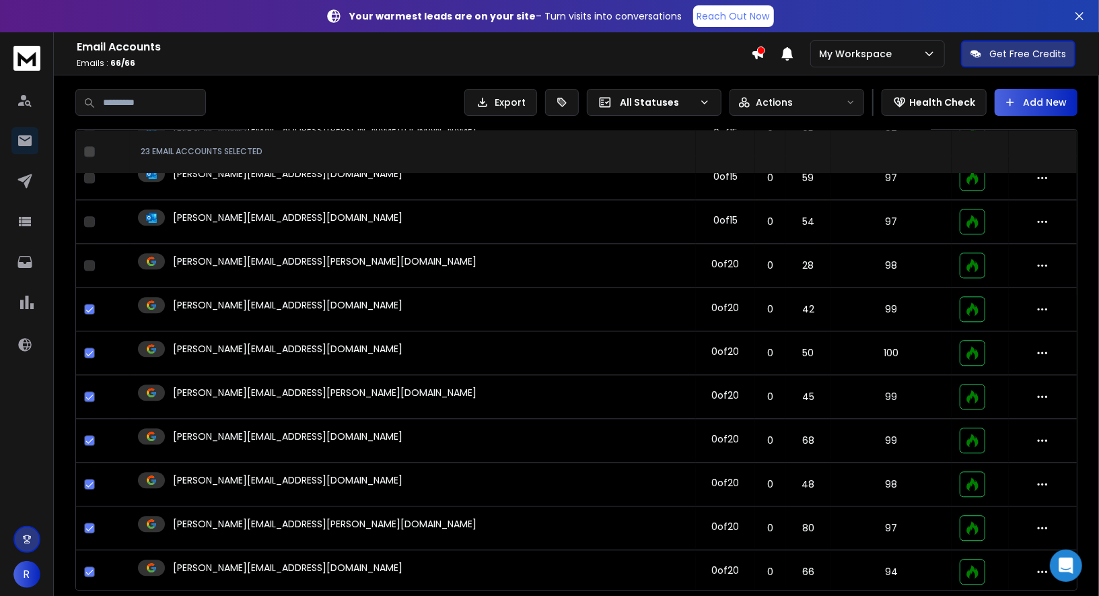
click at [90, 260] on button "button" at bounding box center [89, 265] width 11 height 11
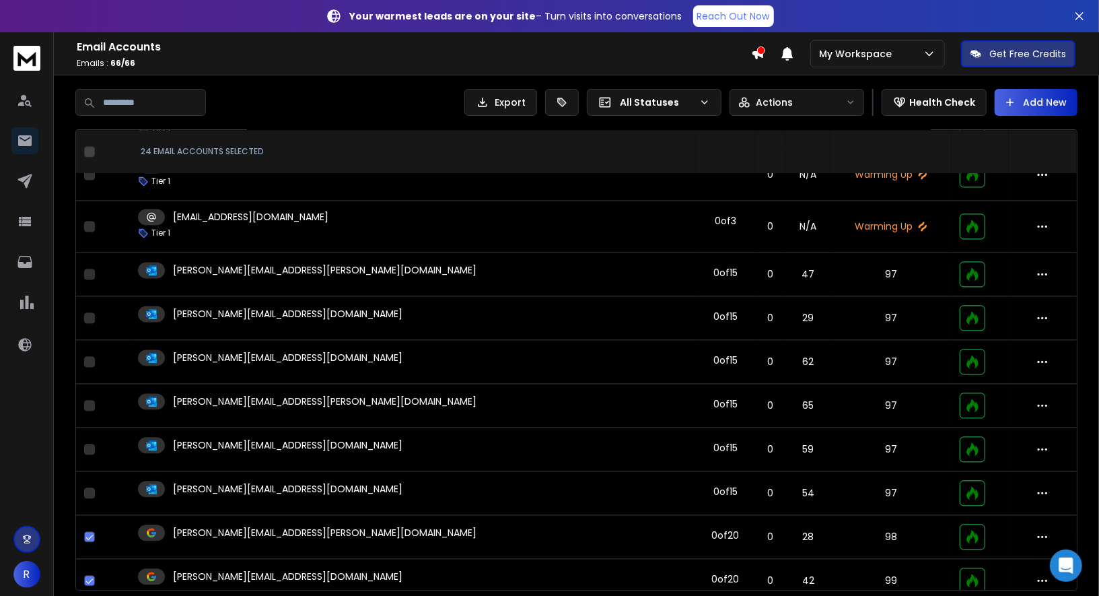
scroll to position [1718, 0]
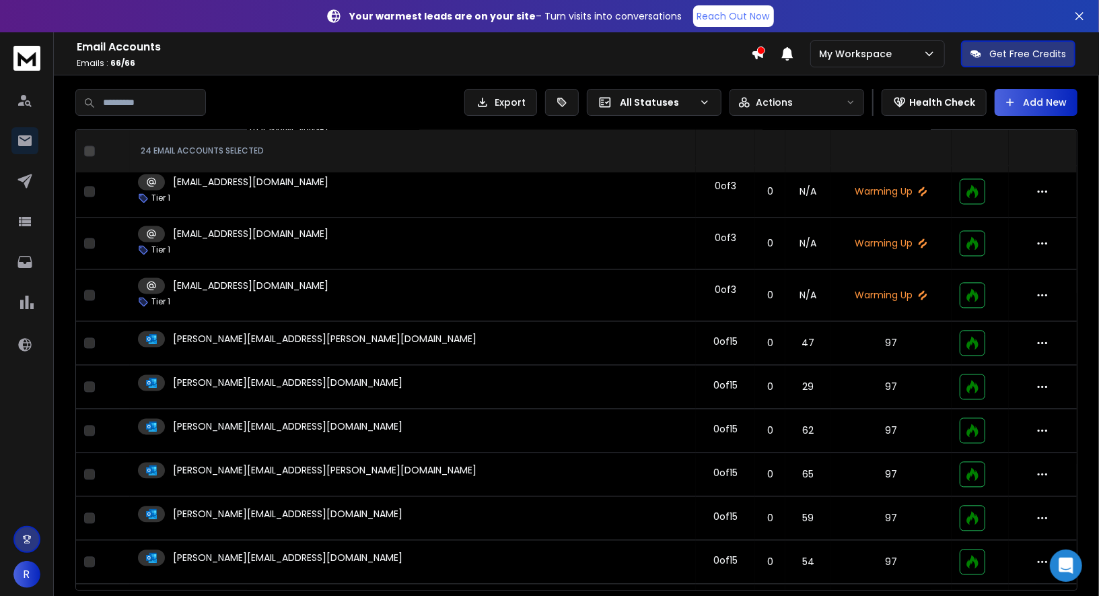
click at [87, 536] on button "button" at bounding box center [89, 562] width 11 height 11
click at [87, 513] on button "button" at bounding box center [89, 518] width 11 height 11
click at [87, 469] on button "button" at bounding box center [89, 474] width 11 height 11
click at [90, 425] on button "button" at bounding box center [89, 430] width 11 height 11
click at [87, 382] on button "button" at bounding box center [89, 387] width 11 height 11
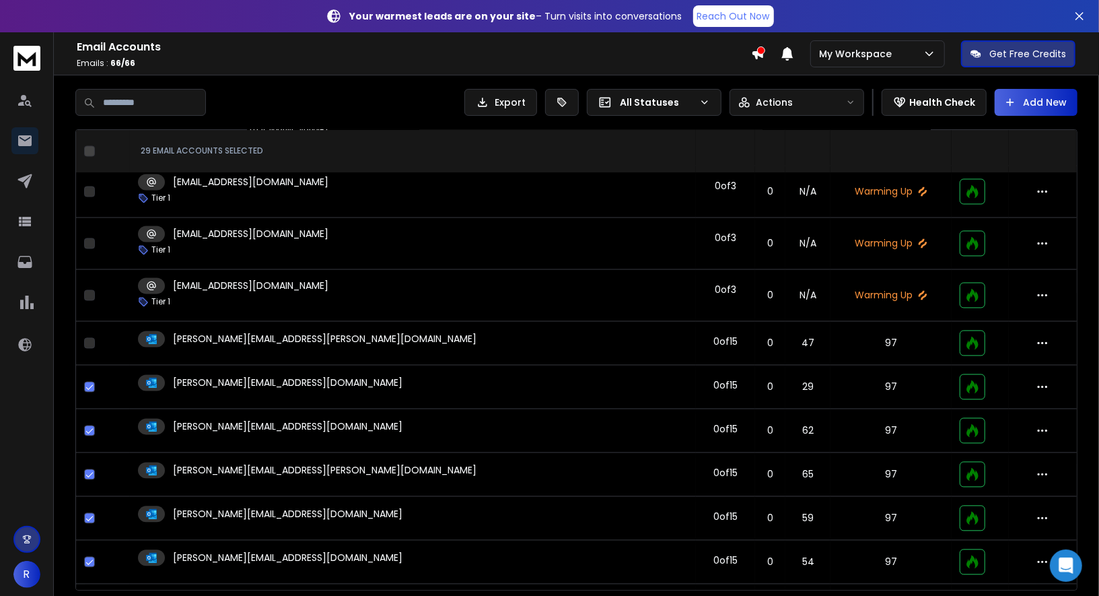
click at [92, 338] on button "button" at bounding box center [89, 343] width 11 height 11
click at [573, 105] on button at bounding box center [562, 102] width 34 height 27
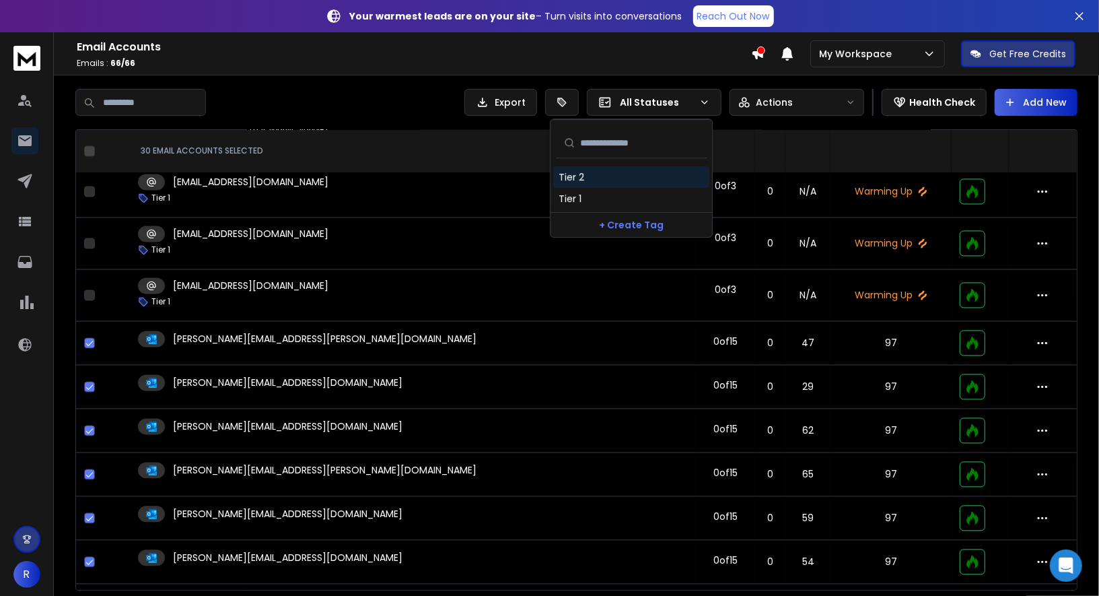
click at [584, 175] on div "Tier 2" at bounding box center [631, 176] width 145 height 13
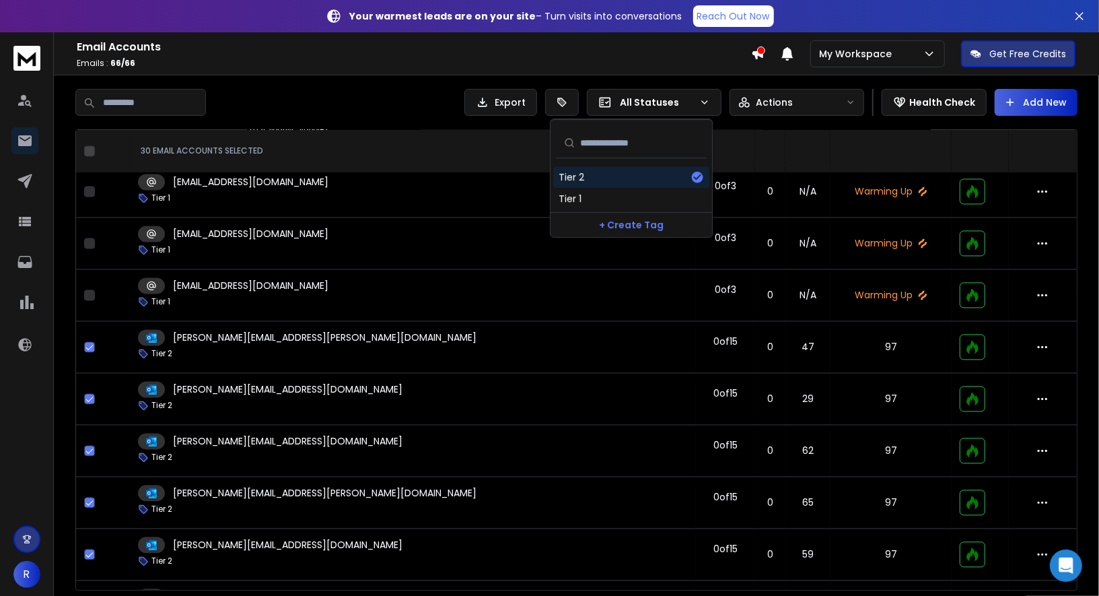
click at [396, 77] on div "Export All Statuses Actions Health Check Add New 30 EMAIL ACCOUNTS SELECTED [PE…" at bounding box center [576, 339] width 1045 height 528
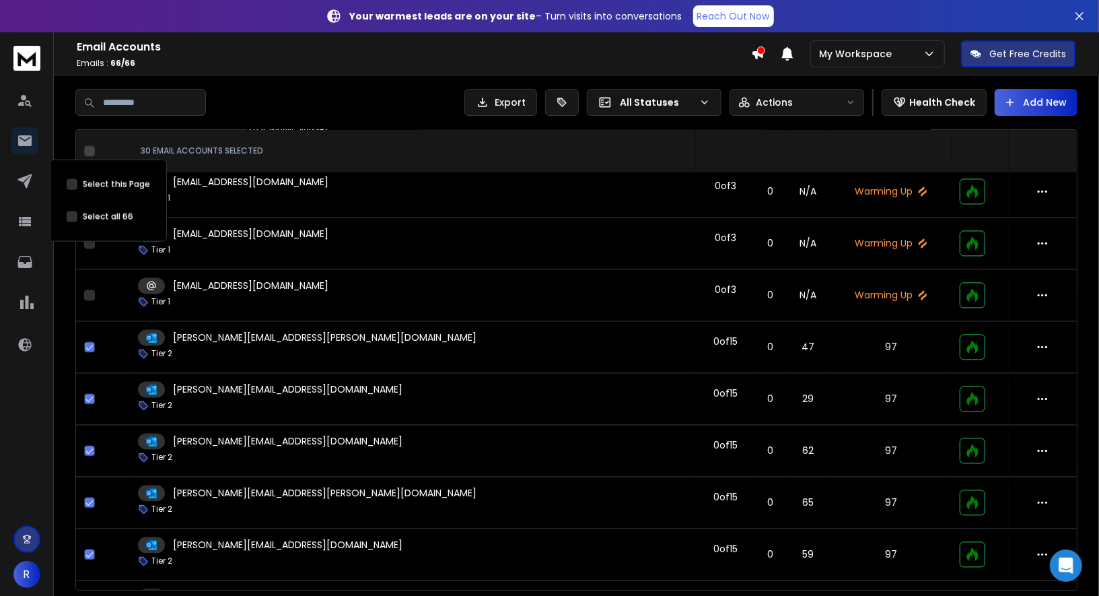
click at [88, 152] on button "Select this Page" at bounding box center [89, 151] width 11 height 11
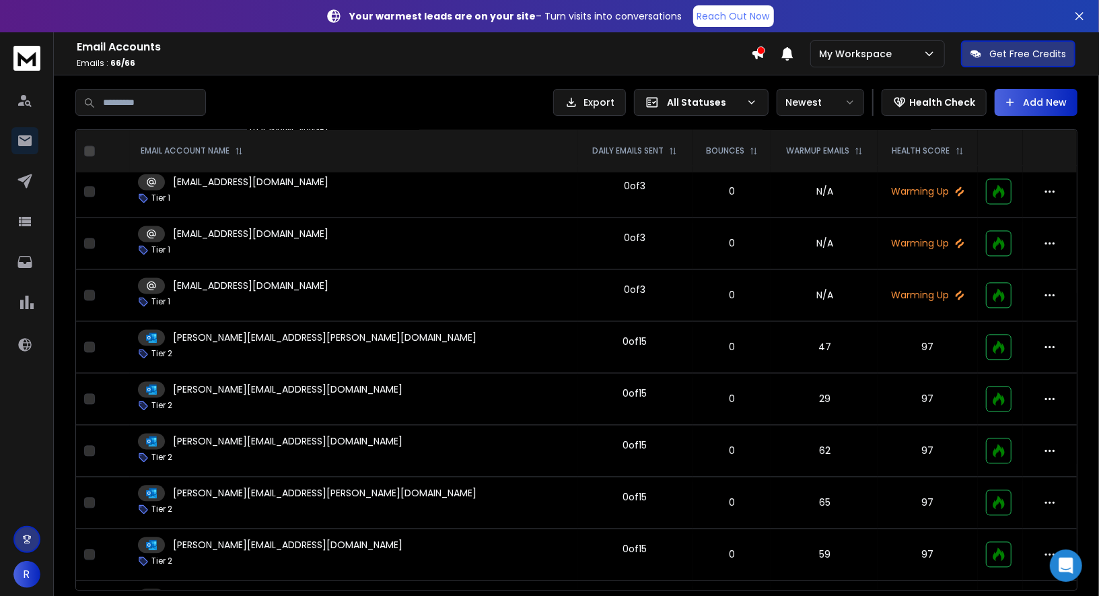
click at [415, 91] on div at bounding box center [310, 102] width 470 height 27
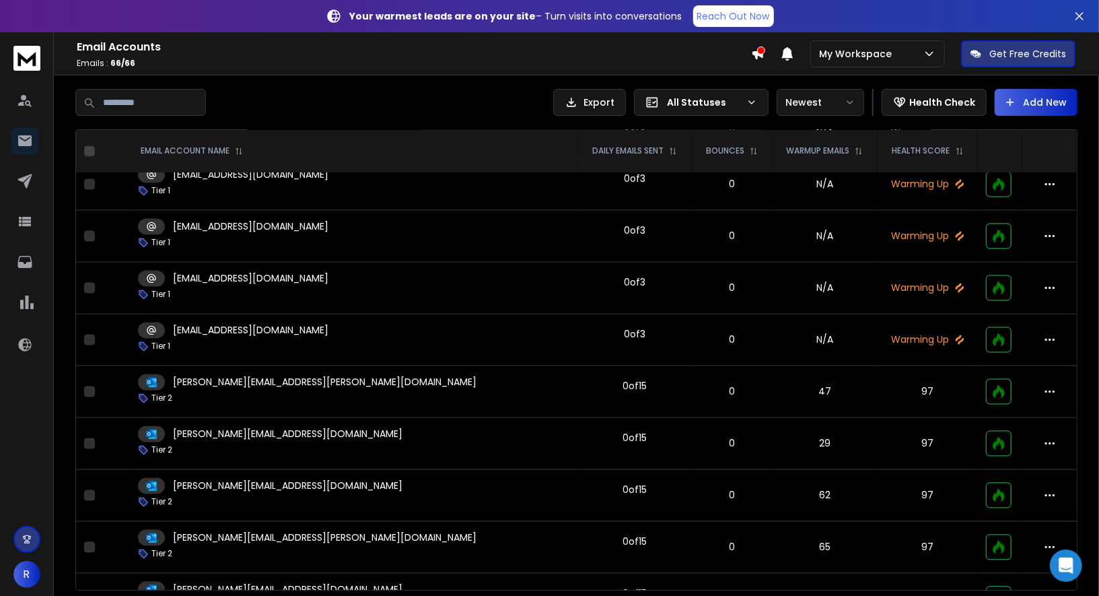
scroll to position [1690, 0]
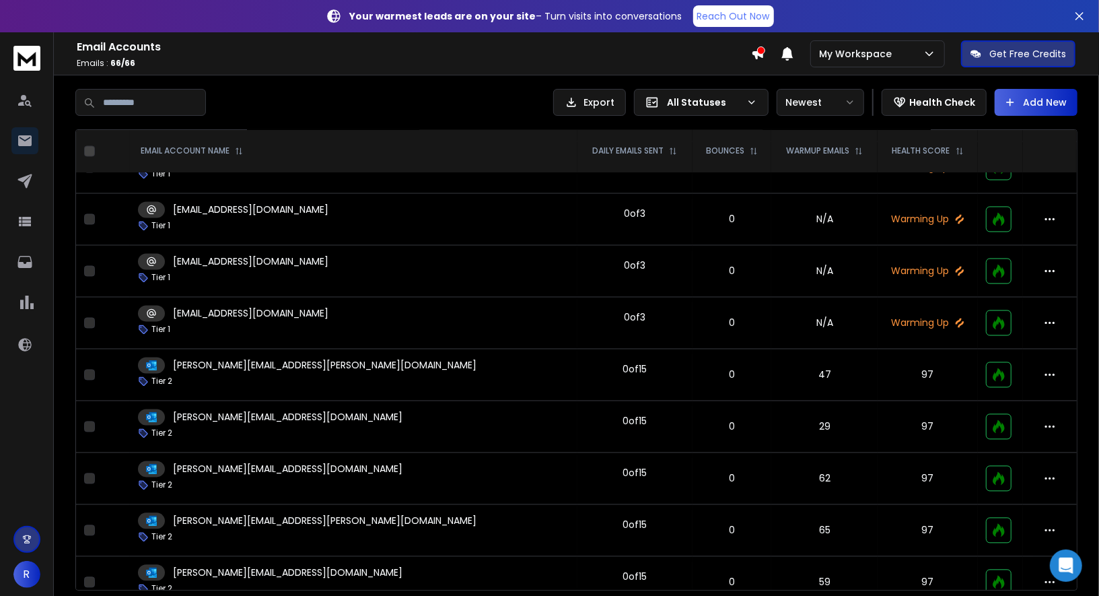
click at [167, 376] on p "Tier 2" at bounding box center [161, 381] width 21 height 11
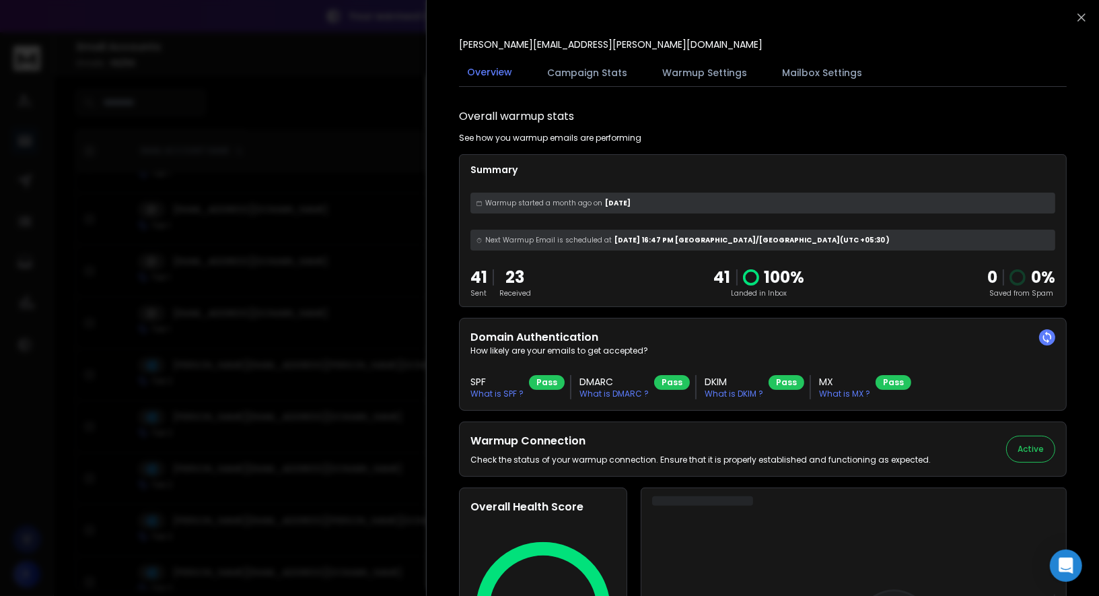
click at [178, 365] on div at bounding box center [549, 298] width 1099 height 596
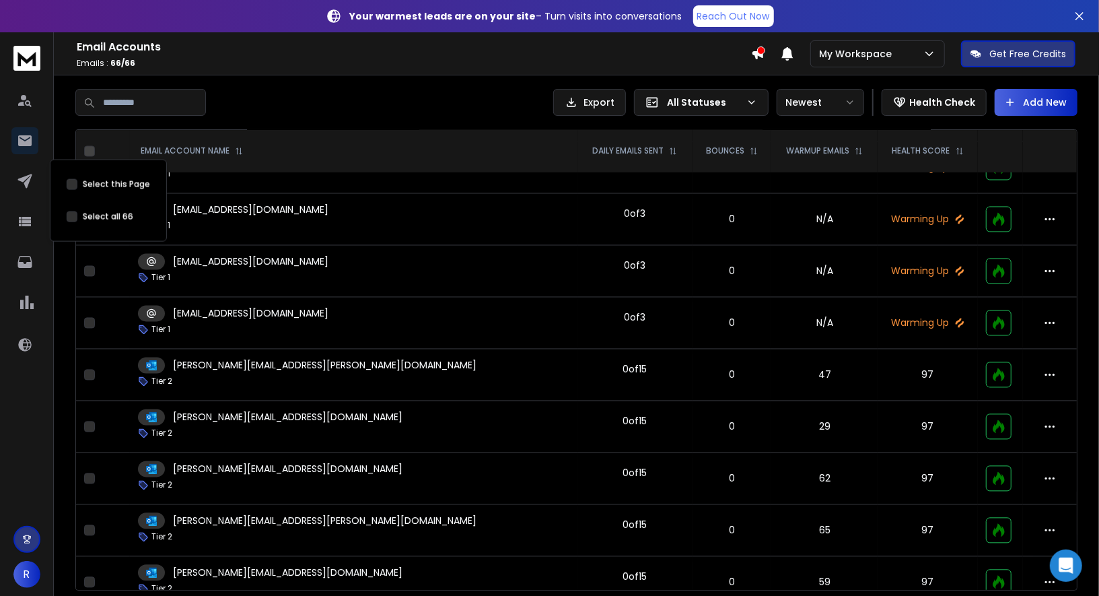
click at [88, 149] on button "Select this Page" at bounding box center [89, 151] width 11 height 11
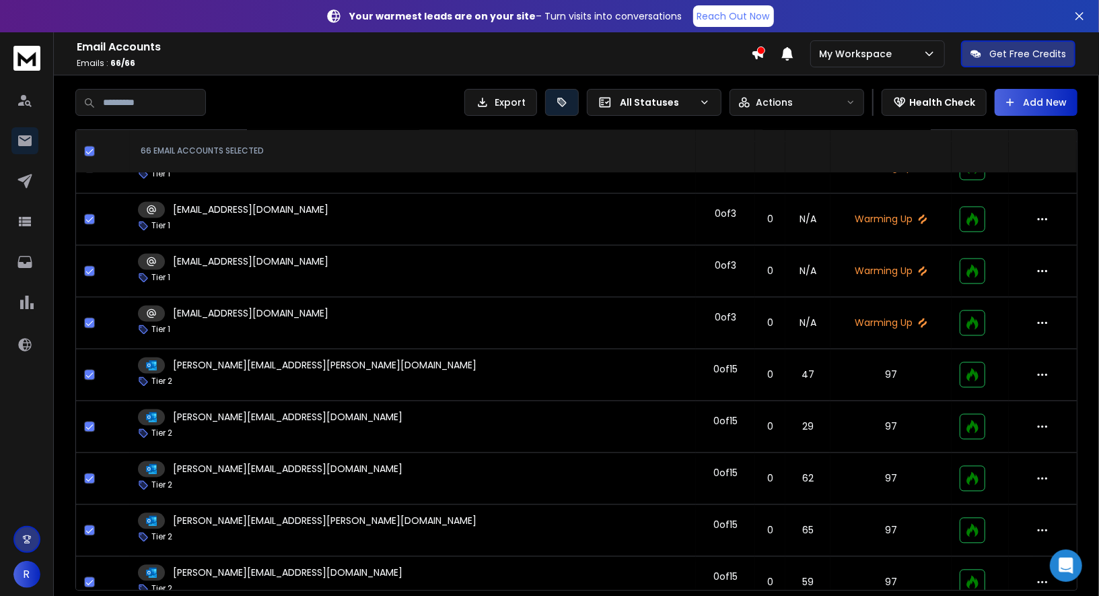
click at [563, 100] on icon at bounding box center [562, 102] width 7 height 7
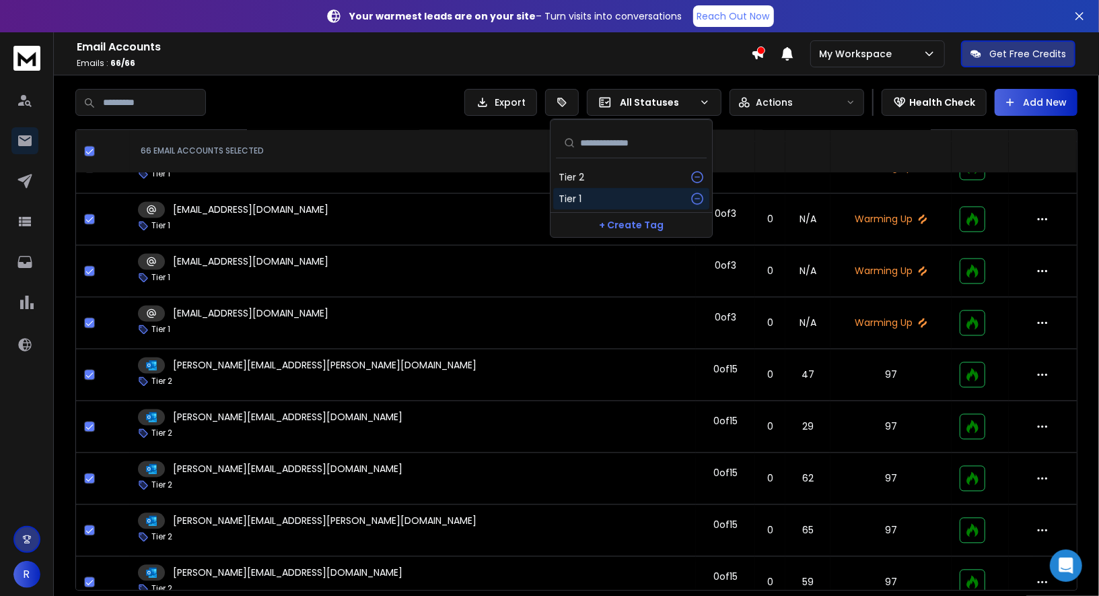
click at [701, 198] on icon at bounding box center [697, 198] width 13 height 13
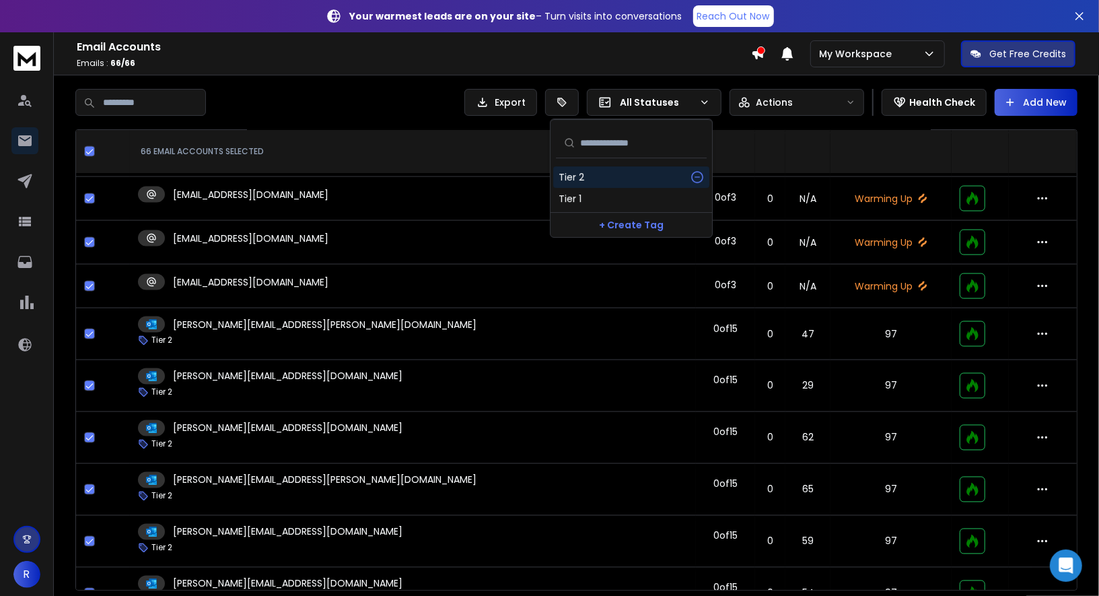
click at [380, 72] on div "Email Accounts Emails : 66 / 66 My Workspace Get Free Credits" at bounding box center [549, 53] width 1099 height 43
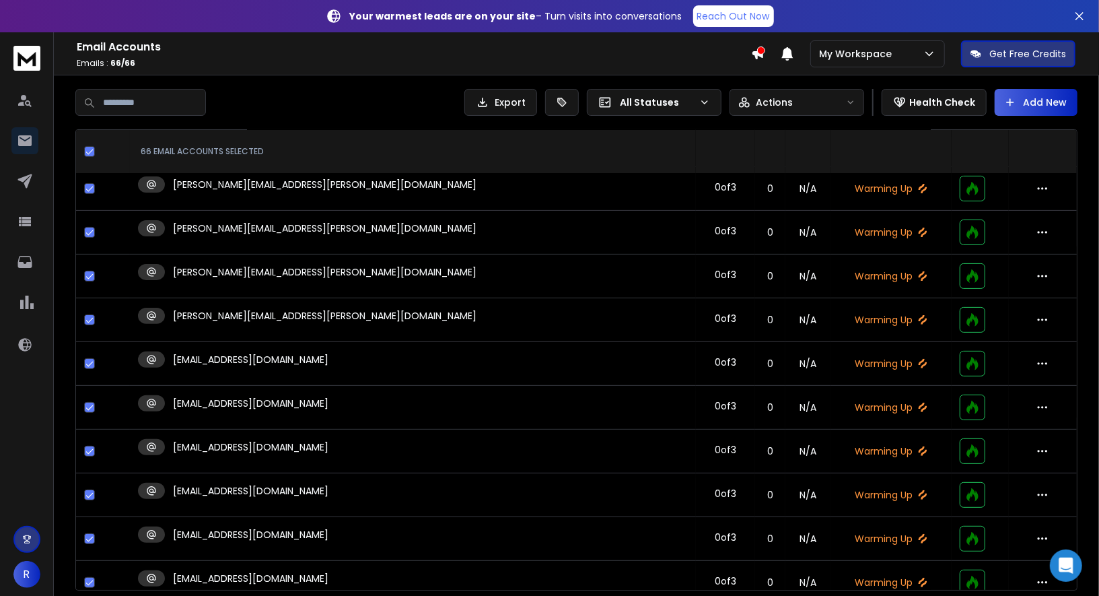
scroll to position [0, 0]
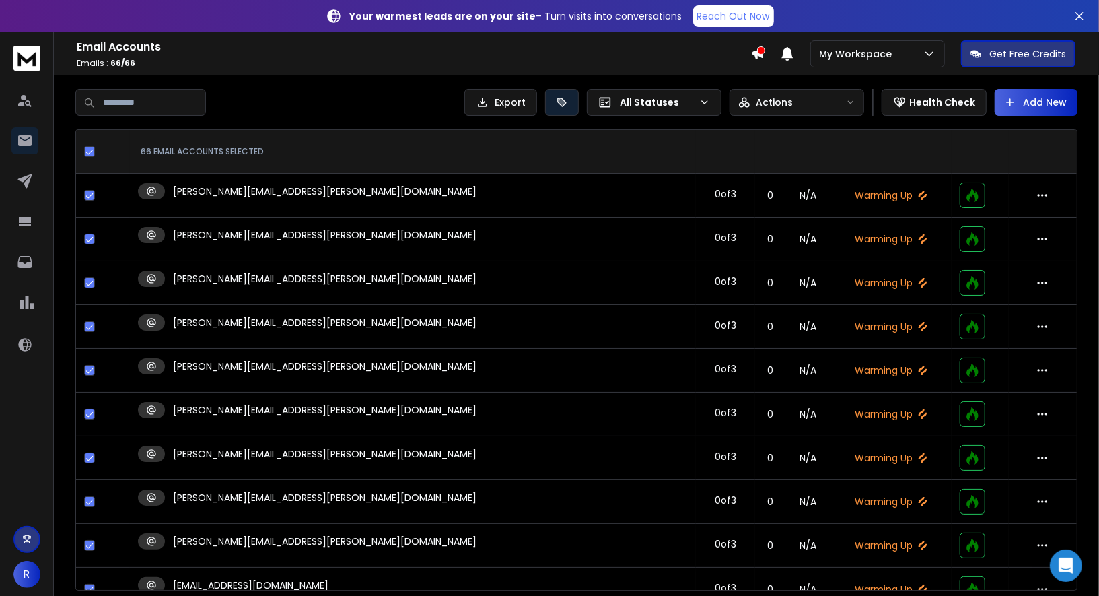
click at [564, 99] on icon at bounding box center [562, 102] width 7 height 7
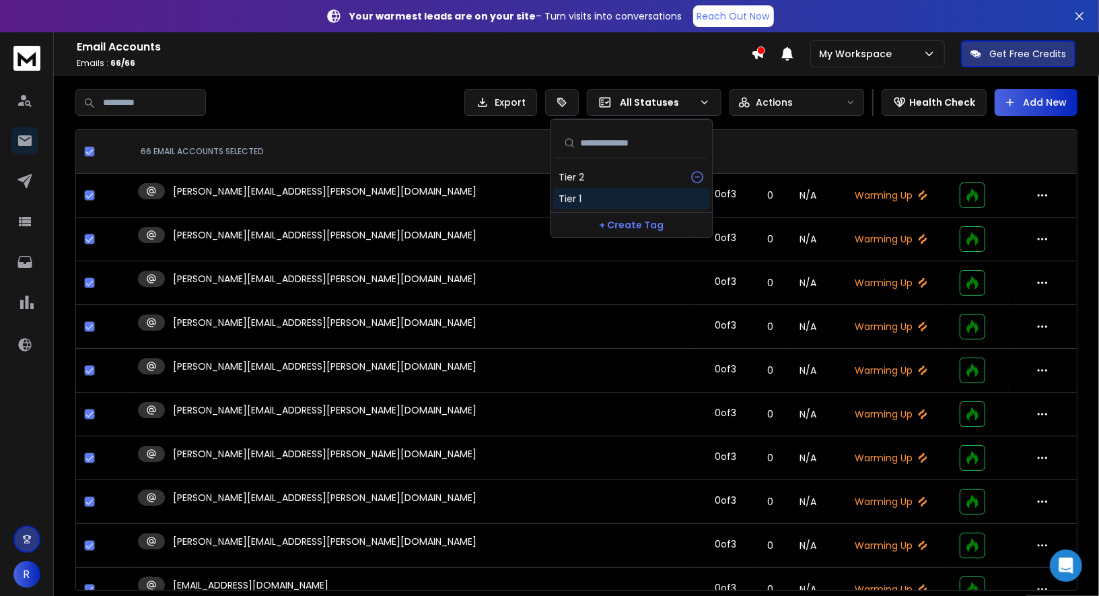
click at [586, 197] on div "Tier 1" at bounding box center [631, 198] width 145 height 13
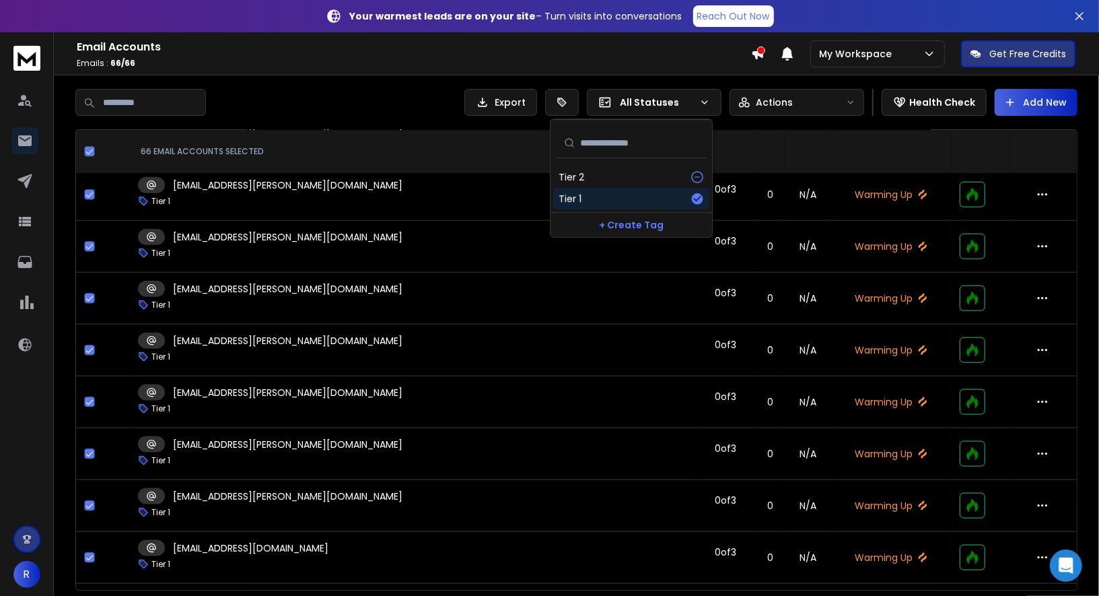
scroll to position [798, 0]
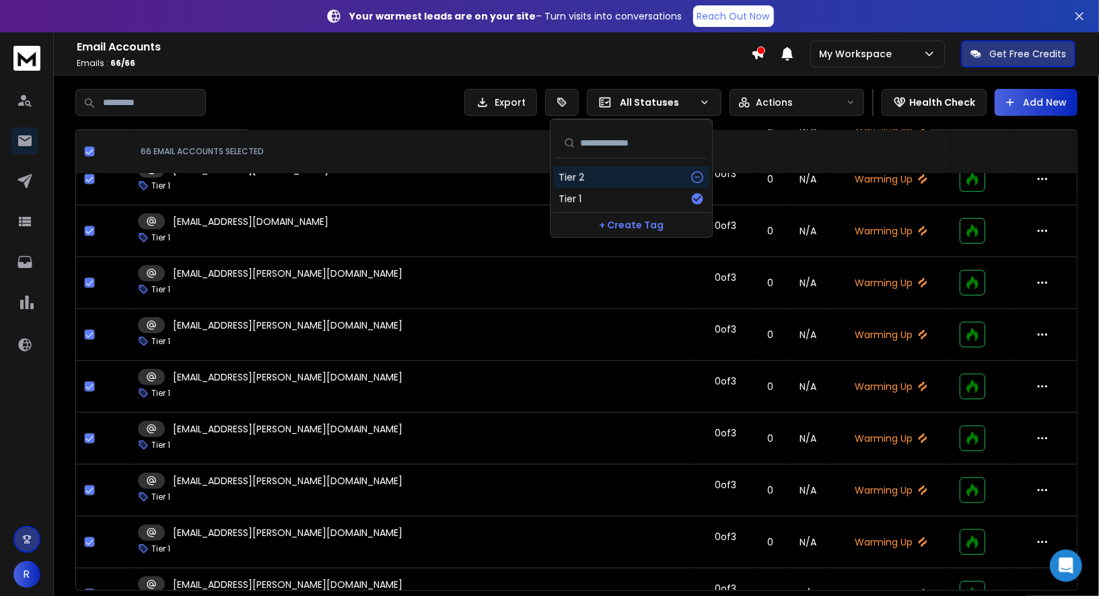
click at [700, 175] on icon at bounding box center [697, 176] width 13 height 13
click at [696, 182] on div "Tier 2" at bounding box center [631, 176] width 145 height 13
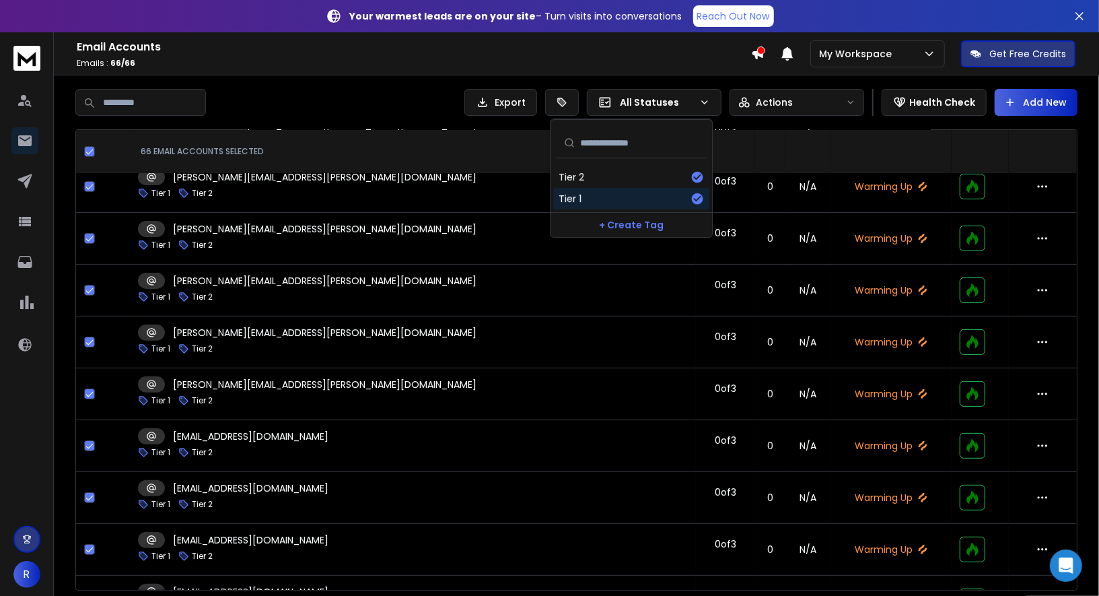
scroll to position [217, 0]
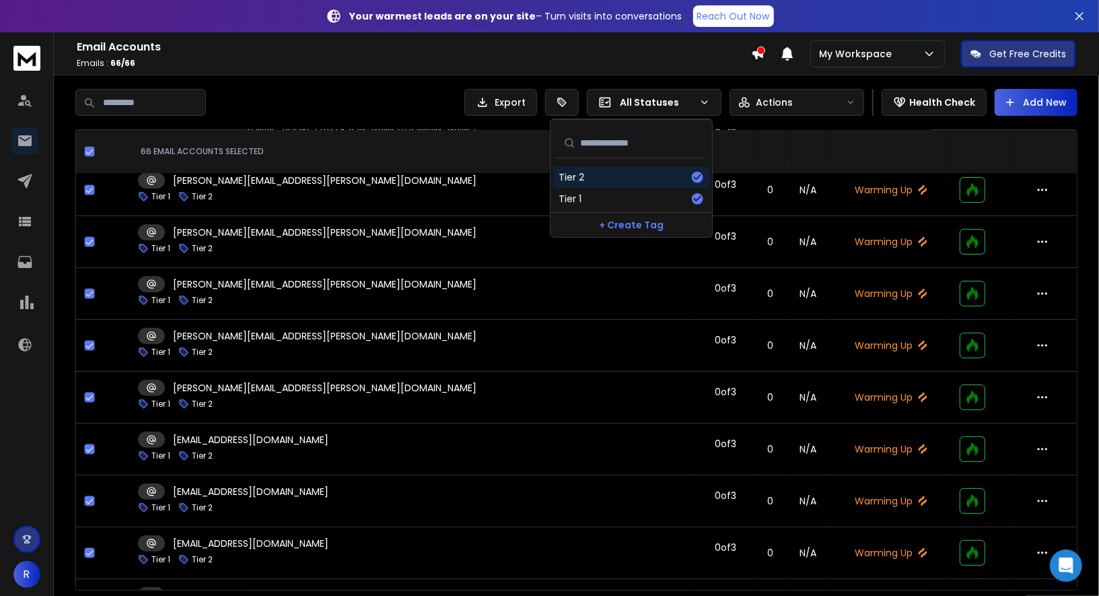
click at [662, 174] on div "Tier 2" at bounding box center [631, 176] width 145 height 13
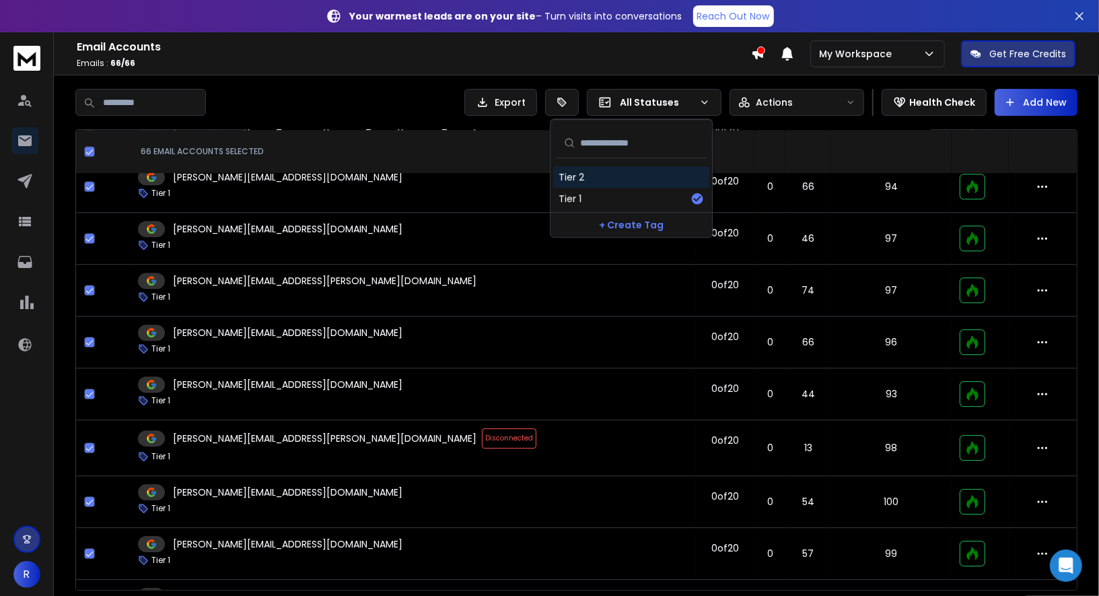
scroll to position [2995, 0]
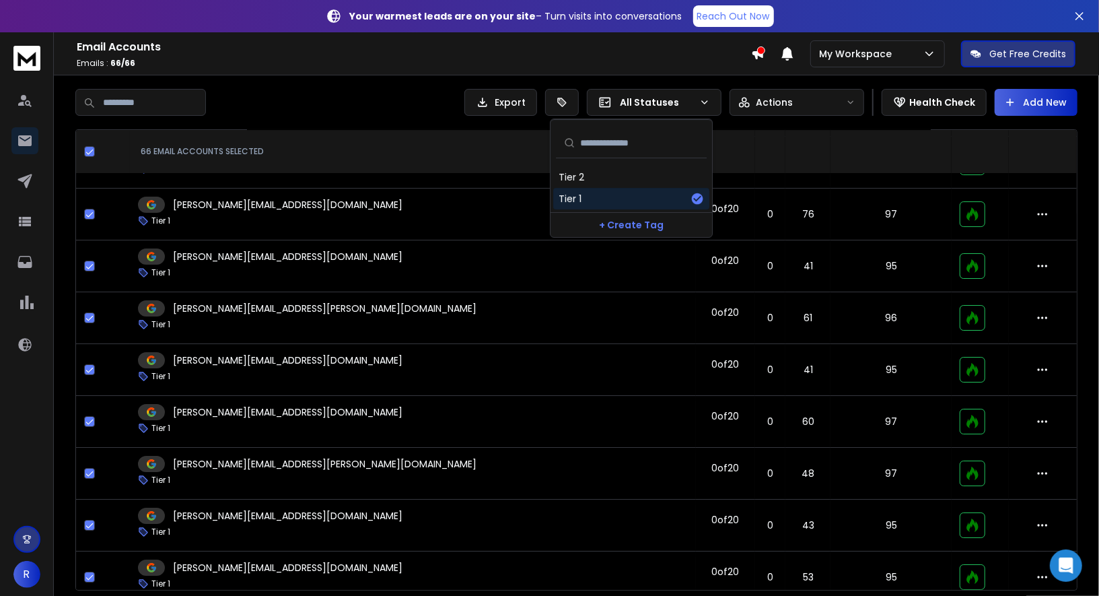
click at [684, 197] on div "Tier 1" at bounding box center [631, 198] width 145 height 13
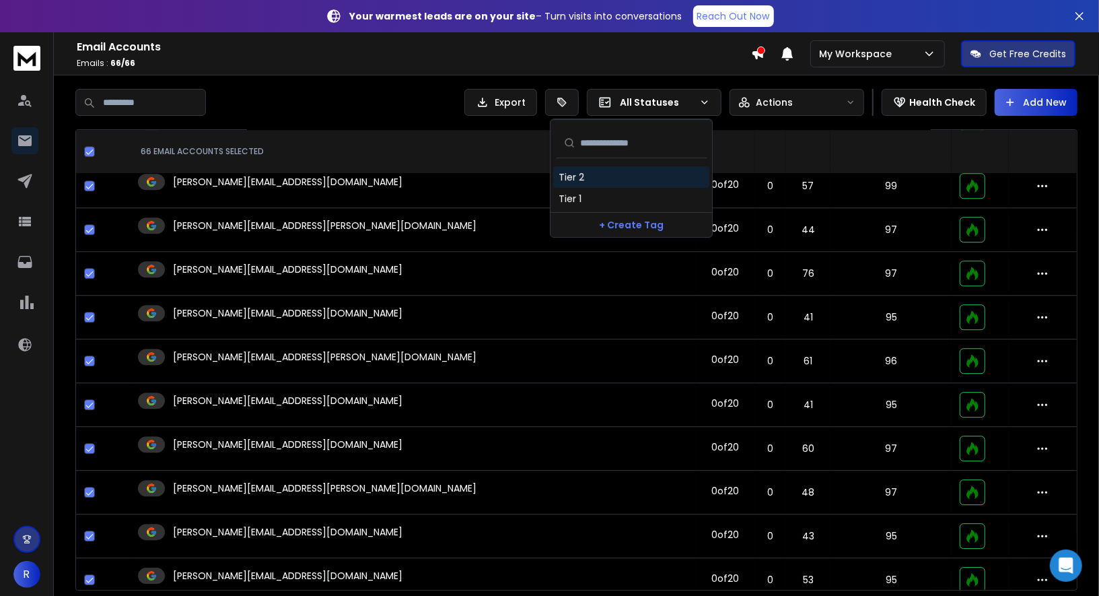
click at [390, 94] on div at bounding box center [265, 102] width 381 height 27
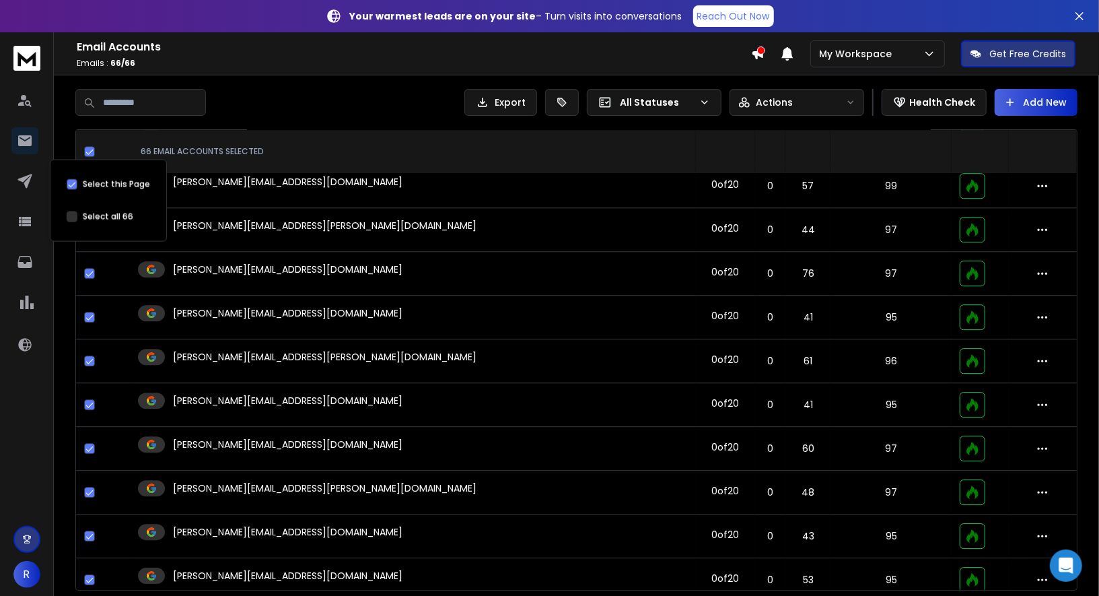
click at [87, 150] on button "Select this Page" at bounding box center [89, 151] width 11 height 11
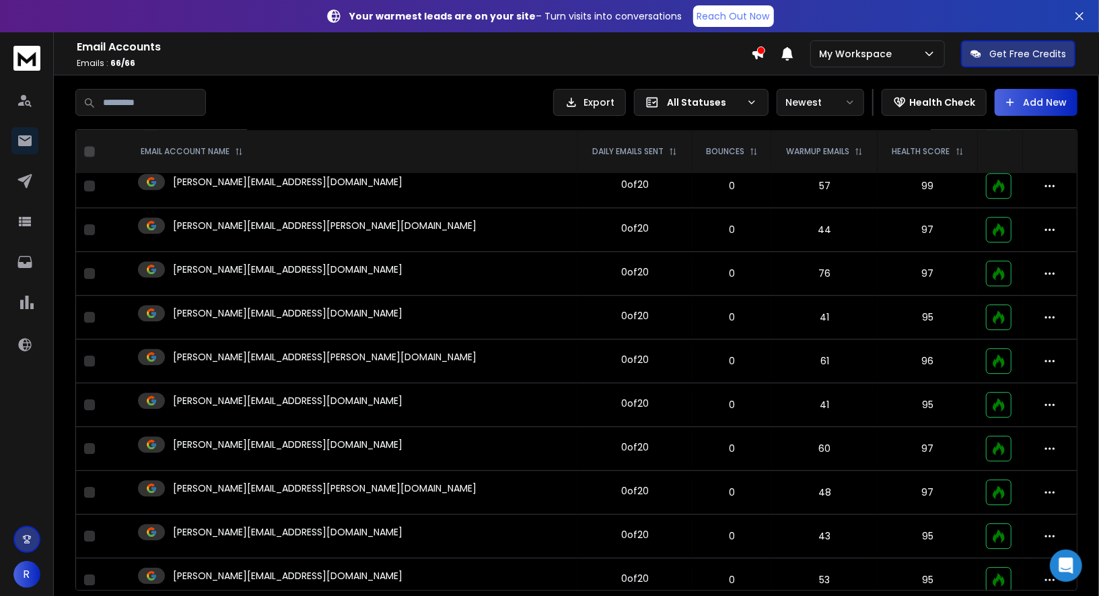
click at [90, 536] on td at bounding box center [103, 580] width 54 height 44
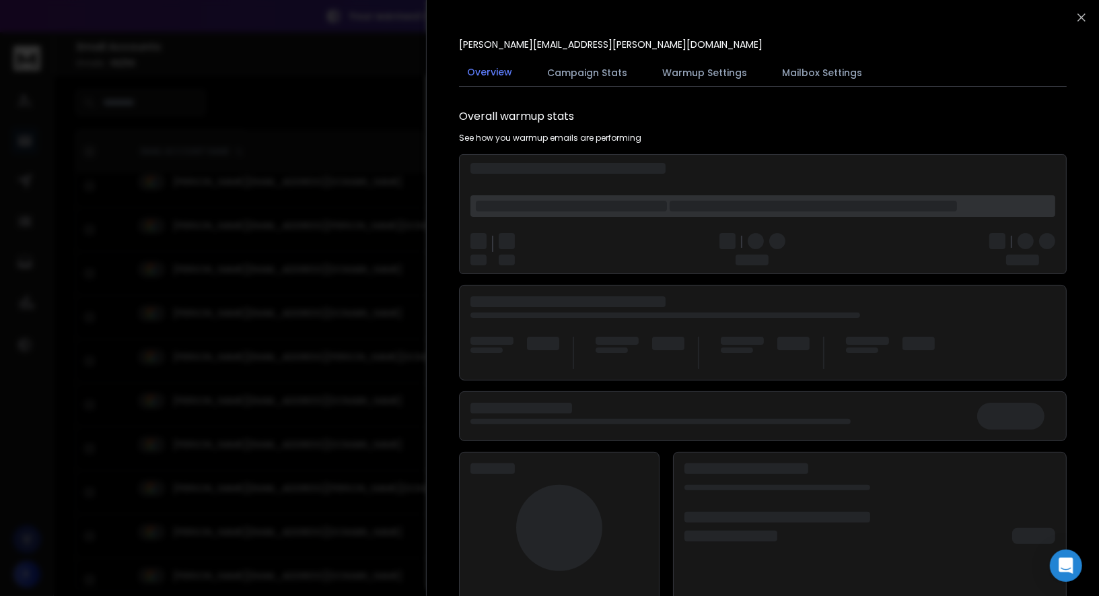
click at [94, 511] on div at bounding box center [549, 298] width 1099 height 596
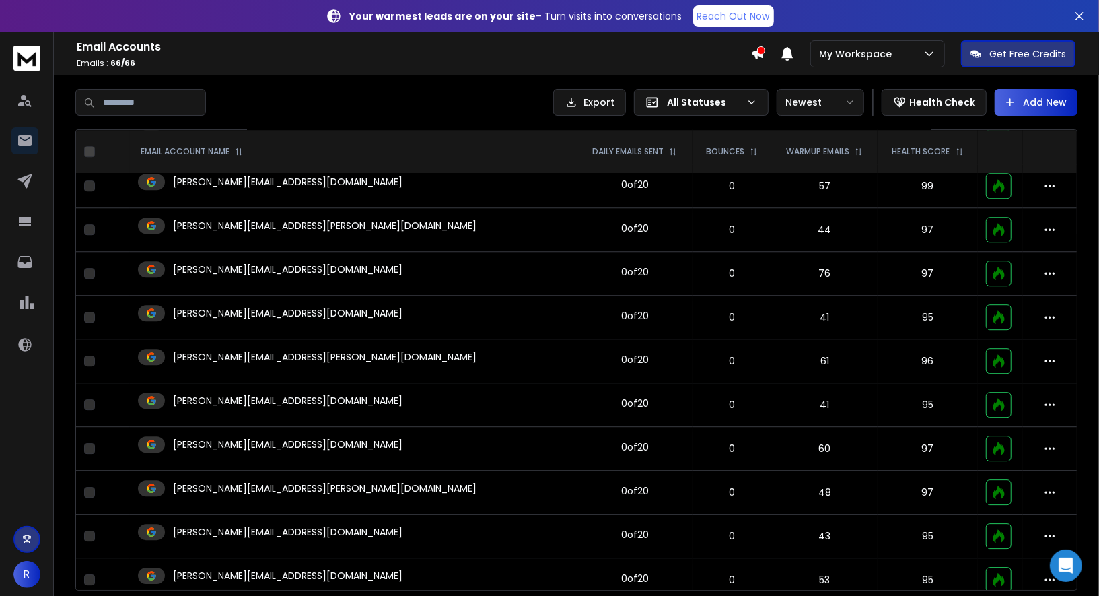
click at [91, 536] on button "button" at bounding box center [89, 579] width 11 height 11
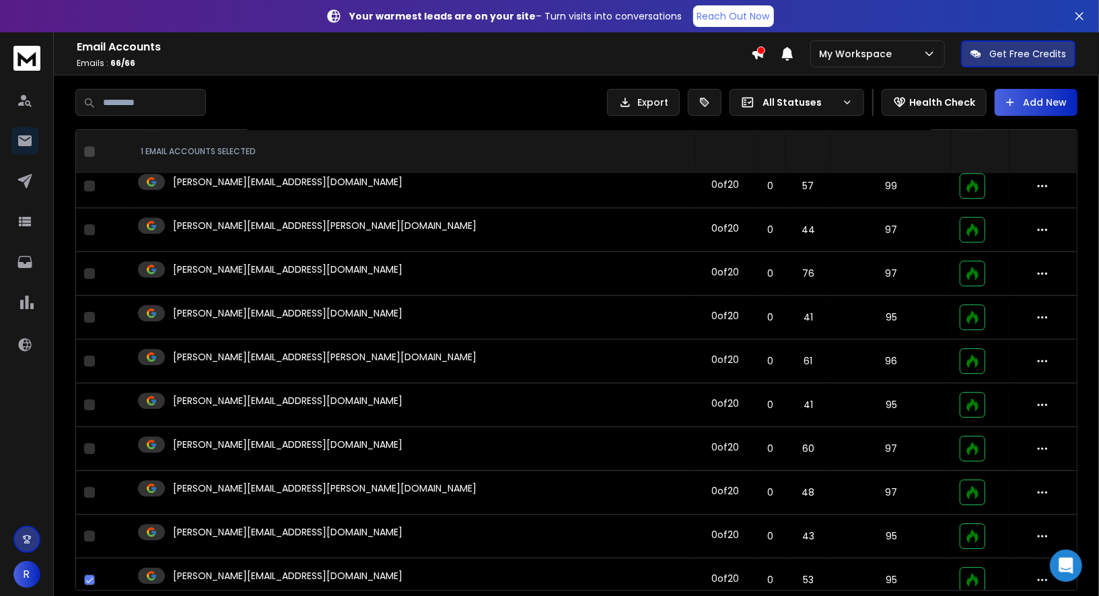
click at [91, 530] on button "button" at bounding box center [89, 535] width 11 height 11
click at [93, 487] on button "button" at bounding box center [89, 492] width 11 height 11
click at [90, 443] on button "button" at bounding box center [89, 448] width 11 height 11
click at [93, 399] on button "button" at bounding box center [89, 404] width 11 height 11
click at [89, 355] on button "button" at bounding box center [89, 360] width 11 height 11
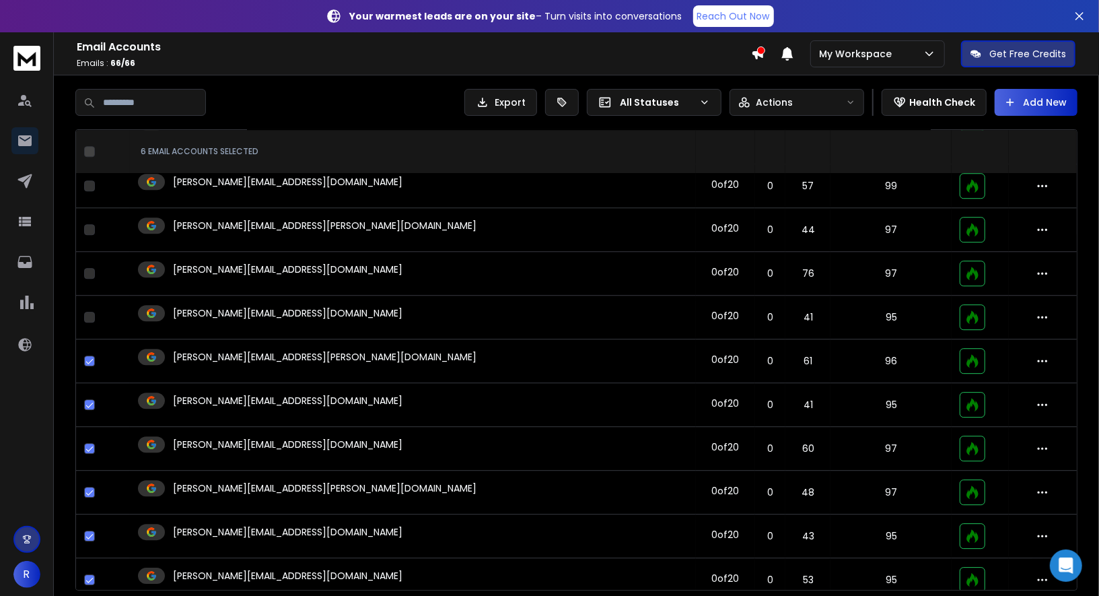
click at [90, 312] on button "button" at bounding box center [89, 317] width 11 height 11
click at [92, 268] on button "button" at bounding box center [89, 273] width 11 height 11
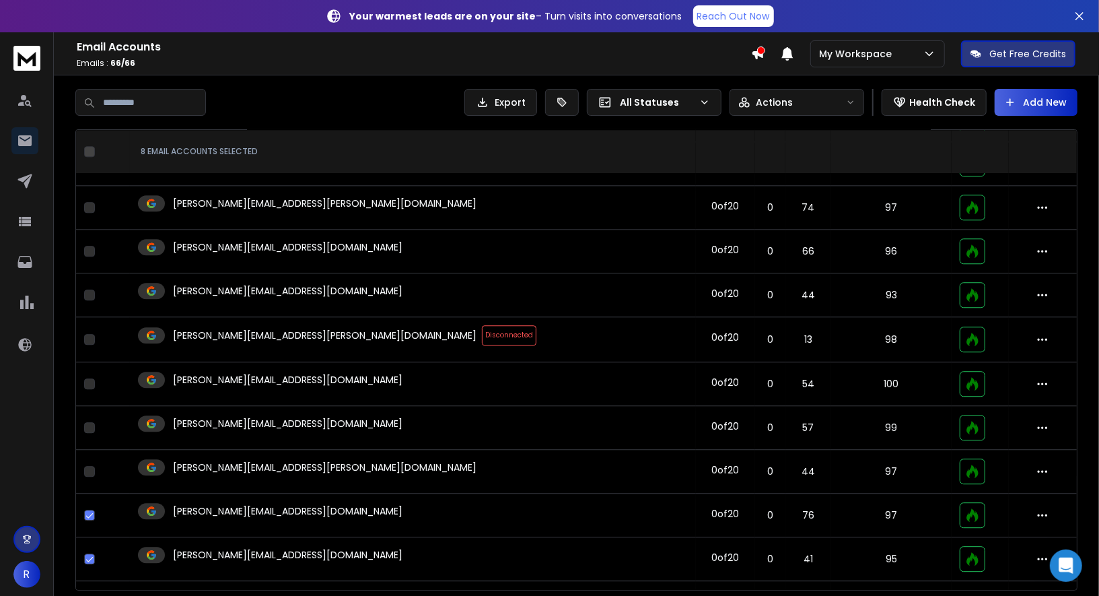
scroll to position [2219, 0]
click at [91, 466] on button "button" at bounding box center [89, 471] width 11 height 11
click at [88, 422] on button "button" at bounding box center [89, 427] width 11 height 11
click at [87, 378] on button "button" at bounding box center [89, 383] width 11 height 11
click at [93, 334] on button "button" at bounding box center [89, 339] width 11 height 11
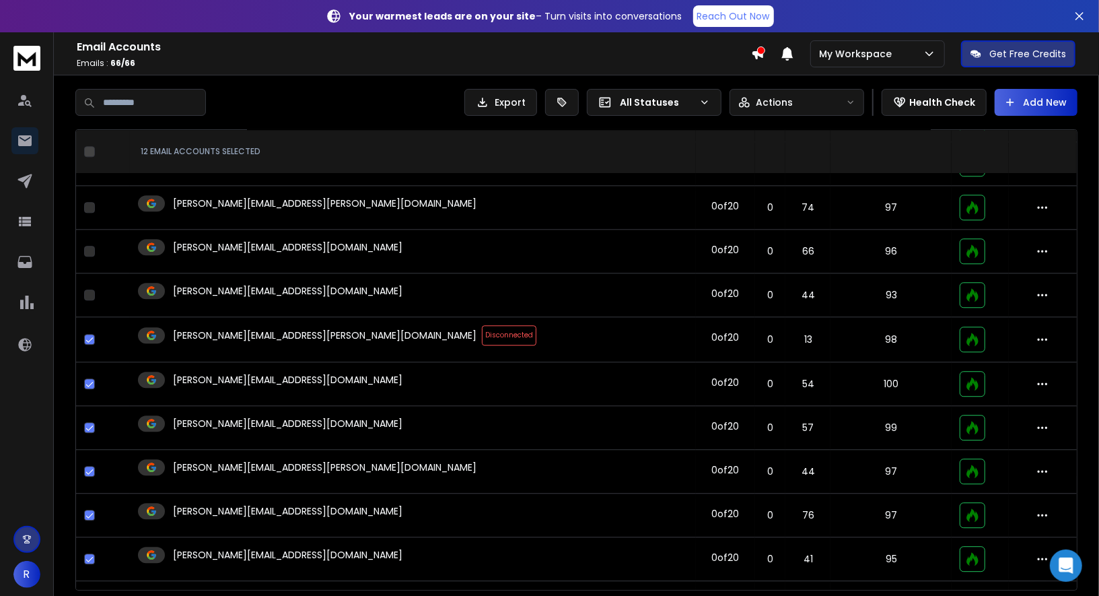
click at [92, 289] on button "button" at bounding box center [89, 294] width 11 height 11
click at [92, 246] on button "button" at bounding box center [89, 251] width 11 height 11
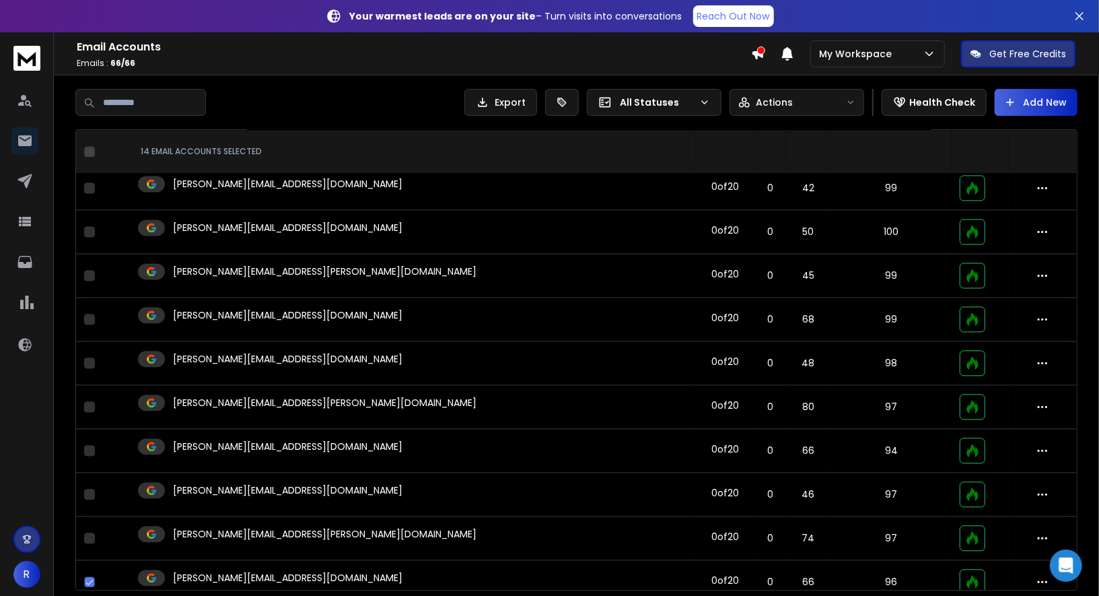
scroll to position [1889, 0]
click at [93, 532] on button "button" at bounding box center [89, 537] width 11 height 11
click at [93, 488] on button "button" at bounding box center [89, 493] width 11 height 11
click at [92, 444] on button "button" at bounding box center [89, 449] width 11 height 11
click at [86, 384] on td at bounding box center [103, 406] width 54 height 44
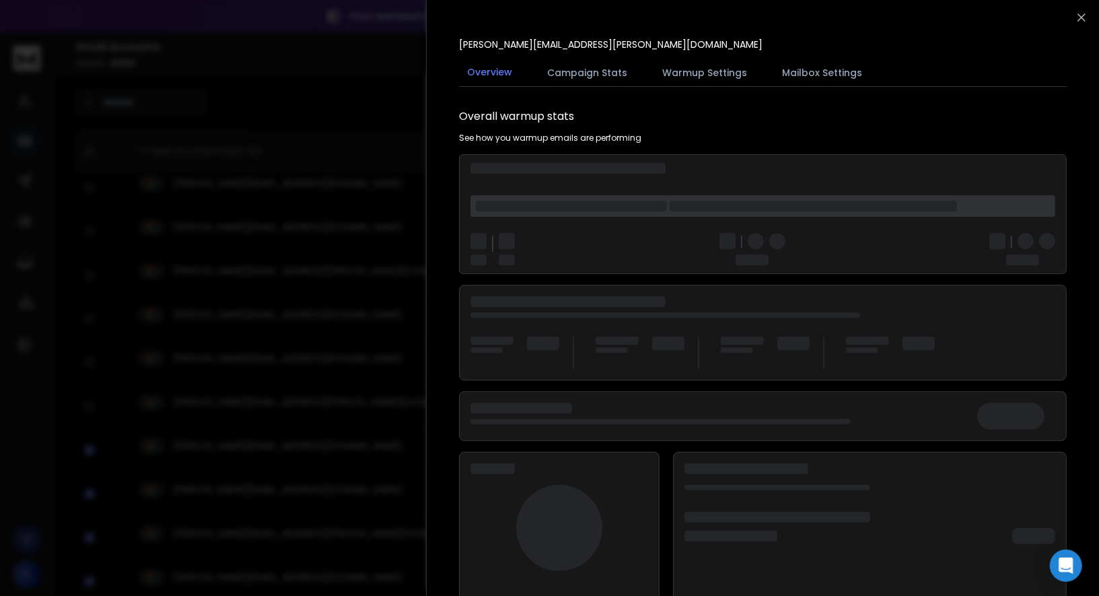
click at [90, 372] on div at bounding box center [549, 298] width 1099 height 596
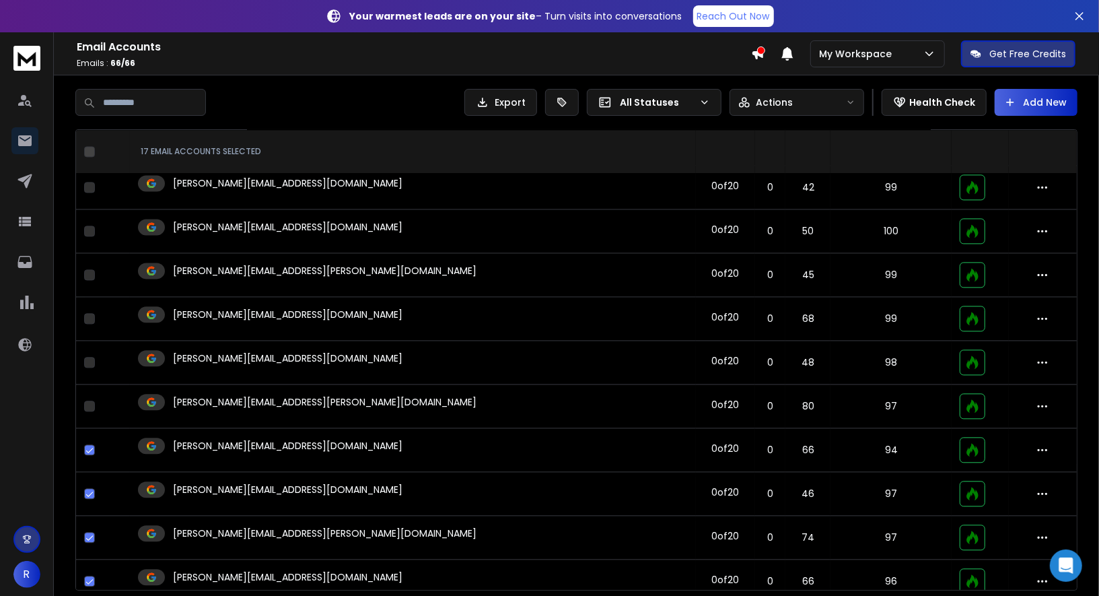
click at [90, 400] on button "button" at bounding box center [89, 405] width 11 height 11
click at [92, 357] on button "button" at bounding box center [89, 362] width 11 height 11
click at [89, 313] on button "button" at bounding box center [89, 318] width 11 height 11
click at [93, 269] on button "button" at bounding box center [89, 274] width 11 height 11
click at [89, 225] on button "button" at bounding box center [89, 230] width 11 height 11
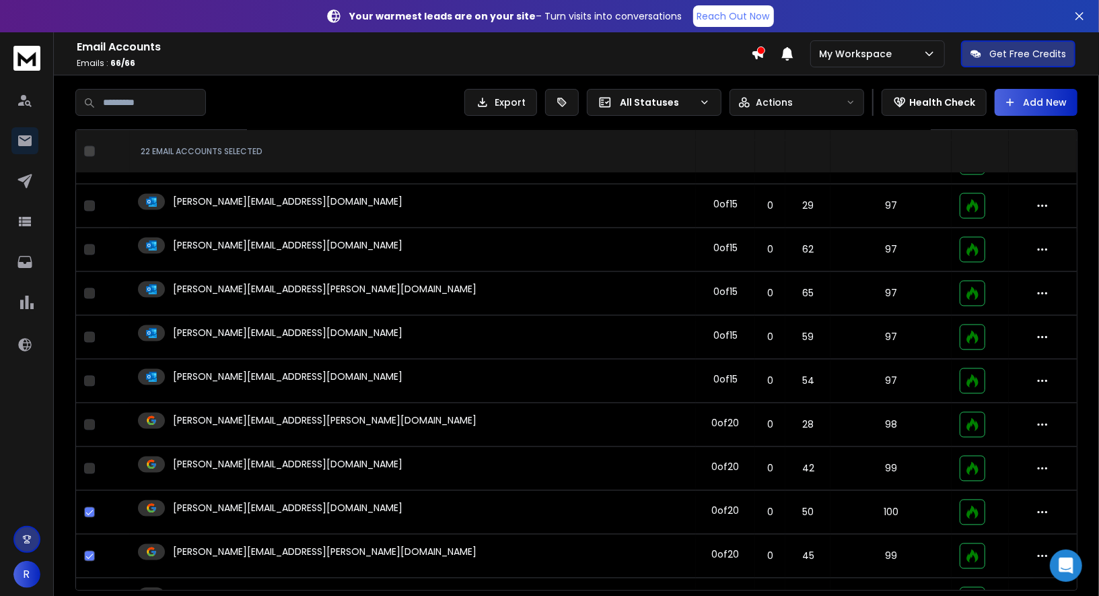
scroll to position [1607, 0]
click at [92, 464] on button "button" at bounding box center [89, 469] width 11 height 11
click at [92, 417] on td at bounding box center [103, 426] width 54 height 44
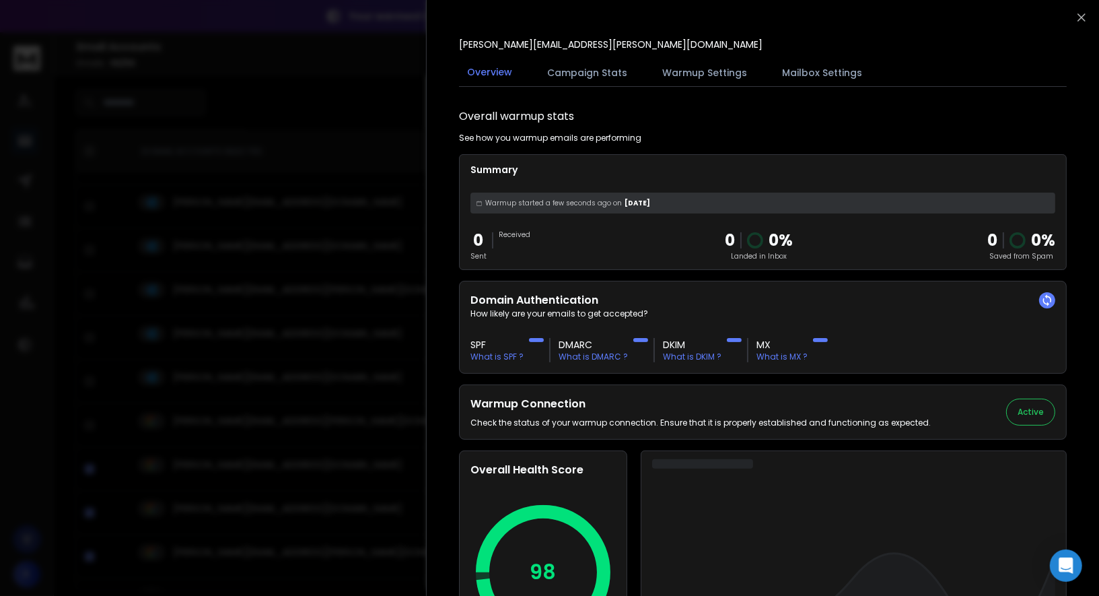
click at [93, 366] on div at bounding box center [549, 298] width 1099 height 596
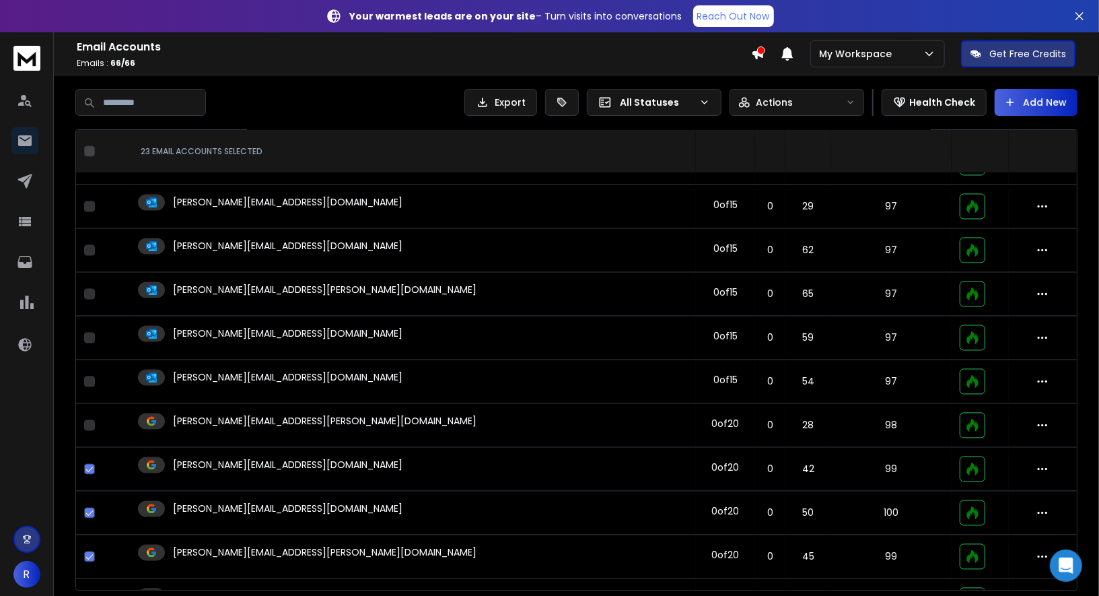
click at [88, 420] on button "button" at bounding box center [89, 425] width 11 height 11
click at [92, 376] on button "button" at bounding box center [89, 381] width 11 height 11
click at [92, 332] on button "button" at bounding box center [89, 337] width 11 height 11
click at [91, 289] on button "button" at bounding box center [89, 294] width 11 height 11
click at [89, 245] on button "button" at bounding box center [89, 250] width 11 height 11
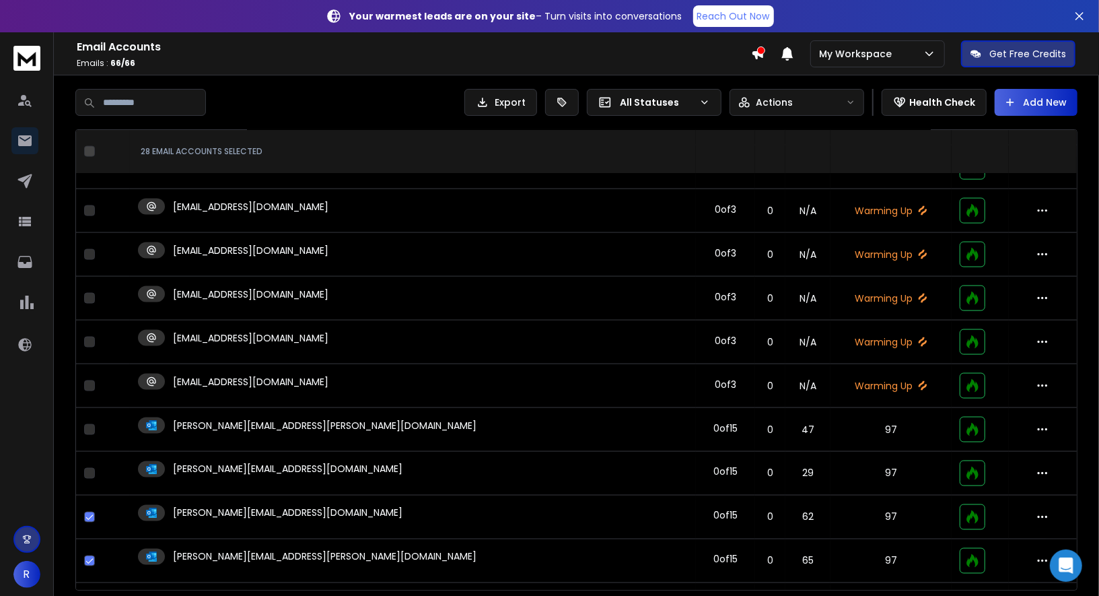
scroll to position [1339, 0]
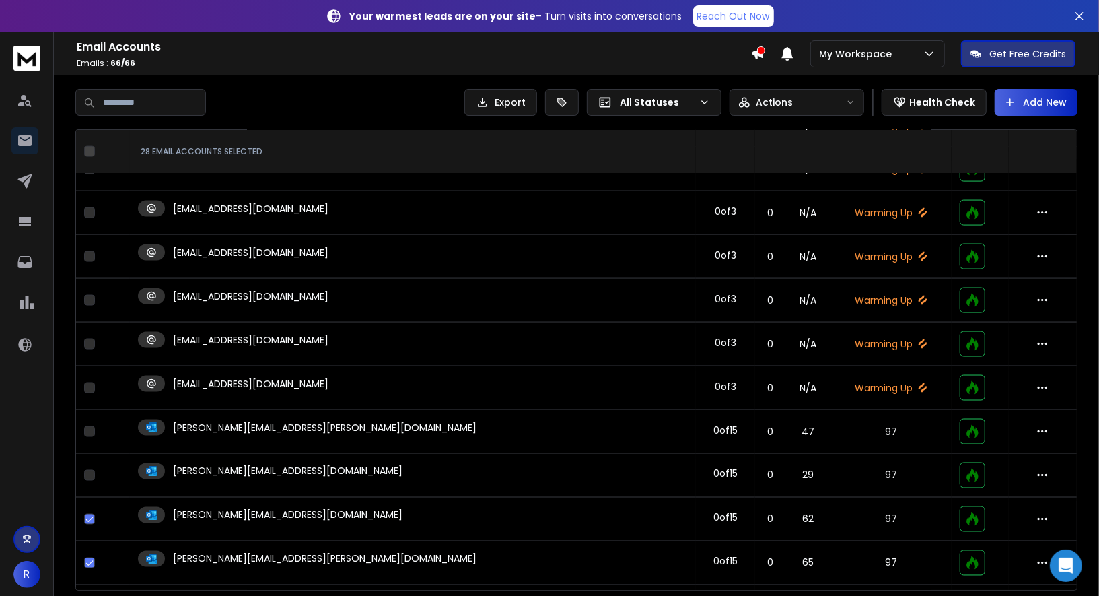
click at [87, 470] on button "button" at bounding box center [89, 475] width 11 height 11
click at [87, 426] on button "button" at bounding box center [89, 431] width 11 height 11
click at [832, 107] on div "Actions" at bounding box center [789, 102] width 102 height 13
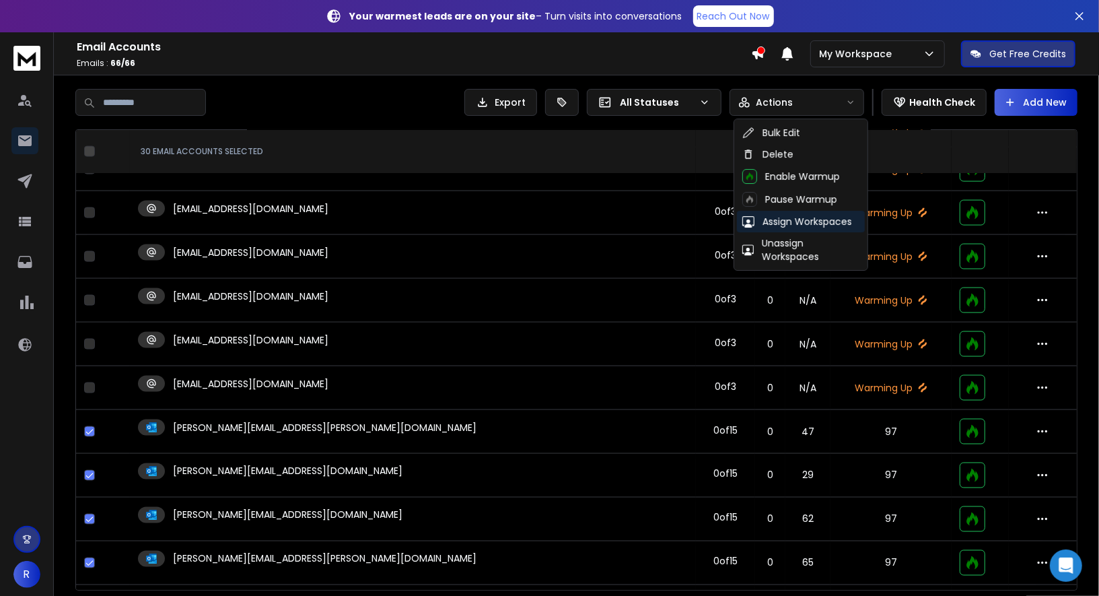
click at [967, 425] on icon at bounding box center [972, 431] width 11 height 13
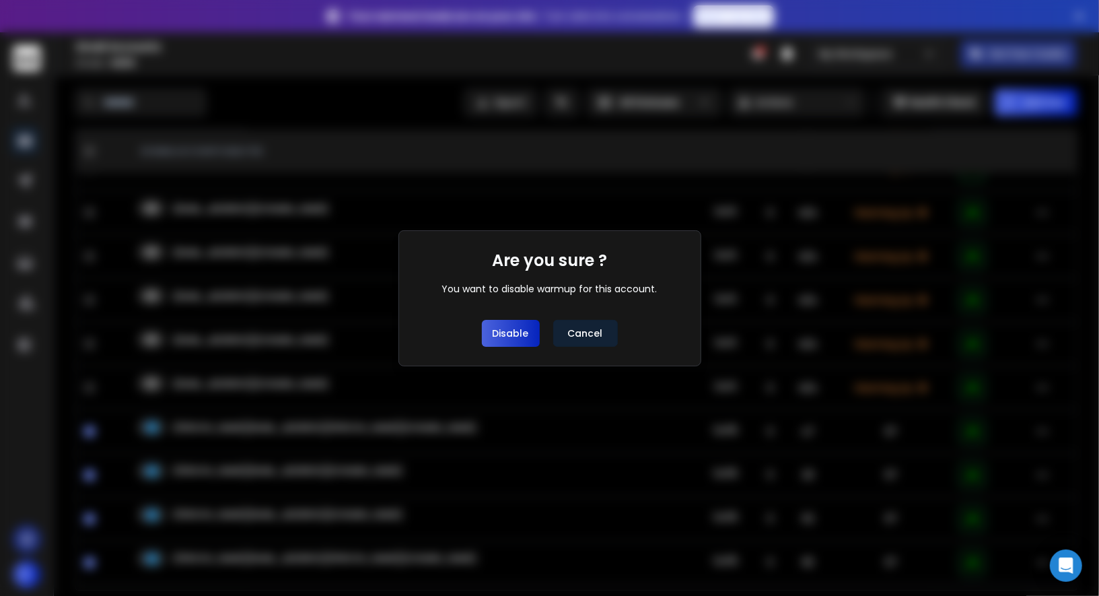
click at [526, 337] on button "Disable" at bounding box center [511, 333] width 58 height 27
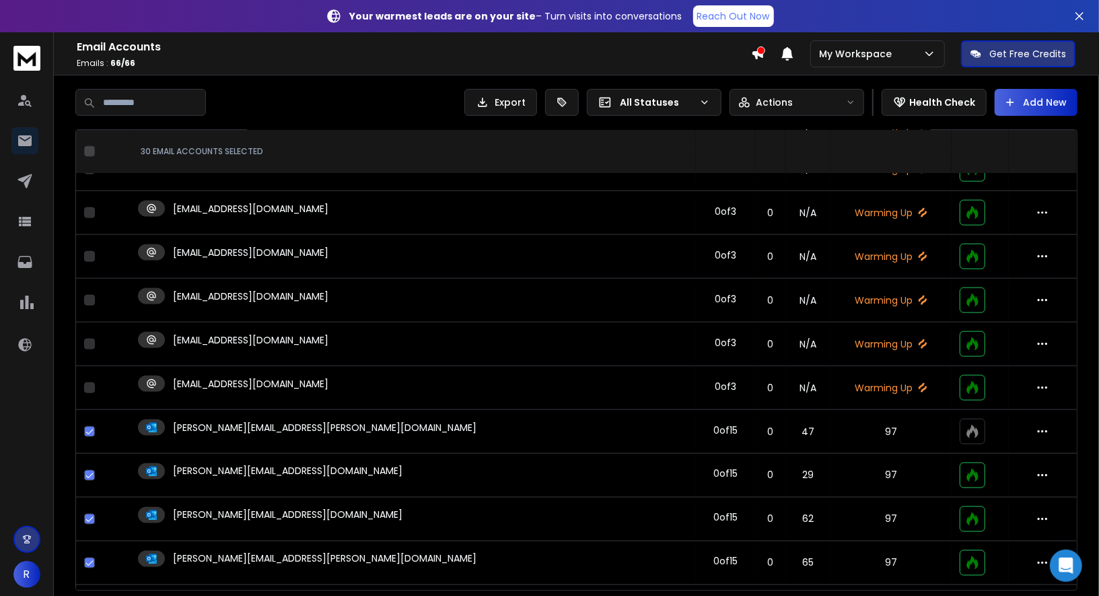
click at [683, 105] on p "All Statuses" at bounding box center [657, 102] width 74 height 13
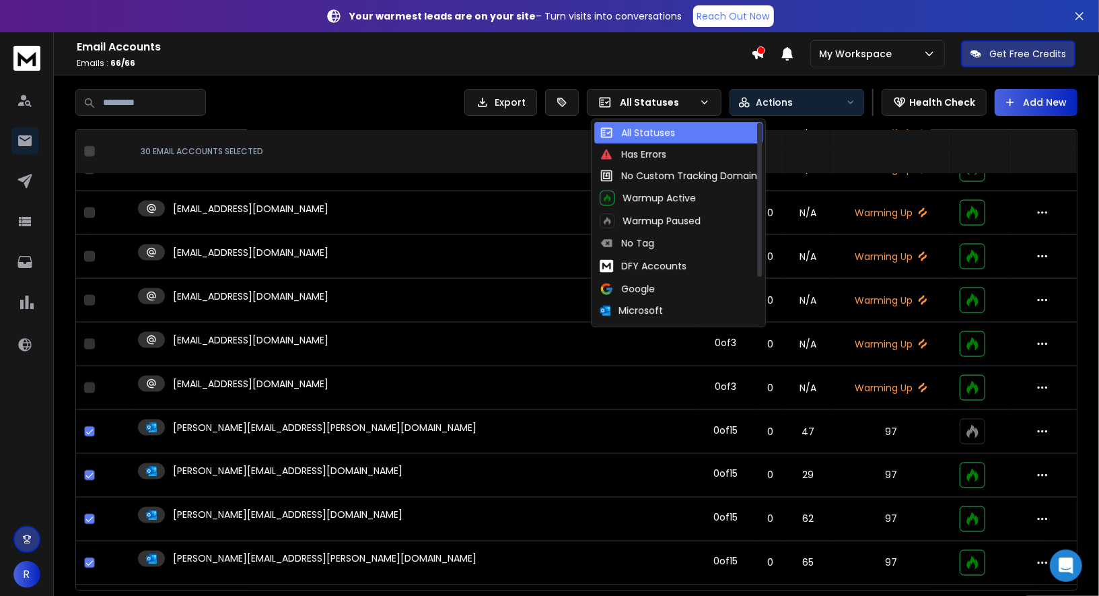
click at [781, 93] on button "Actions" at bounding box center [797, 102] width 135 height 27
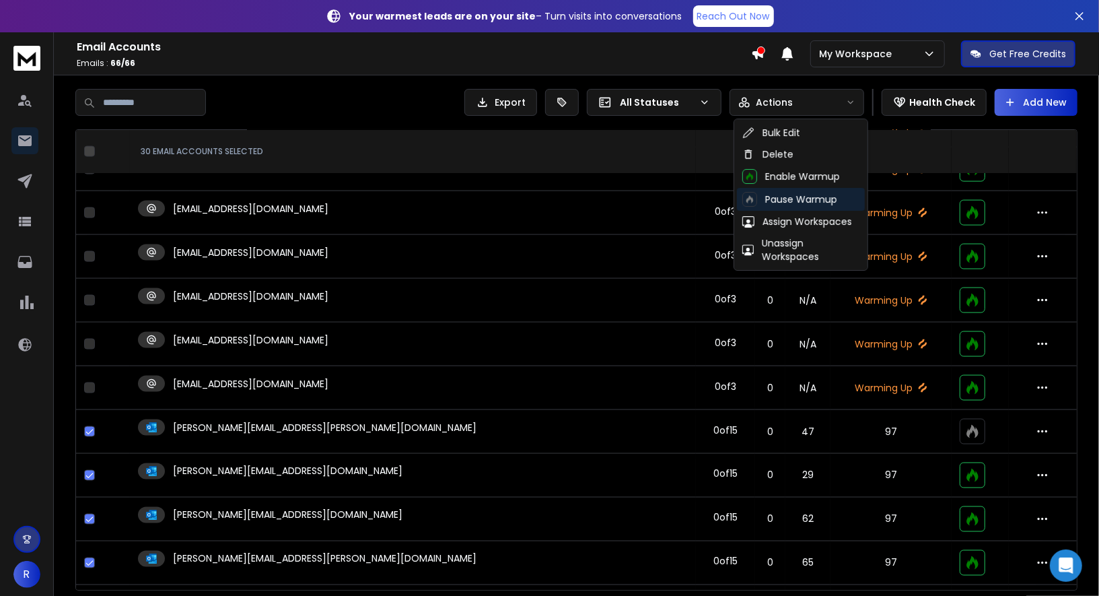
click at [800, 199] on div "Pause Warmup" at bounding box center [789, 199] width 95 height 15
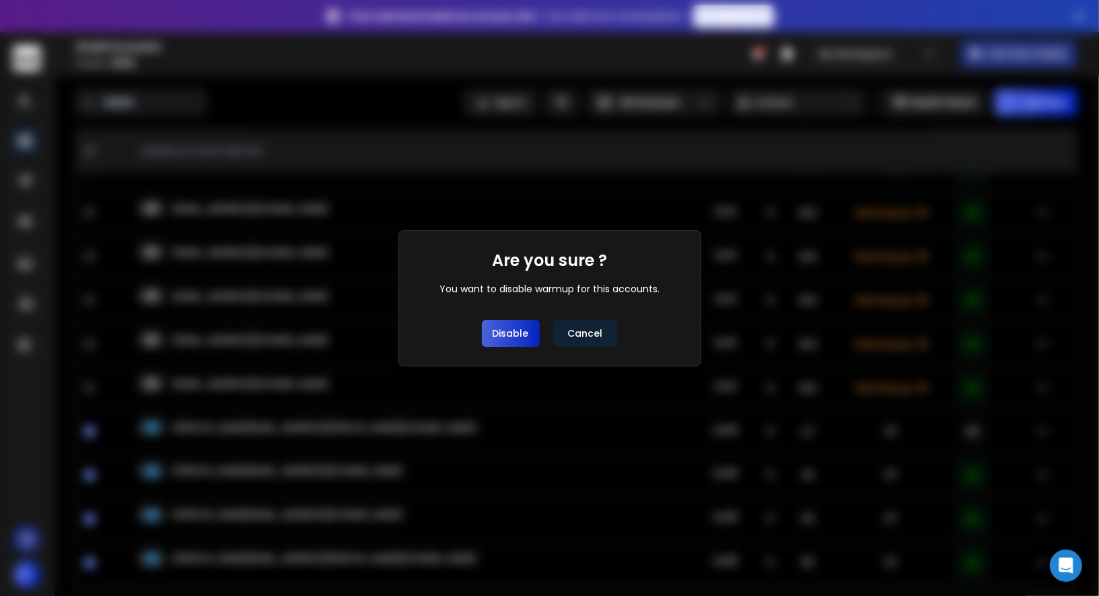
click at [514, 330] on button "Disable" at bounding box center [511, 333] width 58 height 27
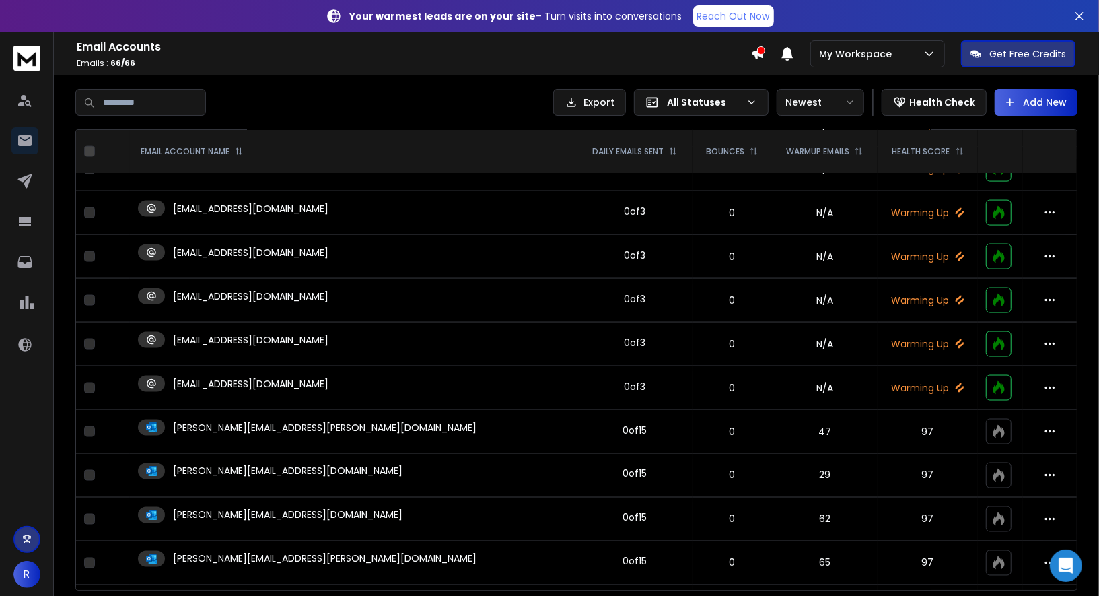
click at [92, 426] on button "button" at bounding box center [89, 431] width 11 height 11
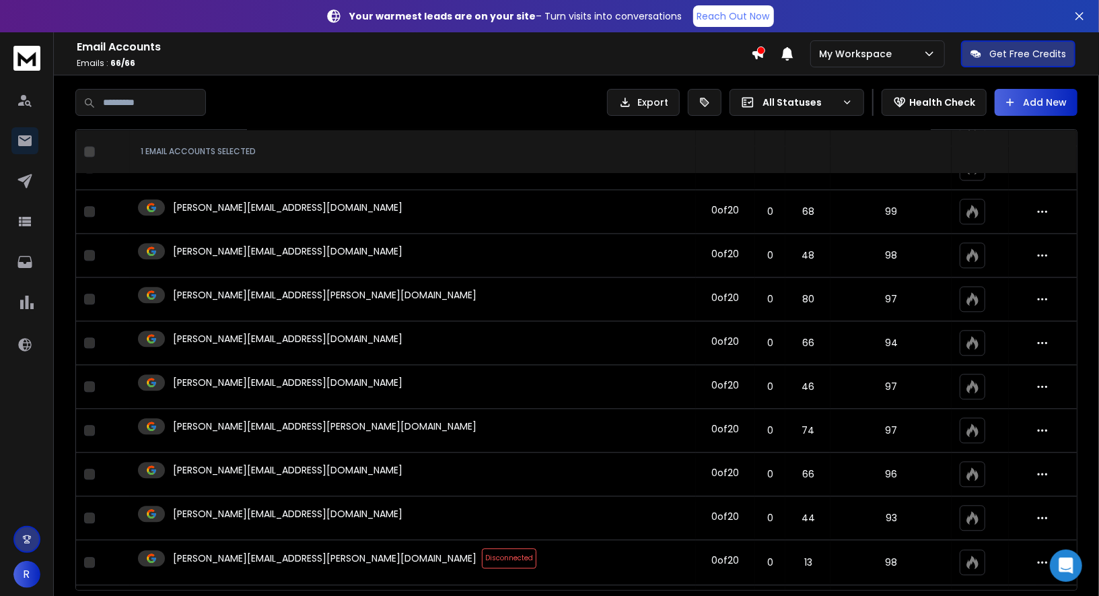
scroll to position [2461, 0]
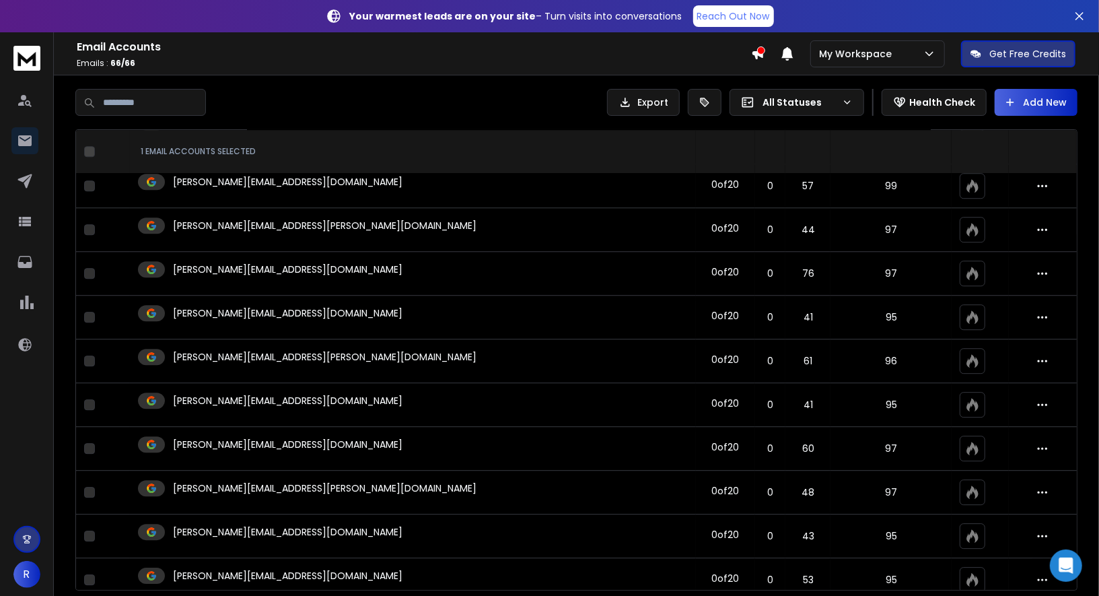
type button "on"
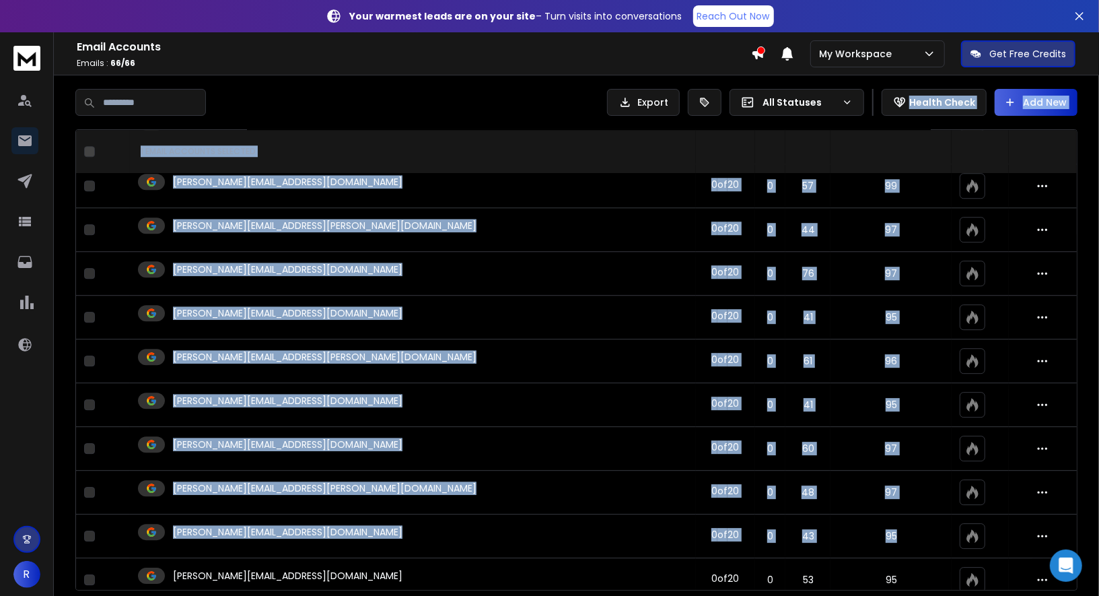
click at [91, 536] on td at bounding box center [103, 580] width 54 height 44
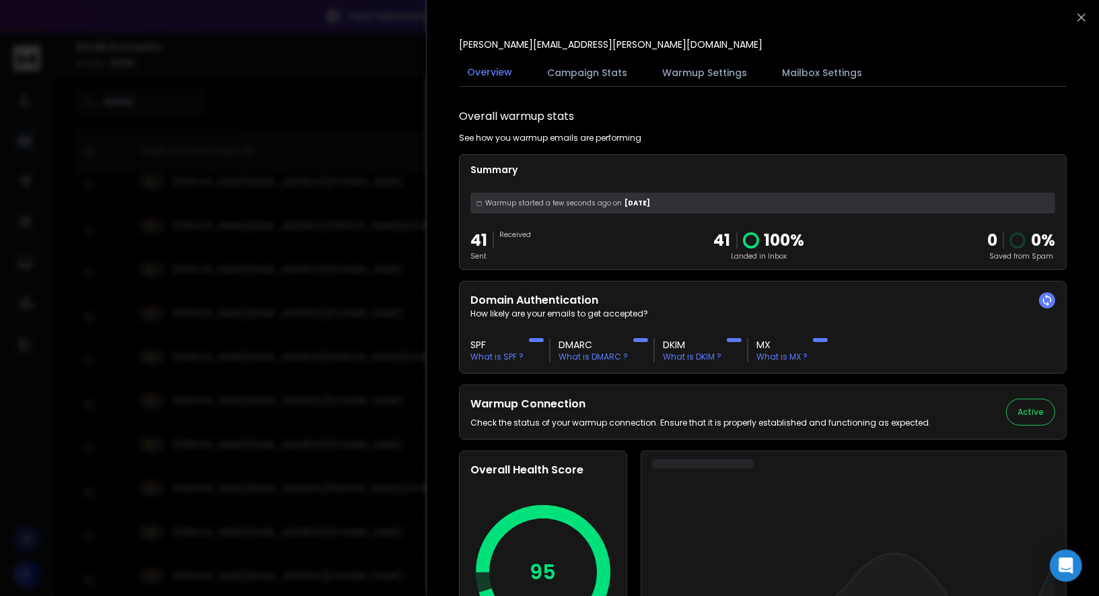
click at [96, 536] on div at bounding box center [549, 298] width 1099 height 596
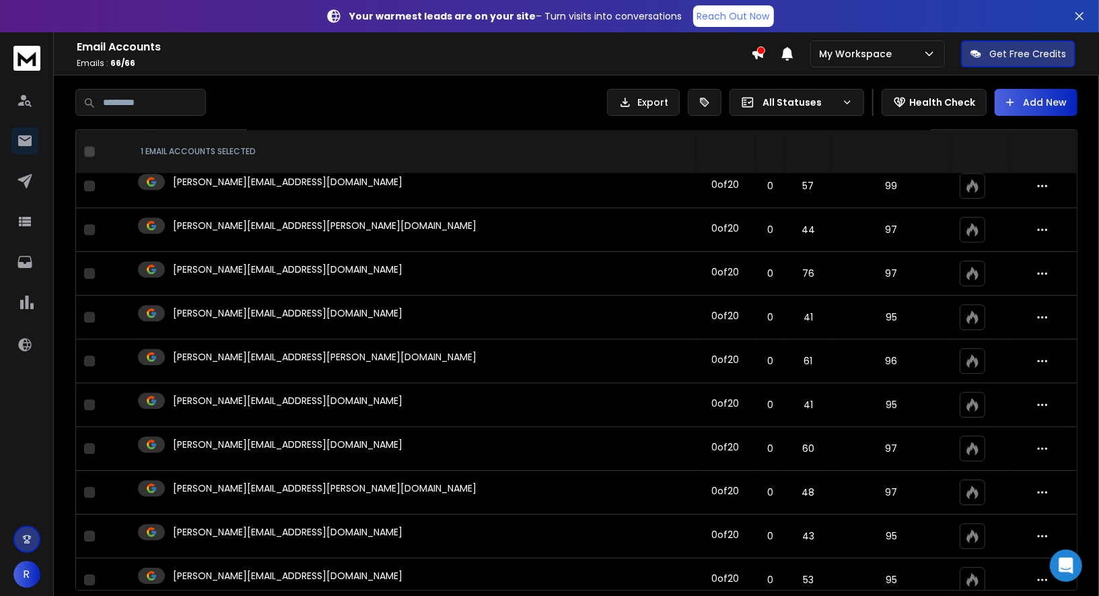
click at [88, 536] on button "button" at bounding box center [89, 579] width 11 height 11
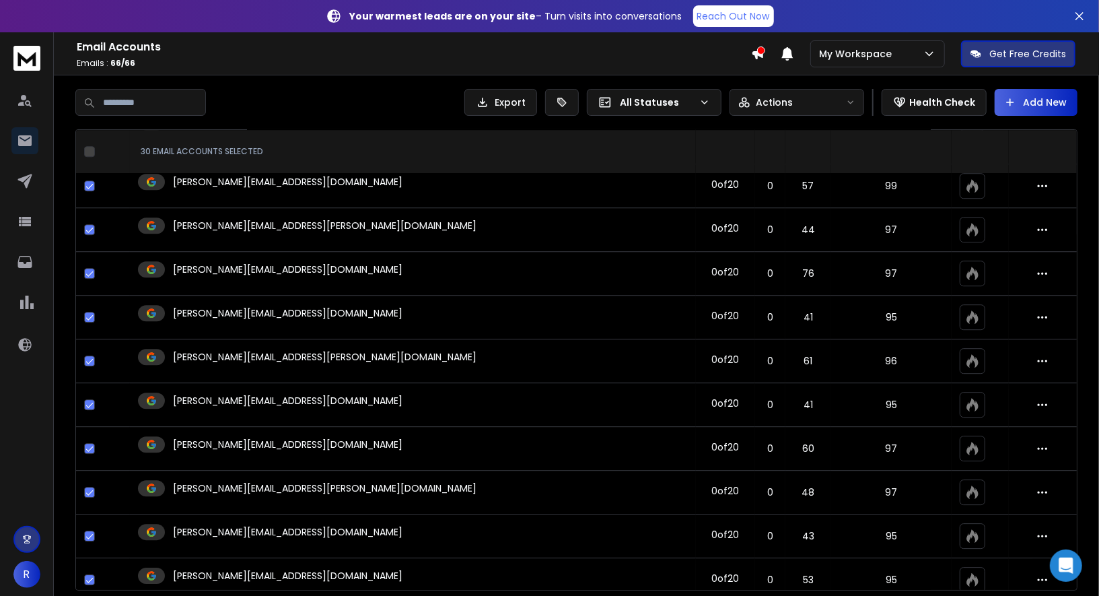
type button "on"
click at [565, 96] on button at bounding box center [562, 102] width 34 height 27
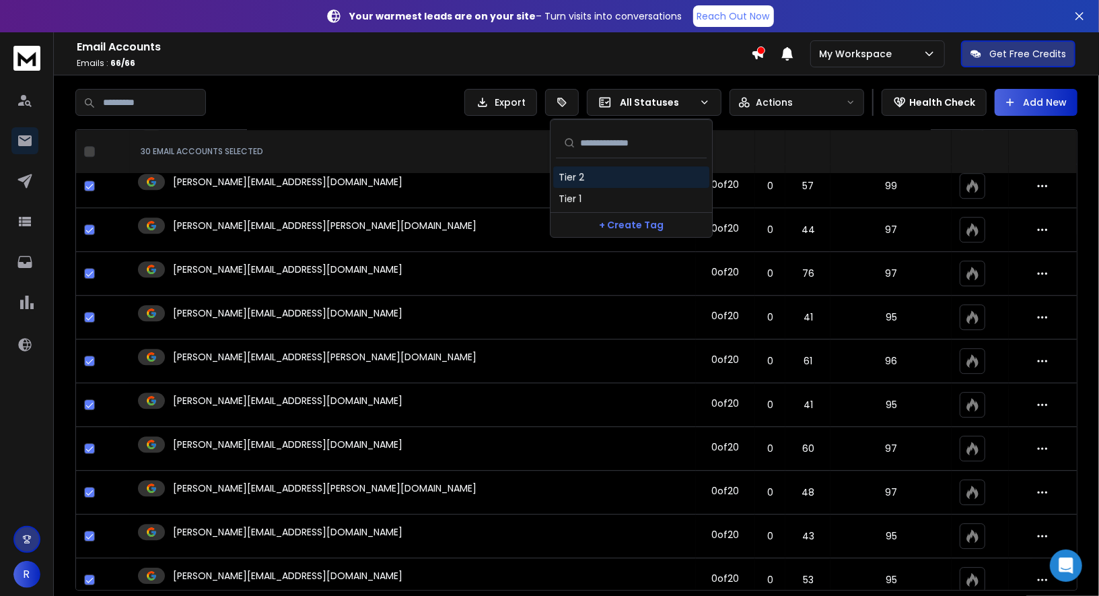
click at [584, 178] on div "Tier 2" at bounding box center [631, 176] width 145 height 13
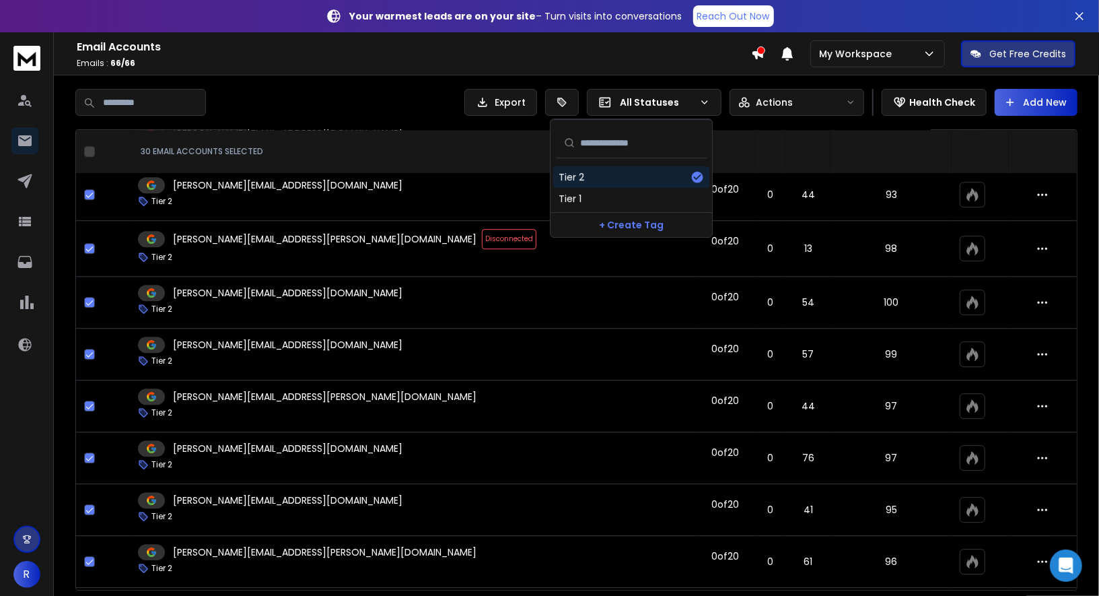
scroll to position [2616, 0]
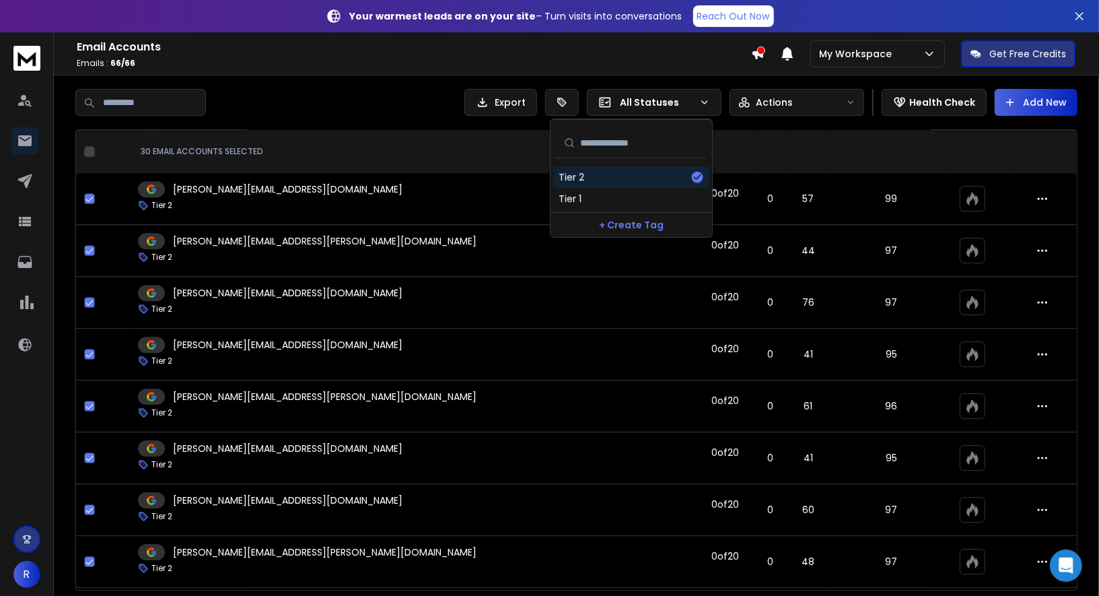
click at [362, 96] on div at bounding box center [265, 102] width 381 height 27
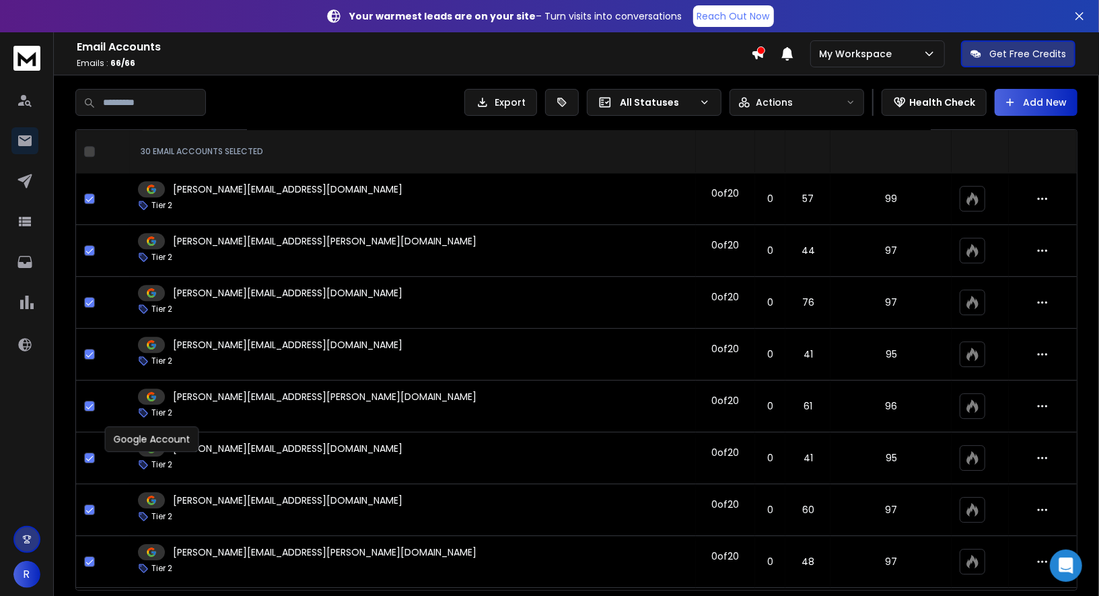
scroll to position [2161, 0]
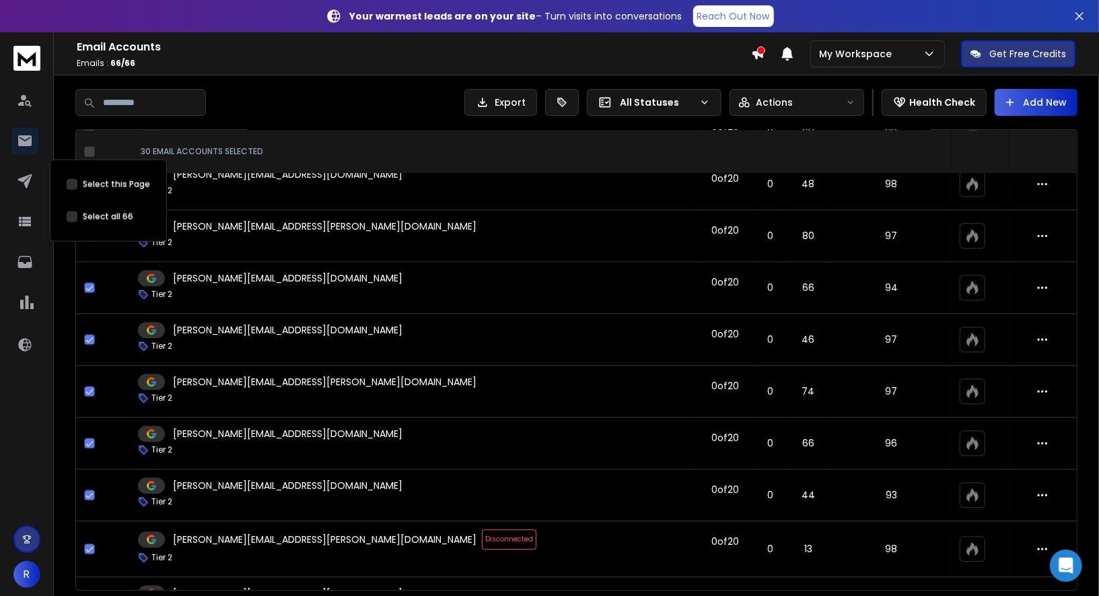
click at [86, 151] on button "Select this Page" at bounding box center [89, 151] width 11 height 11
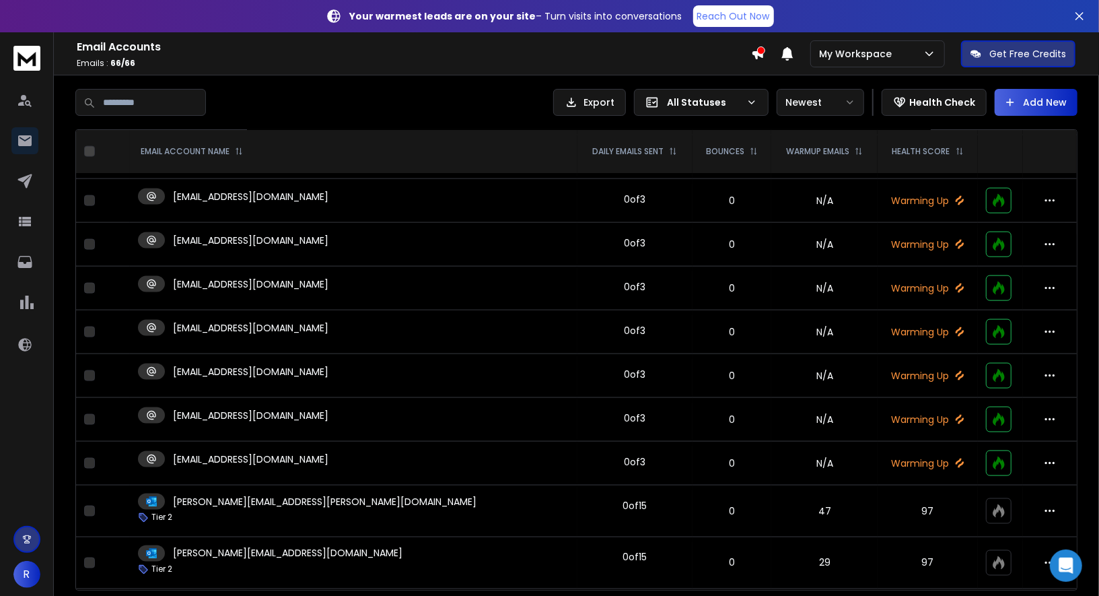
scroll to position [1261, 0]
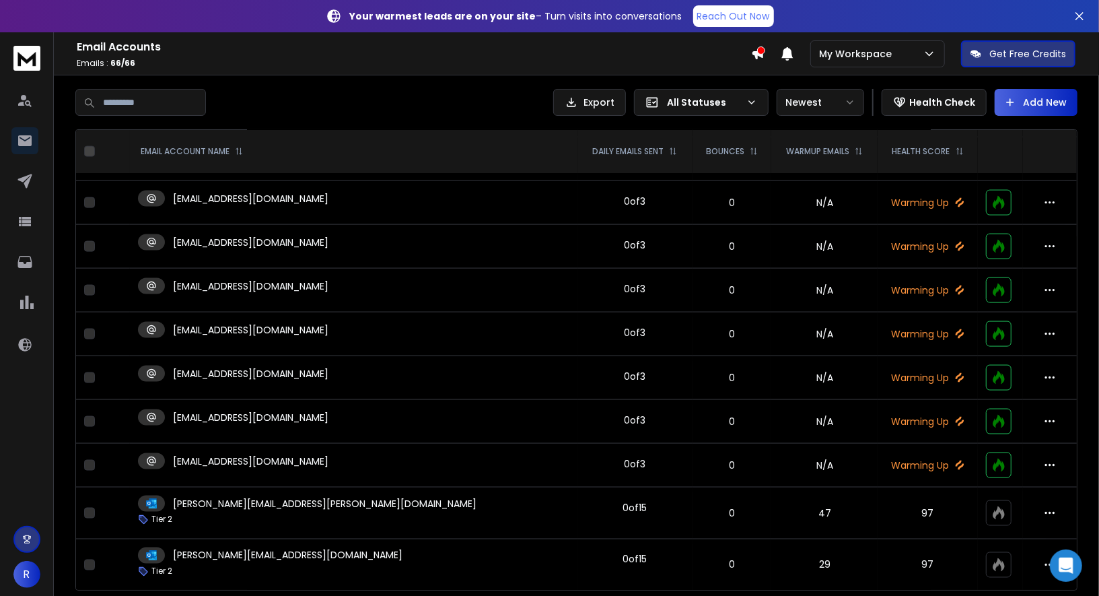
click at [87, 460] on button "button" at bounding box center [89, 465] width 11 height 11
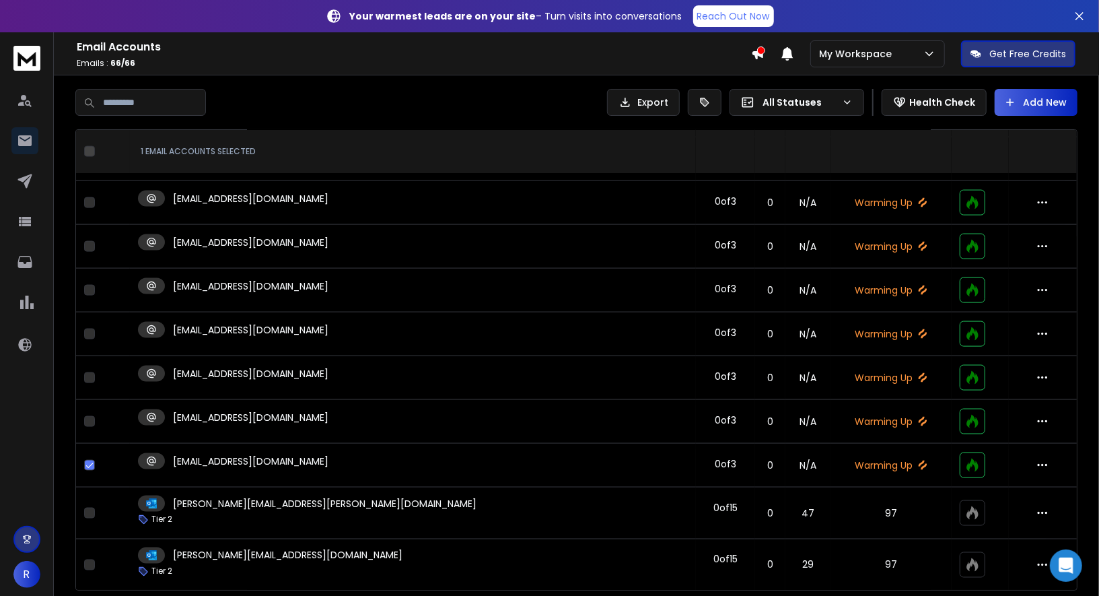
scroll to position [0, 0]
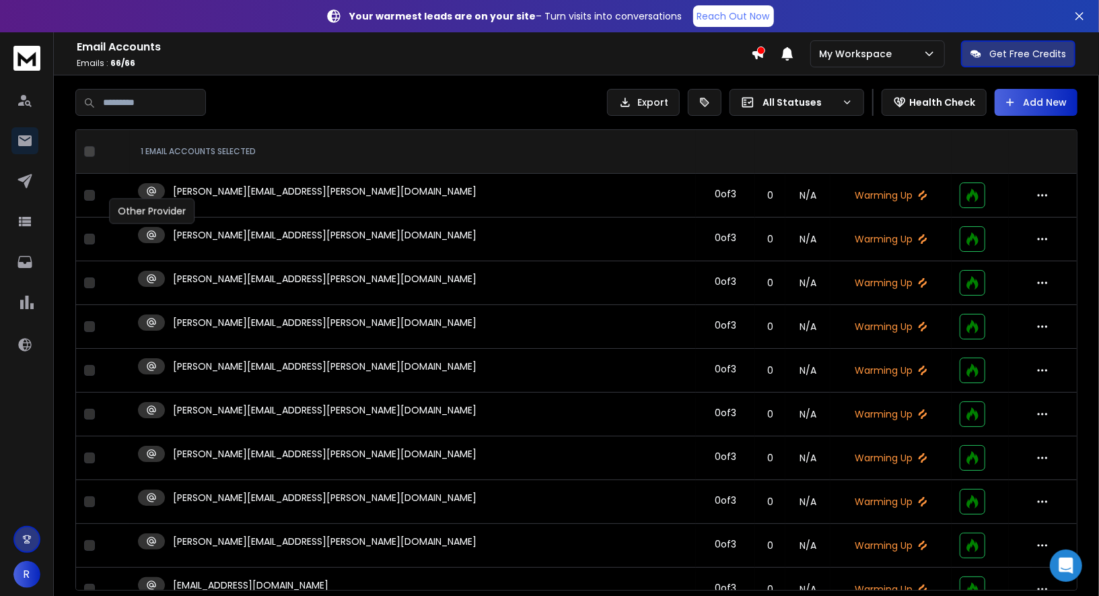
type button "on"
click at [92, 197] on button "button" at bounding box center [89, 195] width 11 height 11
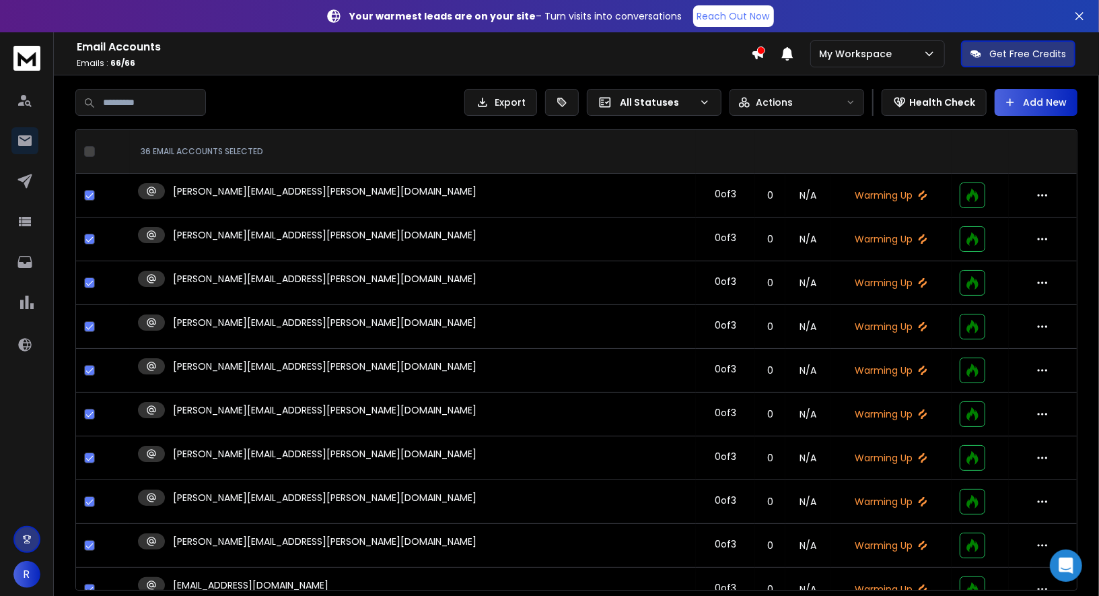
type button "on"
click at [573, 106] on button at bounding box center [562, 102] width 34 height 27
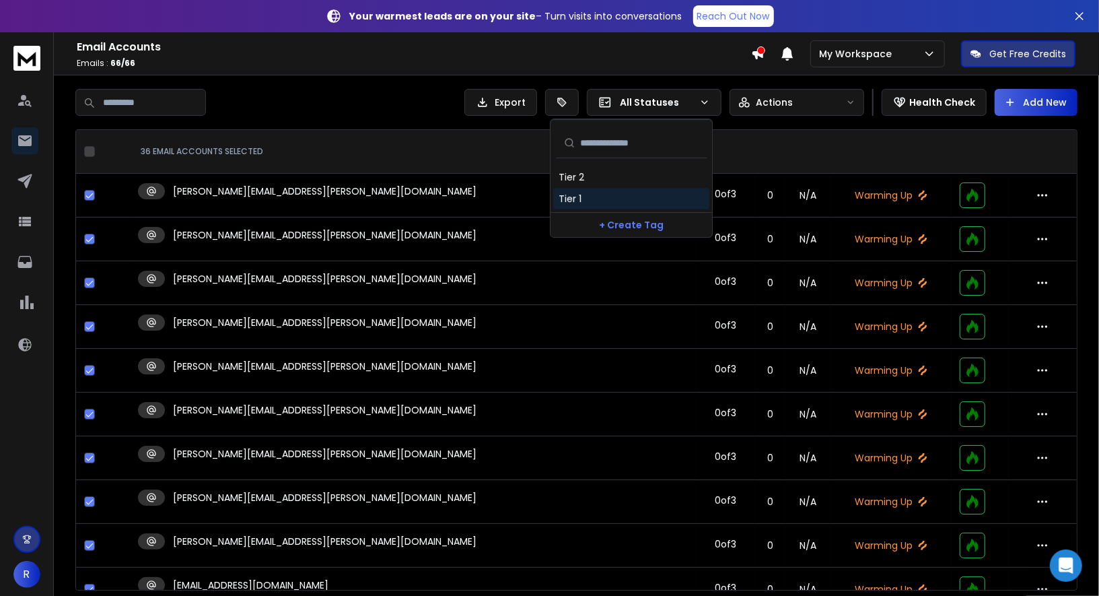
click at [582, 204] on div "Tier 1" at bounding box center [631, 198] width 145 height 13
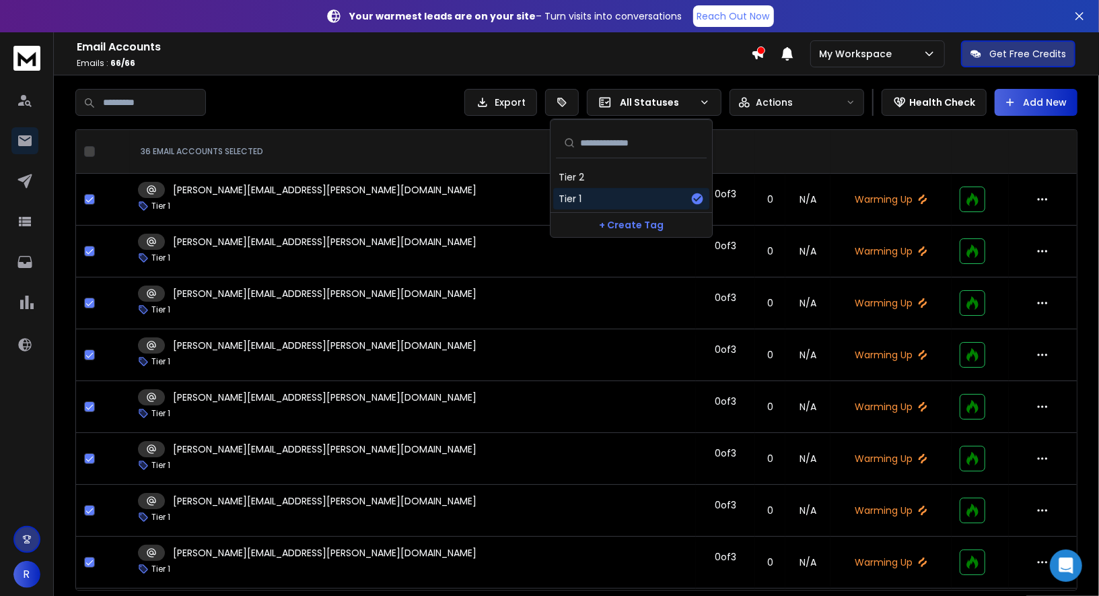
click at [409, 106] on div at bounding box center [265, 102] width 381 height 27
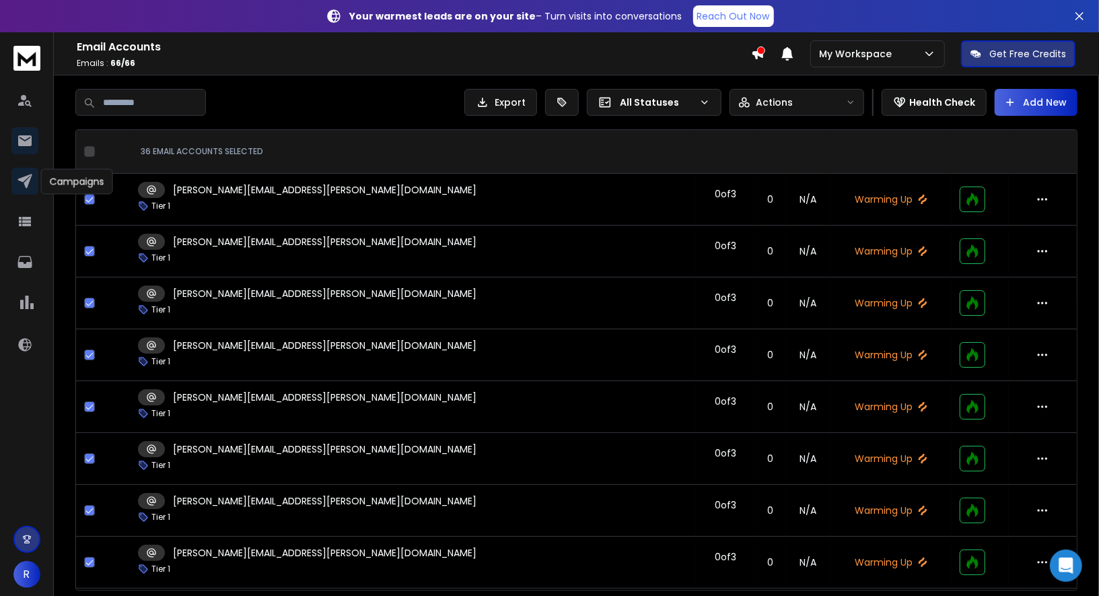
click at [22, 188] on icon at bounding box center [25, 181] width 16 height 16
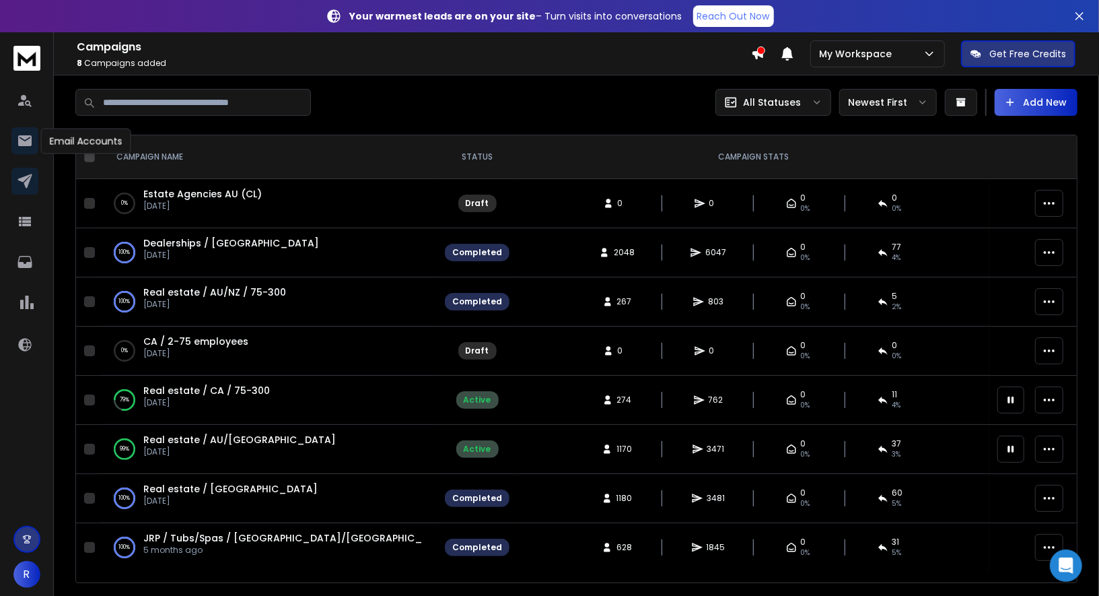
click at [27, 139] on icon at bounding box center [25, 141] width 16 height 16
